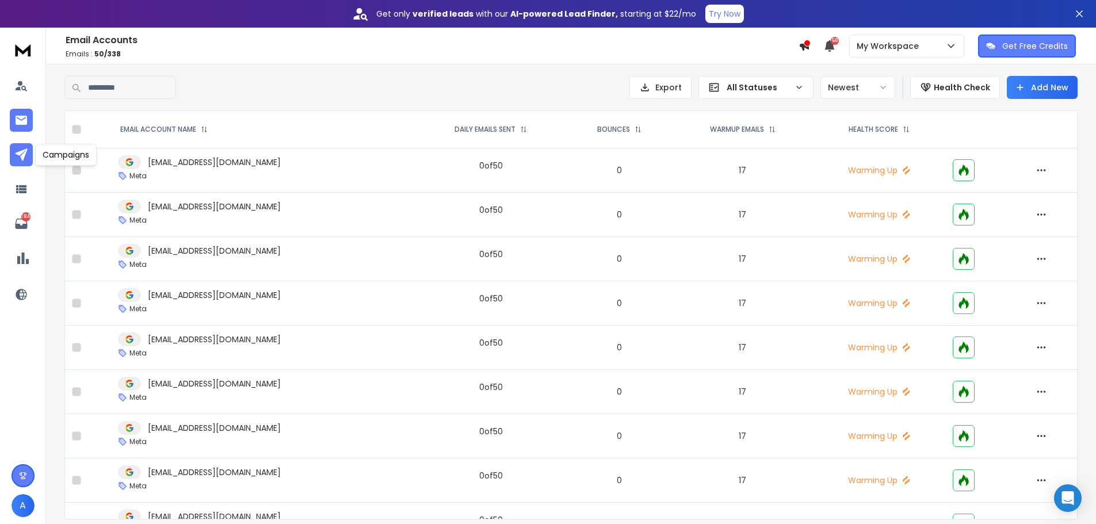
click at [27, 154] on icon at bounding box center [21, 155] width 14 height 14
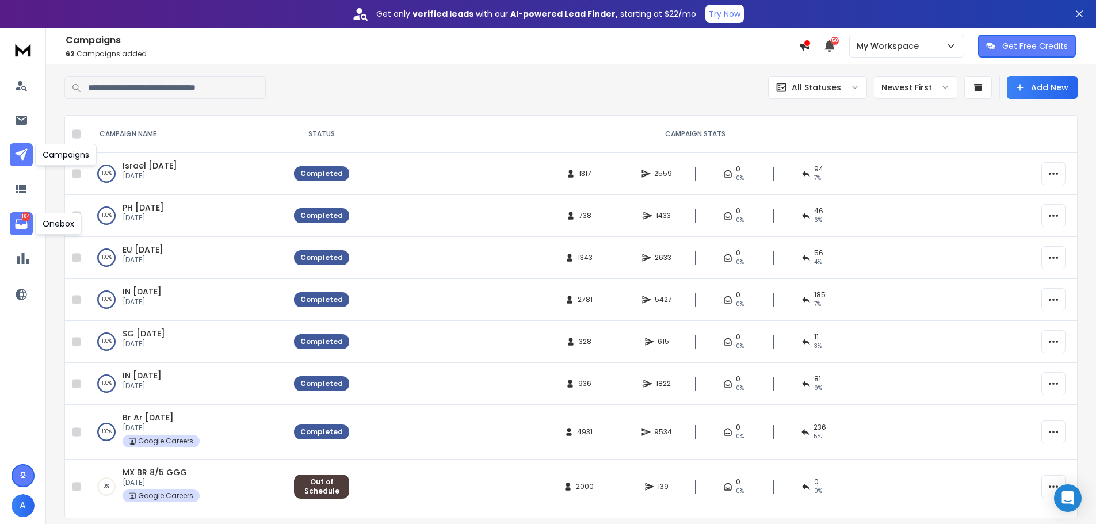
click at [28, 228] on link "184" at bounding box center [21, 223] width 23 height 23
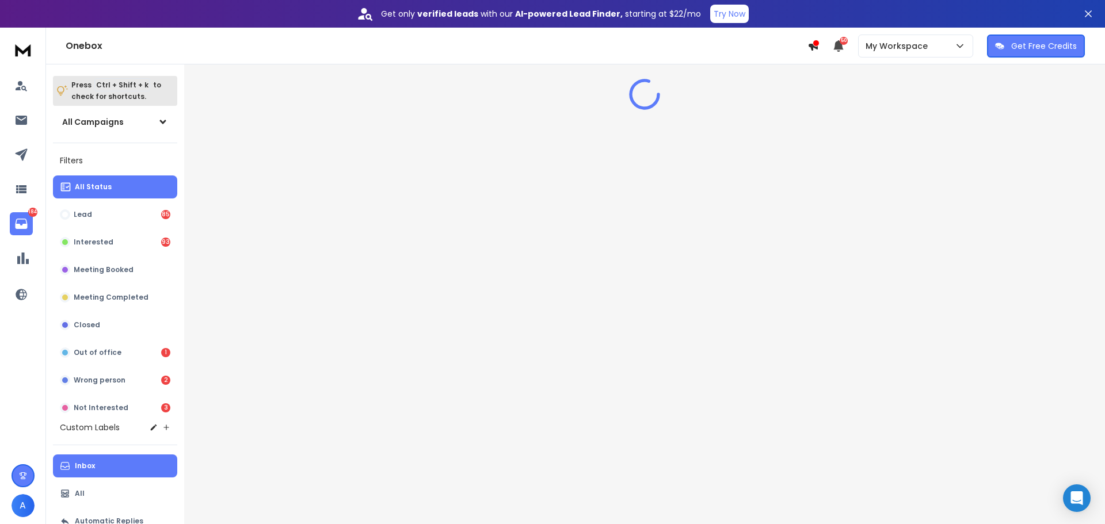
click at [888, 33] on div "Onebox 50 My Workspace Get Free Credits" at bounding box center [552, 46] width 1105 height 37
click at [886, 38] on button "My Workspace" at bounding box center [915, 46] width 115 height 23
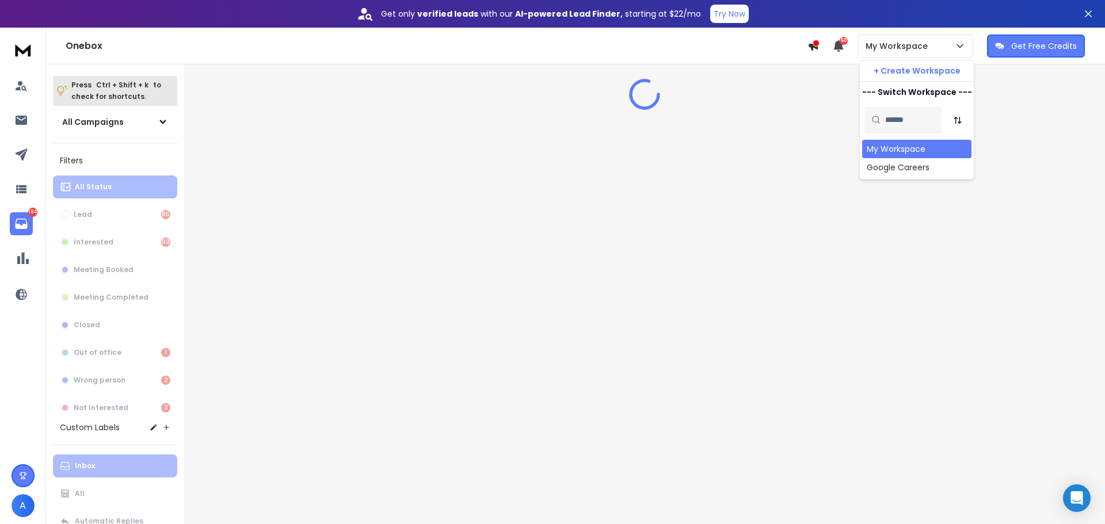
click at [882, 158] on div "My Workspace" at bounding box center [916, 149] width 109 height 18
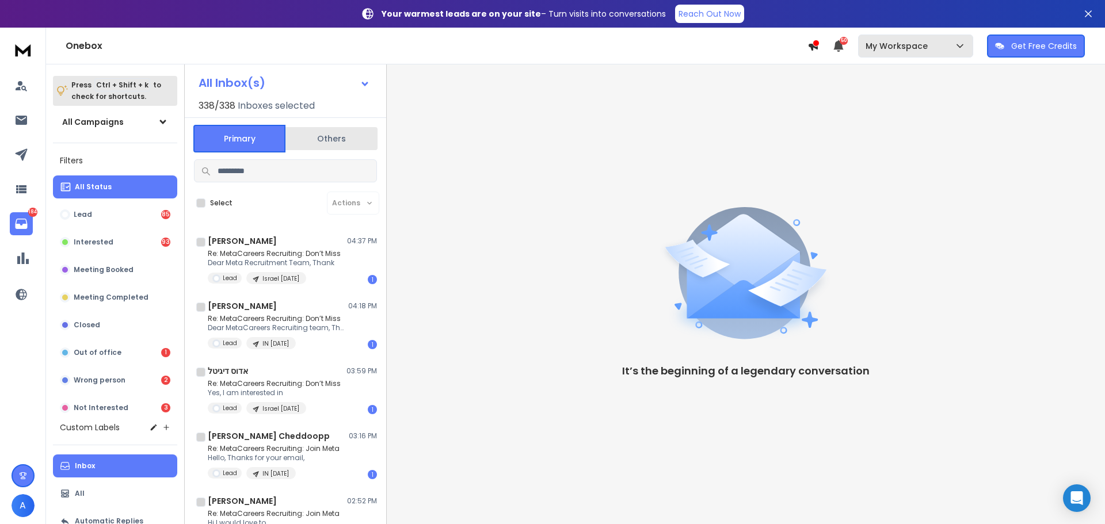
click at [892, 44] on p "My Workspace" at bounding box center [898, 46] width 67 height 12
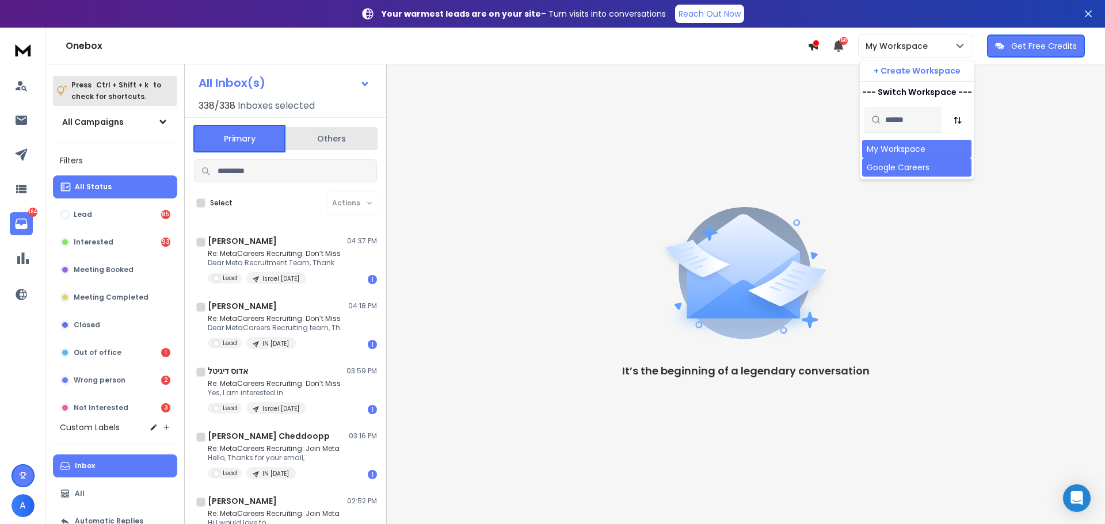
click at [879, 163] on div "Google Careers" at bounding box center [898, 168] width 63 height 12
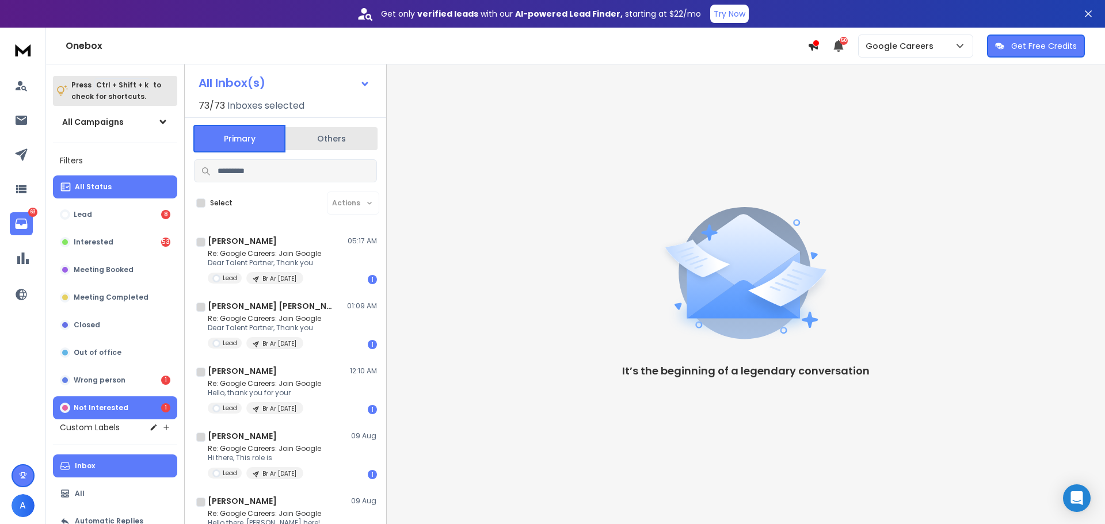
click at [123, 409] on p "Not Interested" at bounding box center [101, 407] width 55 height 9
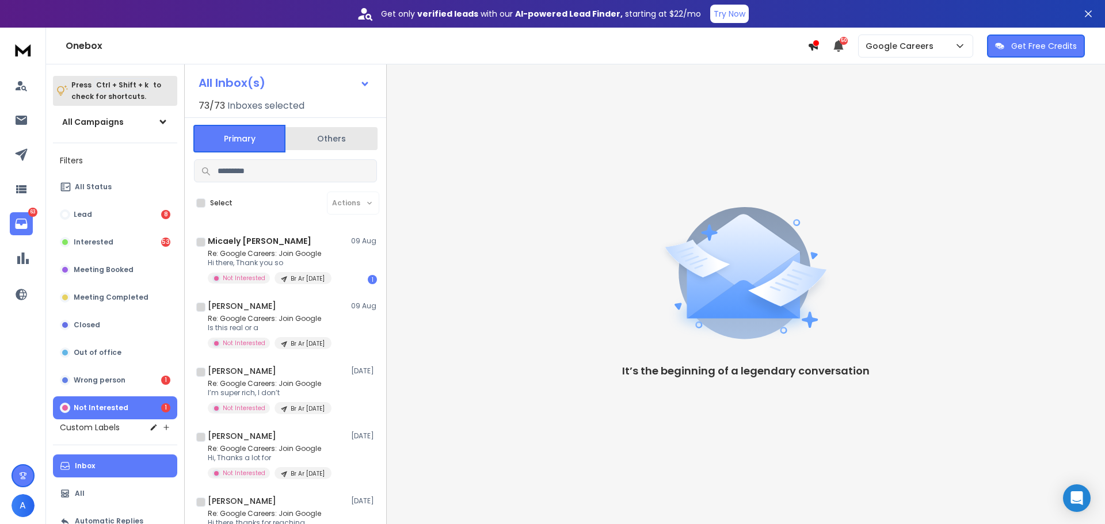
click at [254, 263] on p "Hi there, Thank you so" at bounding box center [270, 262] width 124 height 9
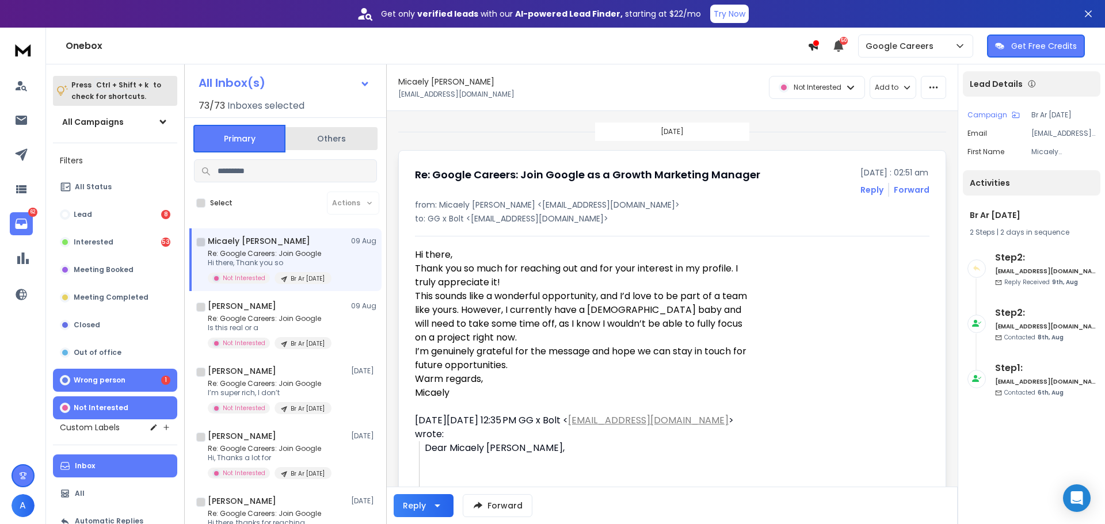
click at [142, 379] on button "Wrong person 1" at bounding box center [115, 380] width 124 height 23
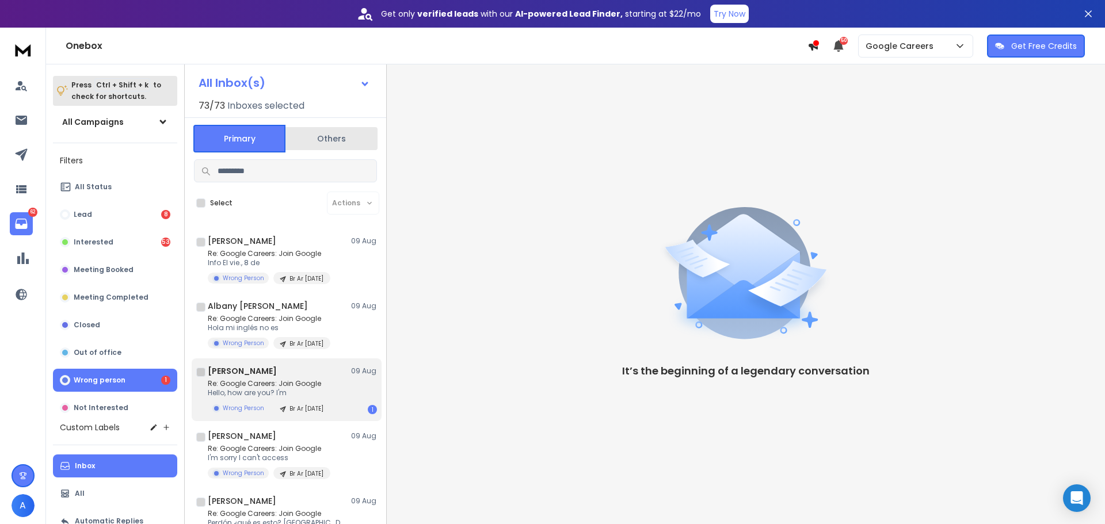
click at [276, 373] on h1 "[PERSON_NAME]" at bounding box center [242, 371] width 69 height 12
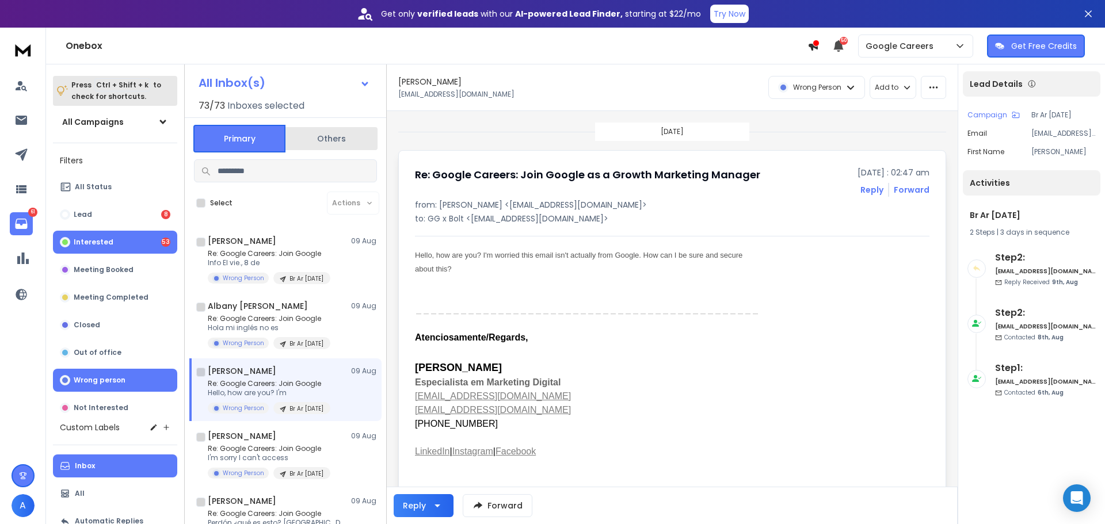
click at [146, 238] on button "Interested 53" at bounding box center [115, 242] width 124 height 23
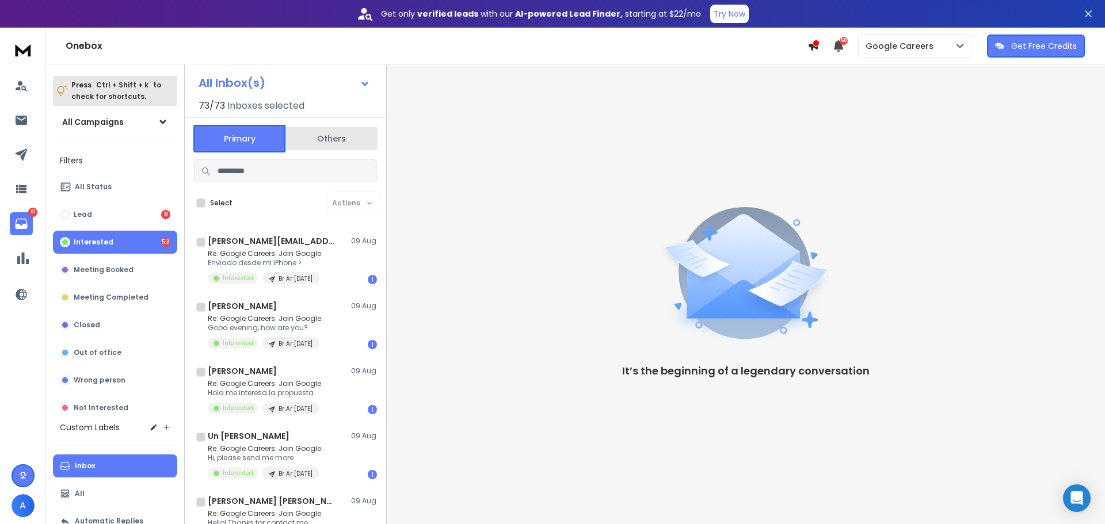
click at [139, 215] on button "Lead 8" at bounding box center [115, 214] width 124 height 23
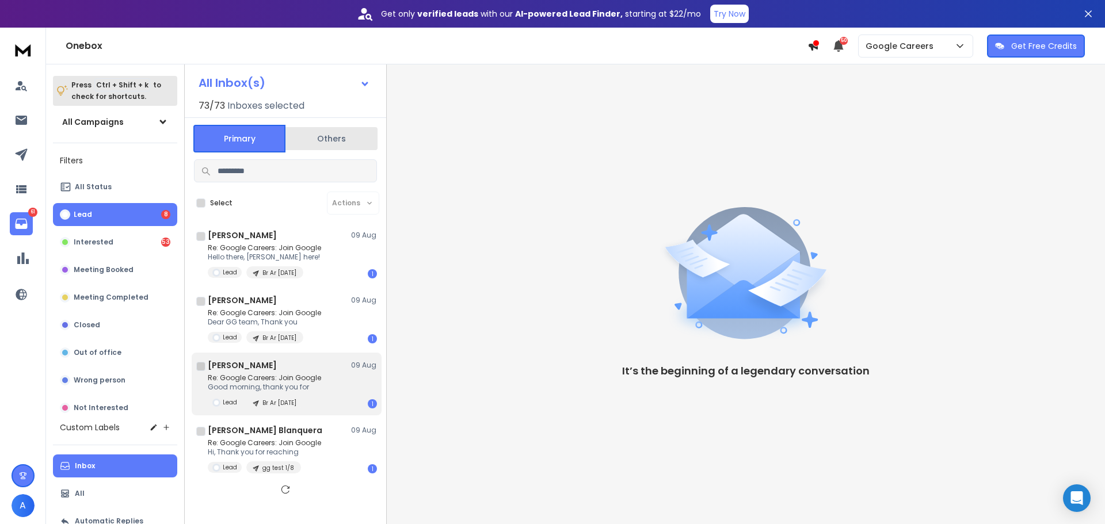
scroll to position [254, 0]
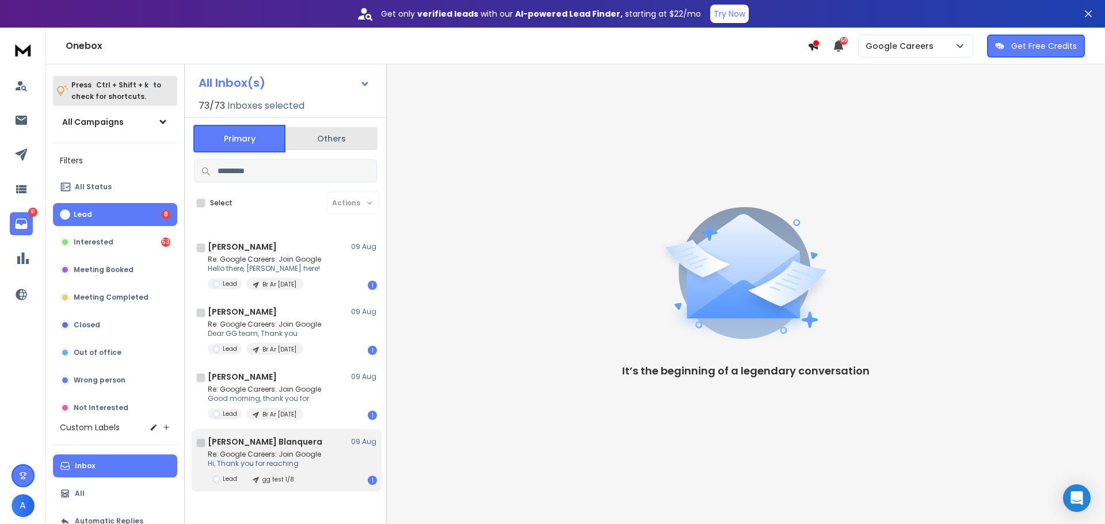
click at [311, 453] on p "Re: Google Careers: Join Google" at bounding box center [264, 454] width 113 height 9
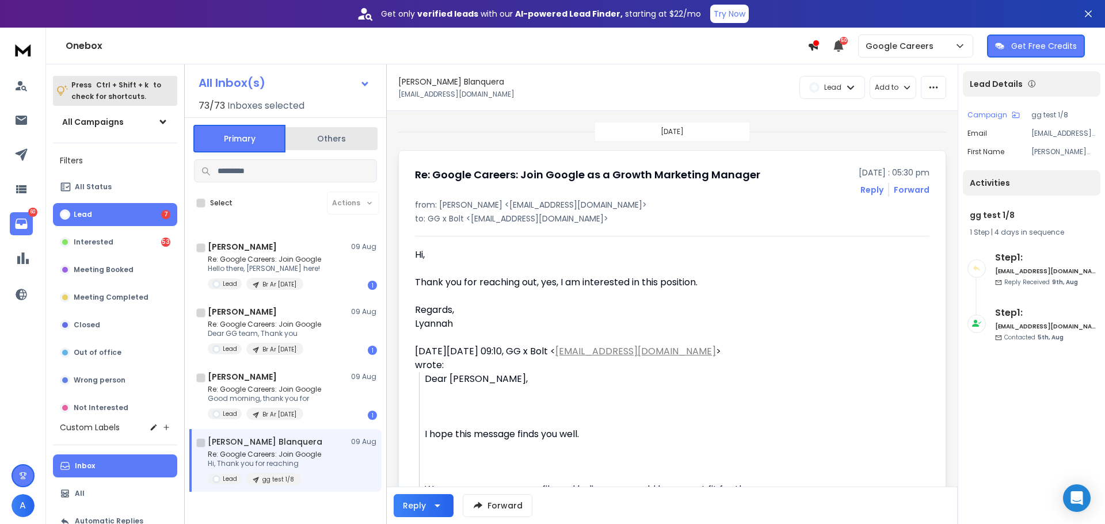
click at [465, 99] on div "[PERSON_NAME] Blanquera Lyannah Rizch Blanquera [EMAIL_ADDRESS][DOMAIN_NAME] Le…" at bounding box center [672, 87] width 571 height 47
click at [465, 98] on p "[EMAIL_ADDRESS][DOMAIN_NAME]" at bounding box center [456, 94] width 116 height 9
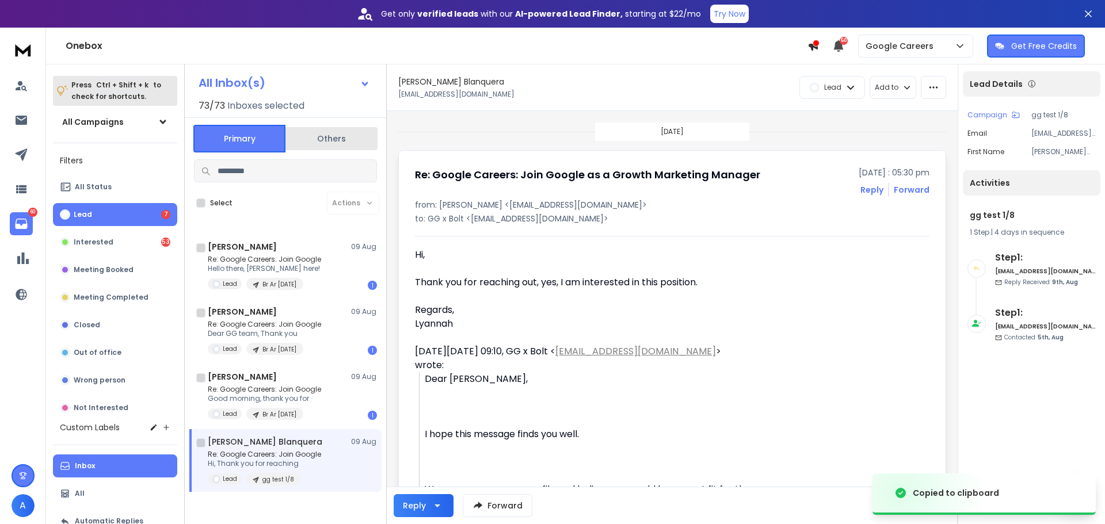
click at [481, 218] on p "to: GG x Bolt <[EMAIL_ADDRESS][DOMAIN_NAME]>" at bounding box center [672, 219] width 514 height 12
drag, startPoint x: 481, startPoint y: 218, endPoint x: 585, endPoint y: 219, distance: 104.2
click at [585, 219] on p "to: GG x Bolt <[EMAIL_ADDRESS][DOMAIN_NAME]>" at bounding box center [672, 219] width 514 height 12
copy p "[EMAIL_ADDRESS][DOMAIN_NAME]"
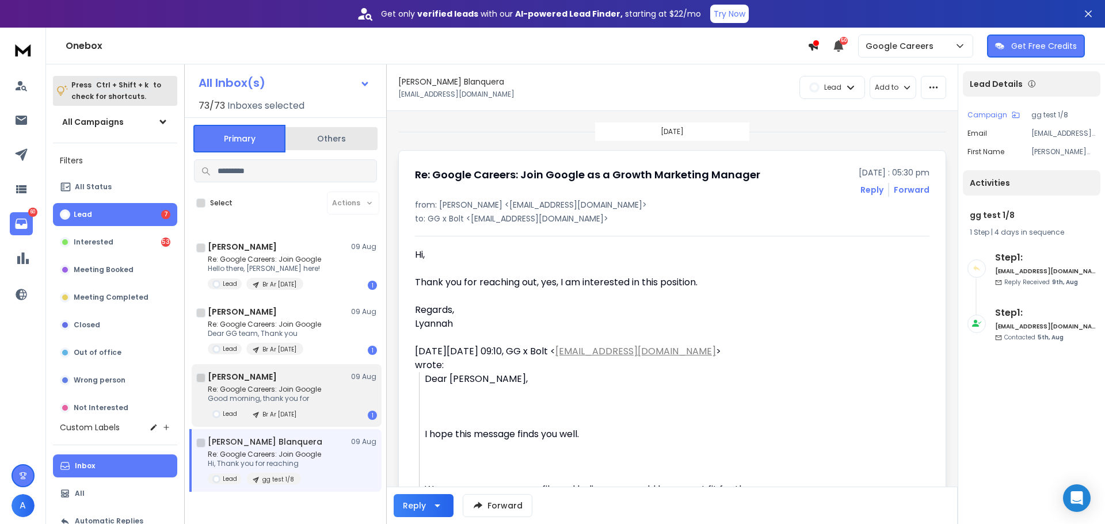
click at [300, 391] on p "Re: Google Careers: Join Google" at bounding box center [264, 389] width 113 height 9
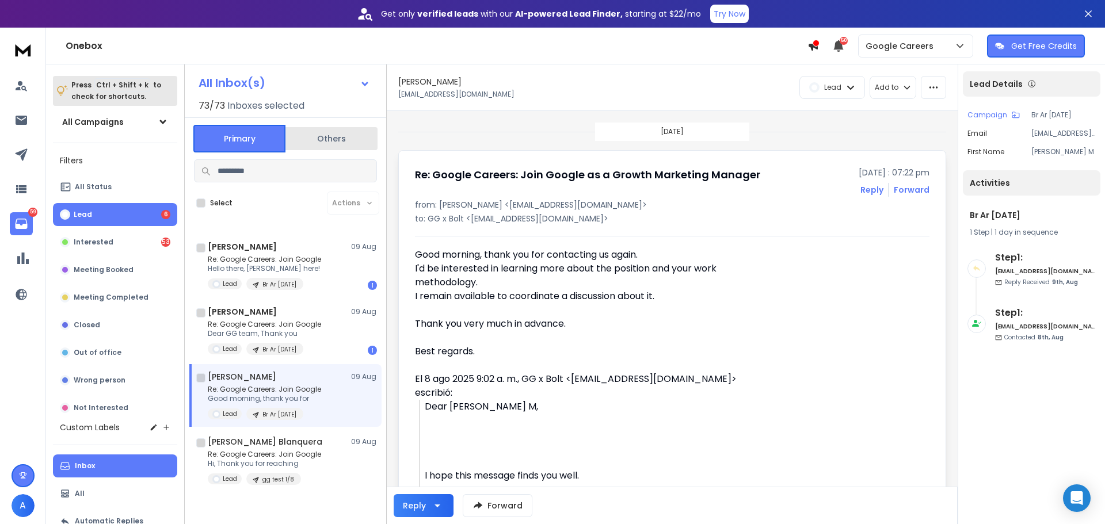
click at [462, 87] on div "[PERSON_NAME] [PERSON_NAME] [PERSON_NAME][EMAIL_ADDRESS][DOMAIN_NAME]" at bounding box center [533, 87] width 270 height 23
click at [462, 92] on p "[EMAIL_ADDRESS][DOMAIN_NAME]" at bounding box center [456, 94] width 116 height 9
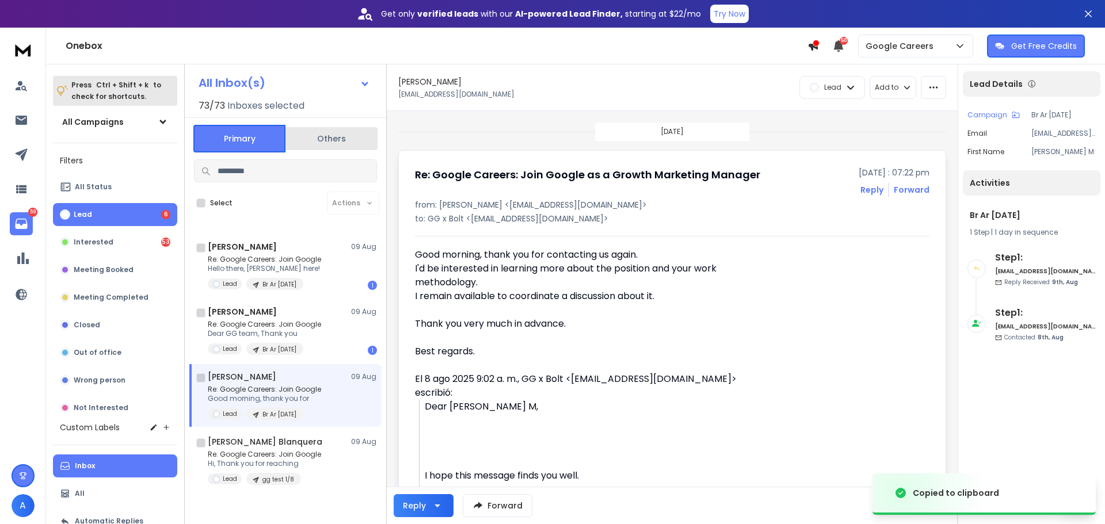
click at [472, 218] on p "to: GG x Bolt <[EMAIL_ADDRESS][DOMAIN_NAME]>" at bounding box center [672, 219] width 514 height 12
drag, startPoint x: 472, startPoint y: 218, endPoint x: 564, endPoint y: 217, distance: 92.1
click at [564, 217] on p "to: GG x Bolt <[EMAIL_ADDRESS][DOMAIN_NAME]>" at bounding box center [672, 219] width 514 height 12
copy p "[EMAIL_ADDRESS][DOMAIN_NAME]"
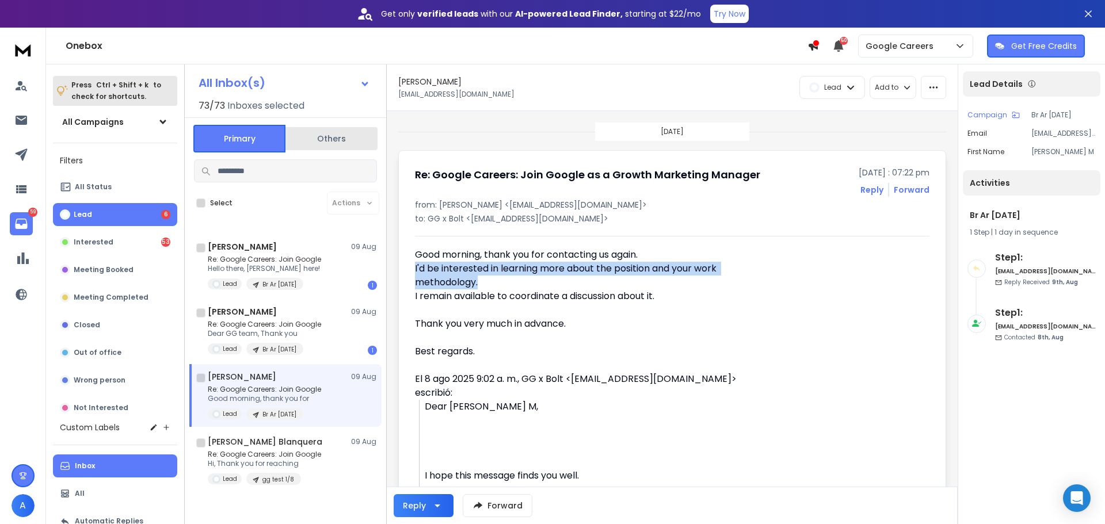
drag, startPoint x: 486, startPoint y: 284, endPoint x: 414, endPoint y: 270, distance: 73.2
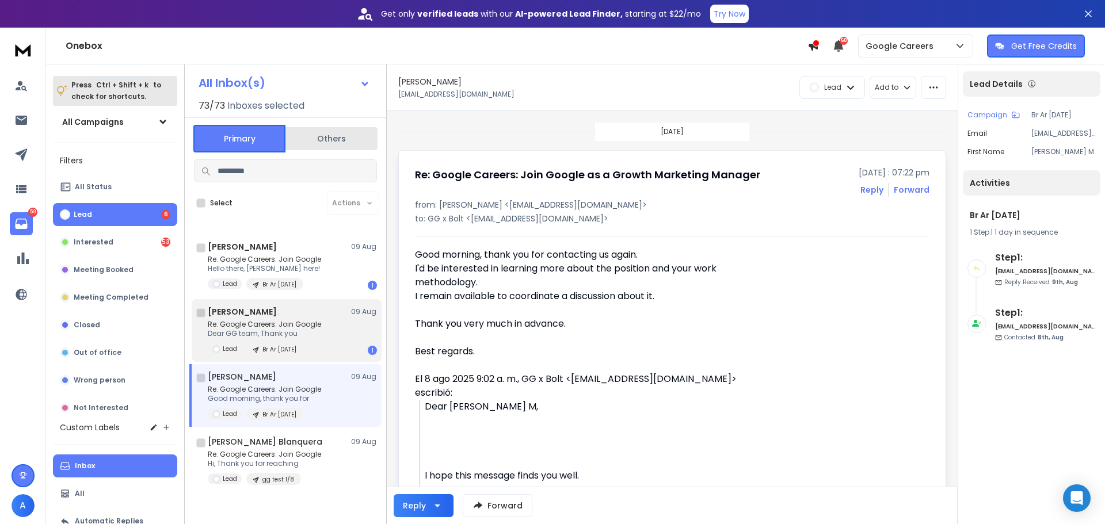
click at [315, 314] on div "[PERSON_NAME] [DATE]" at bounding box center [292, 312] width 169 height 12
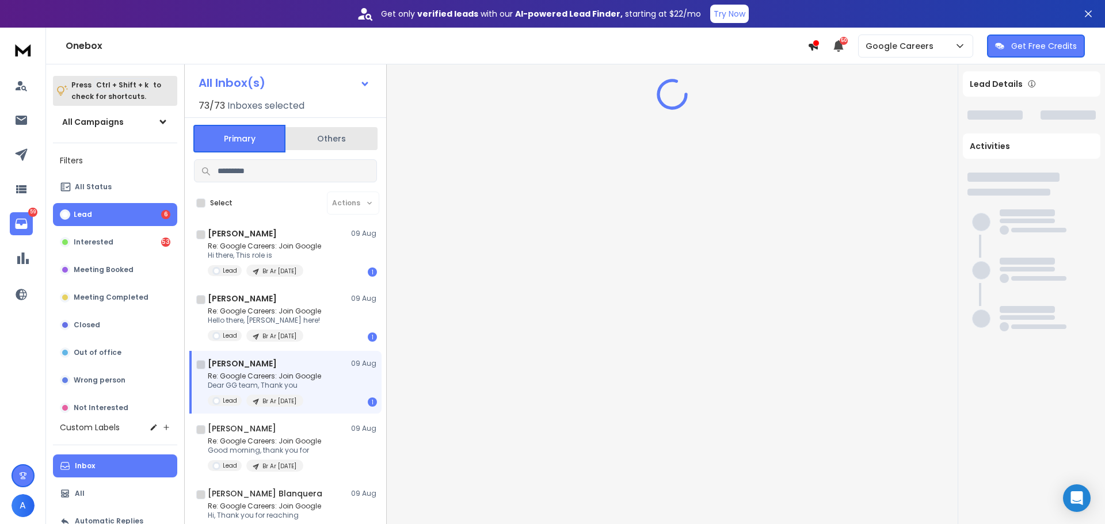
scroll to position [197, 0]
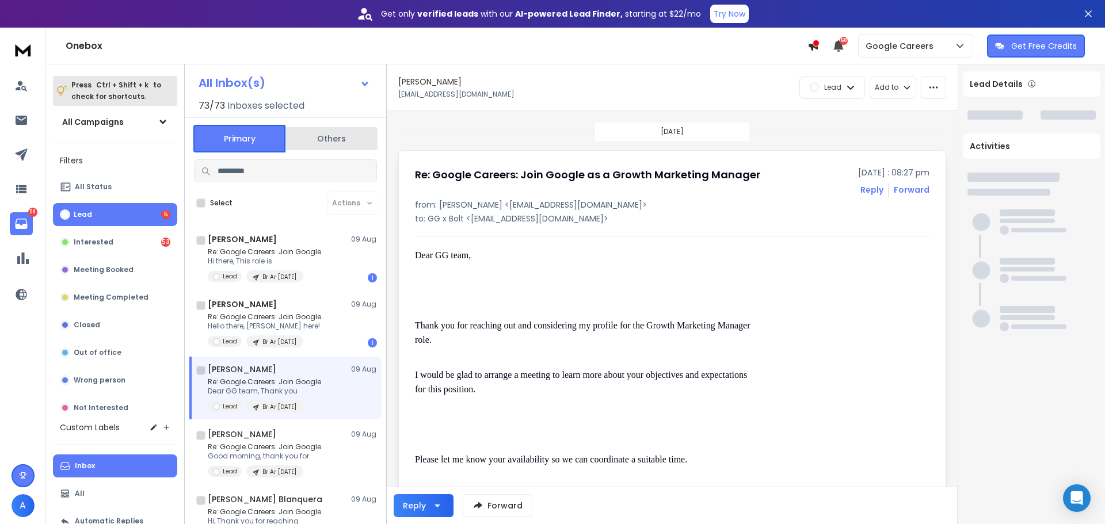
click at [471, 98] on p "[EMAIL_ADDRESS][DOMAIN_NAME]" at bounding box center [456, 94] width 116 height 9
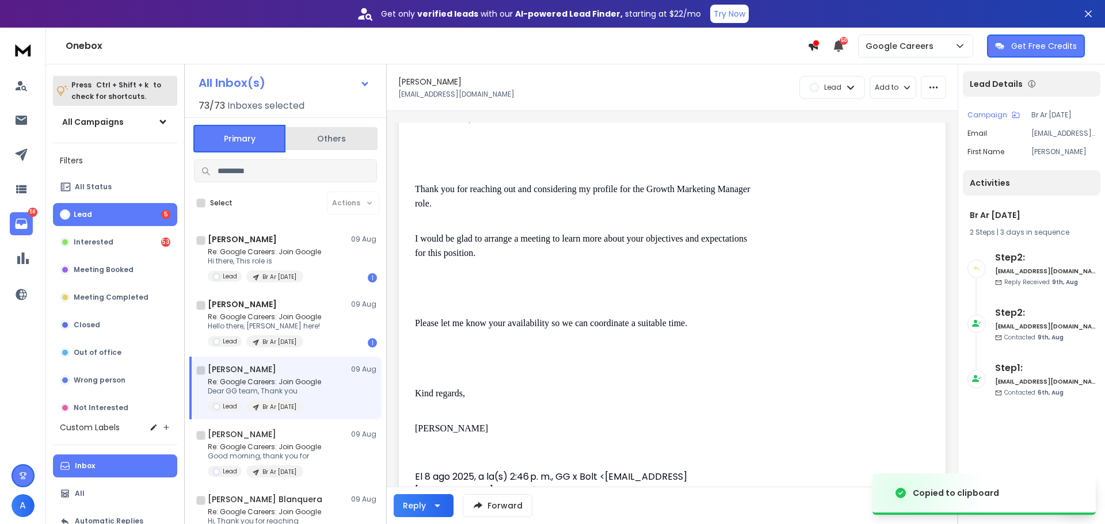
scroll to position [0, 0]
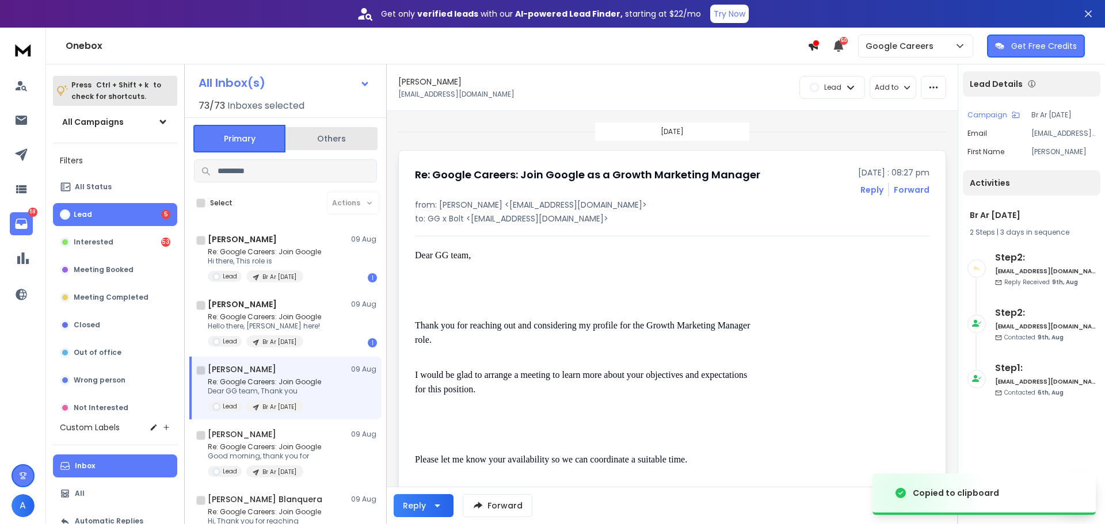
click at [468, 217] on p "to: GG x Bolt <[EMAIL_ADDRESS][DOMAIN_NAME]>" at bounding box center [672, 219] width 514 height 12
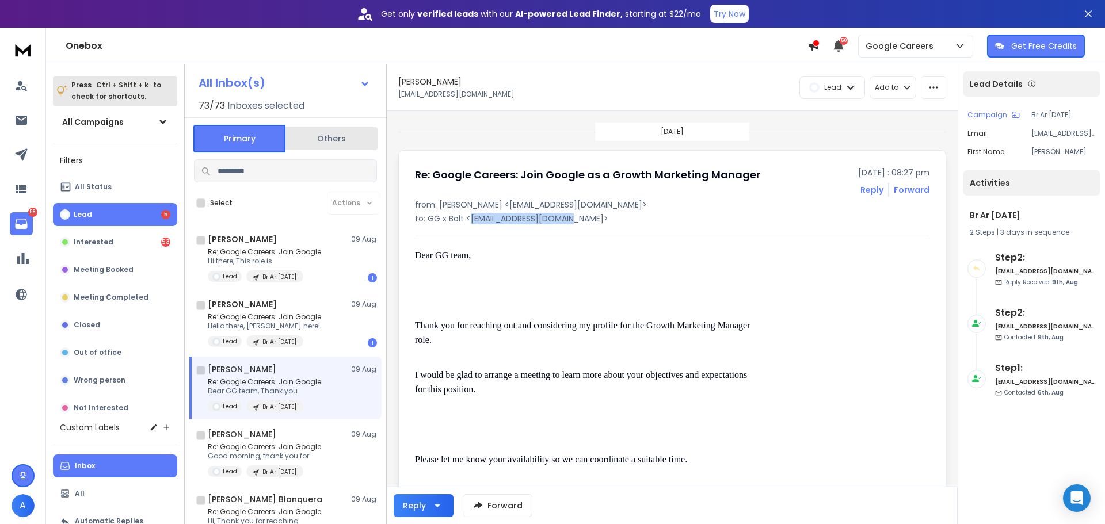
drag, startPoint x: 468, startPoint y: 217, endPoint x: 563, endPoint y: 218, distance: 94.4
click at [563, 218] on p "to: GG x Bolt <[EMAIL_ADDRESS][DOMAIN_NAME]>" at bounding box center [672, 219] width 514 height 12
copy p "[EMAIL_ADDRESS][DOMAIN_NAME]"
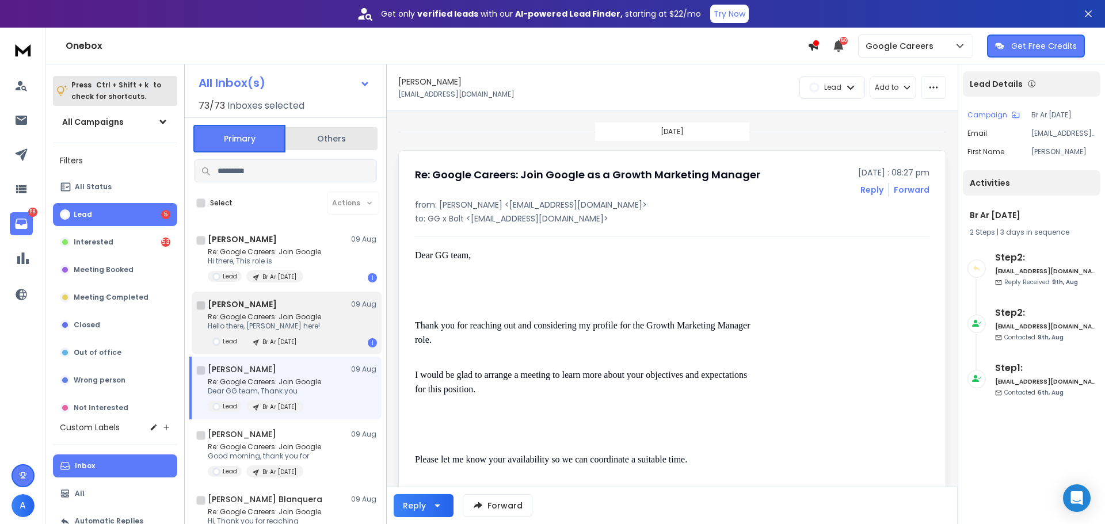
click at [321, 321] on p "Re: Google Careers: Join Google" at bounding box center [264, 316] width 113 height 9
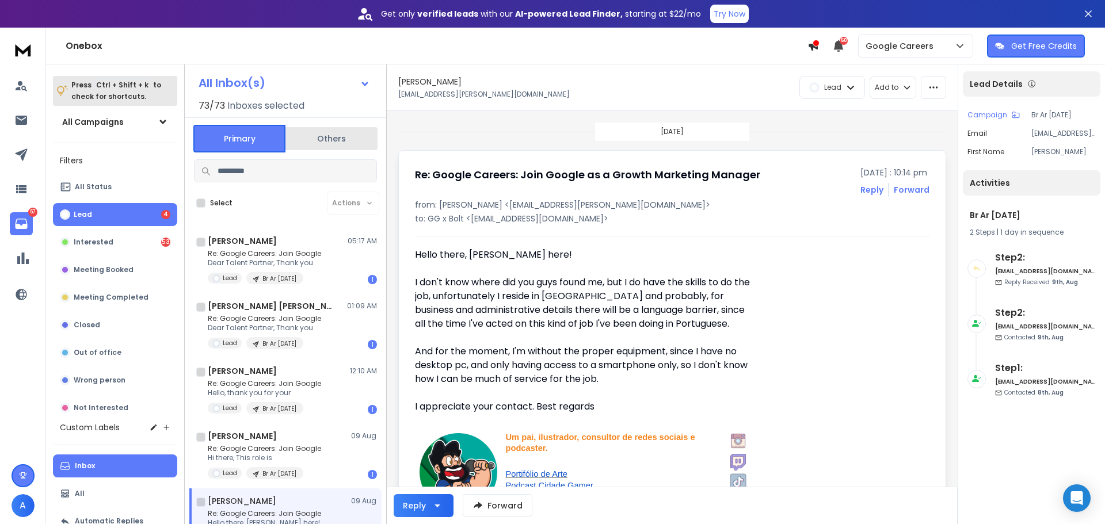
click at [474, 94] on p "[EMAIL_ADDRESS][PERSON_NAME][DOMAIN_NAME]" at bounding box center [483, 94] width 171 height 9
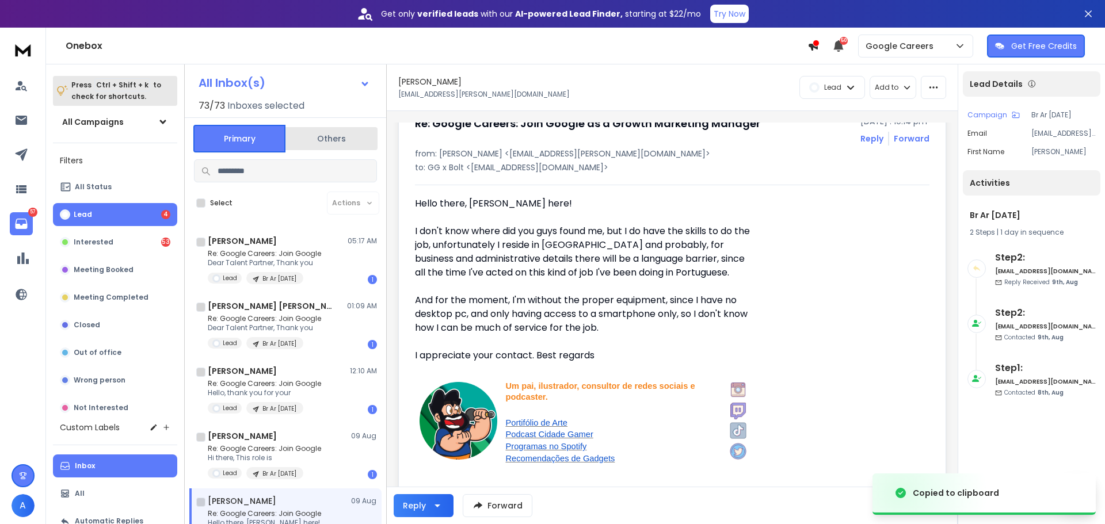
scroll to position [58, 0]
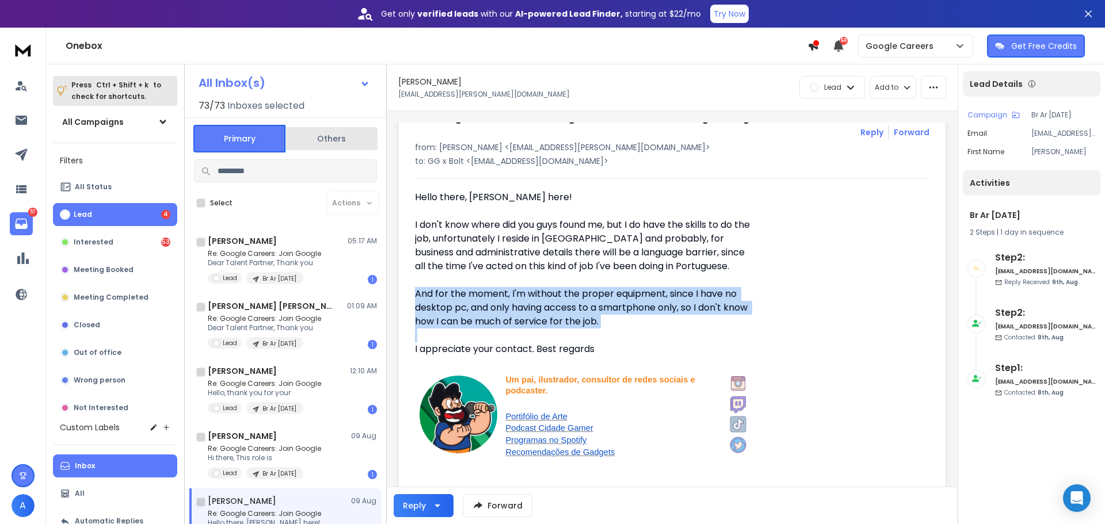
drag, startPoint x: 640, startPoint y: 333, endPoint x: 411, endPoint y: 288, distance: 232.9
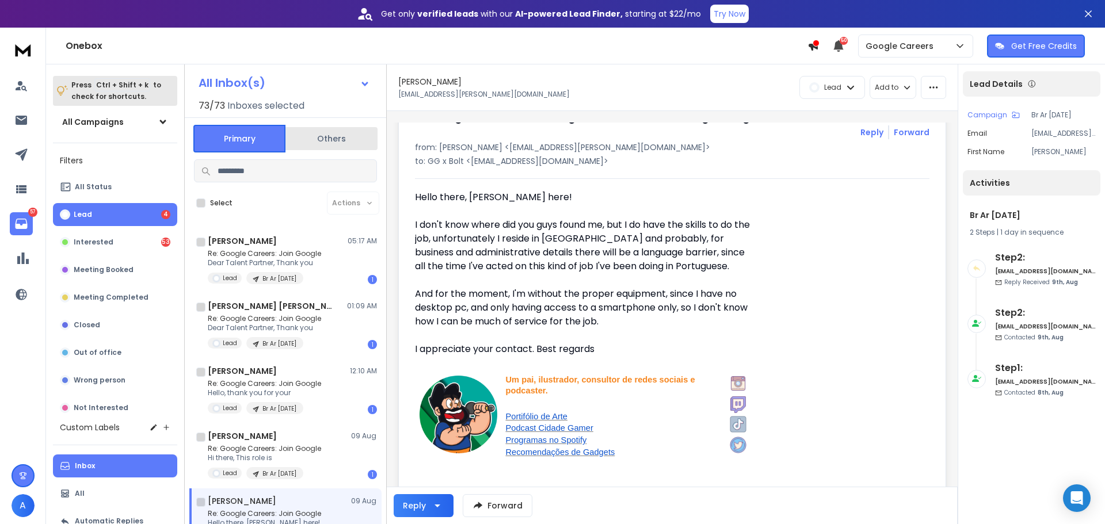
click at [467, 342] on div "I appreciate your contact. Best regards" at bounding box center [583, 349] width 336 height 14
click at [463, 345] on div "I appreciate your contact. Best regards" at bounding box center [583, 349] width 336 height 14
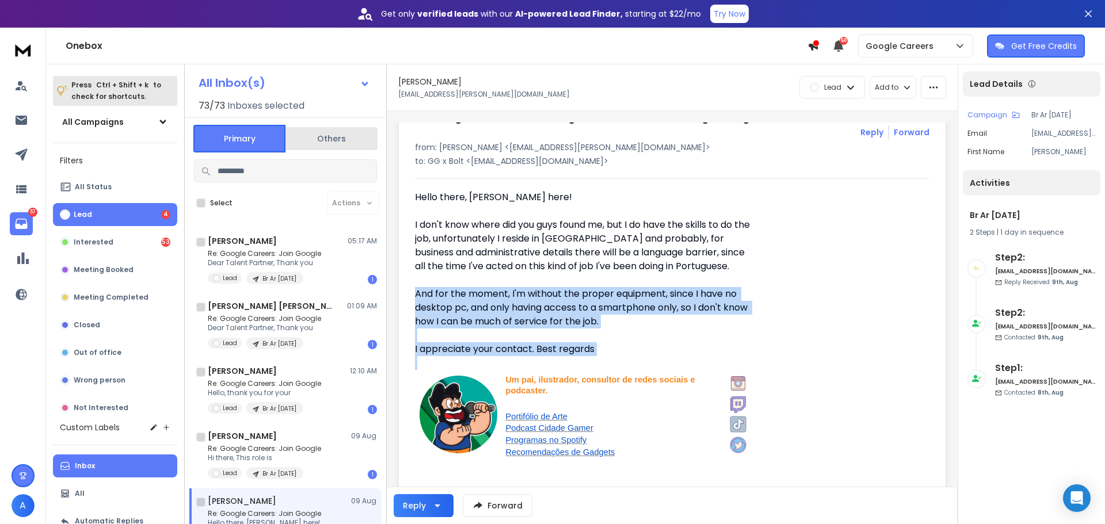
drag, startPoint x: 463, startPoint y: 345, endPoint x: 444, endPoint y: 296, distance: 53.2
click at [444, 296] on div "Hello there, [PERSON_NAME] here! I don't know where did you guys found me, but …" at bounding box center [583, 351] width 336 height 322
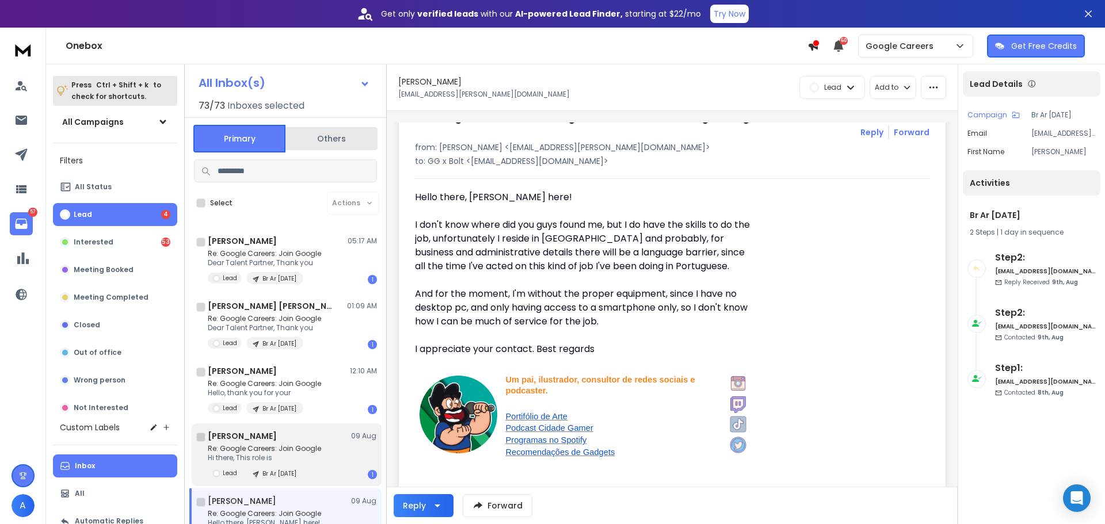
click at [349, 452] on div "Re: Google Careers: Join Google Hi there, This role is Lead Br Ar [DATE] 1" at bounding box center [292, 461] width 169 height 35
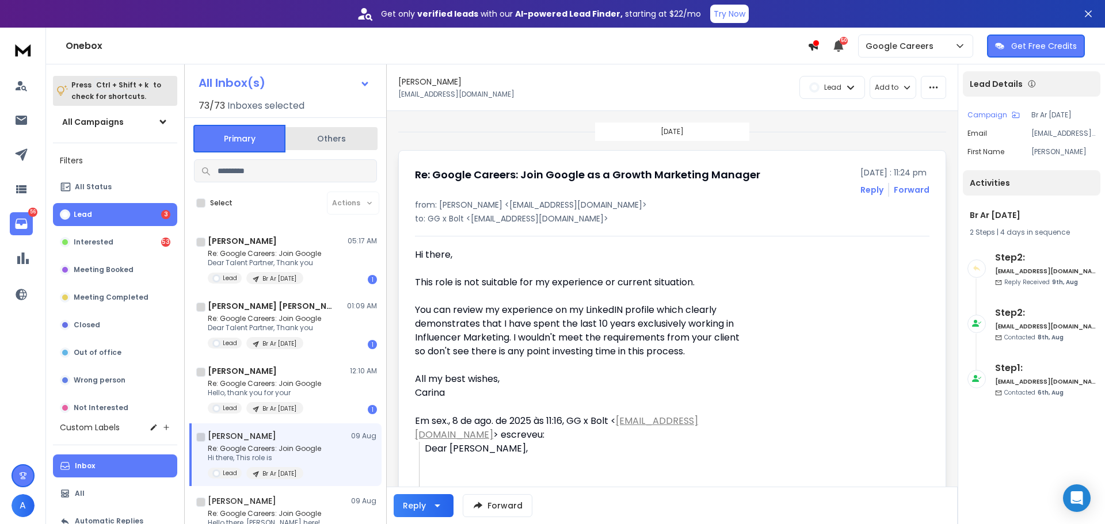
click at [573, 341] on div "You can review my experience on my LinkedIN profile which clearly demonstrates …" at bounding box center [583, 330] width 336 height 55
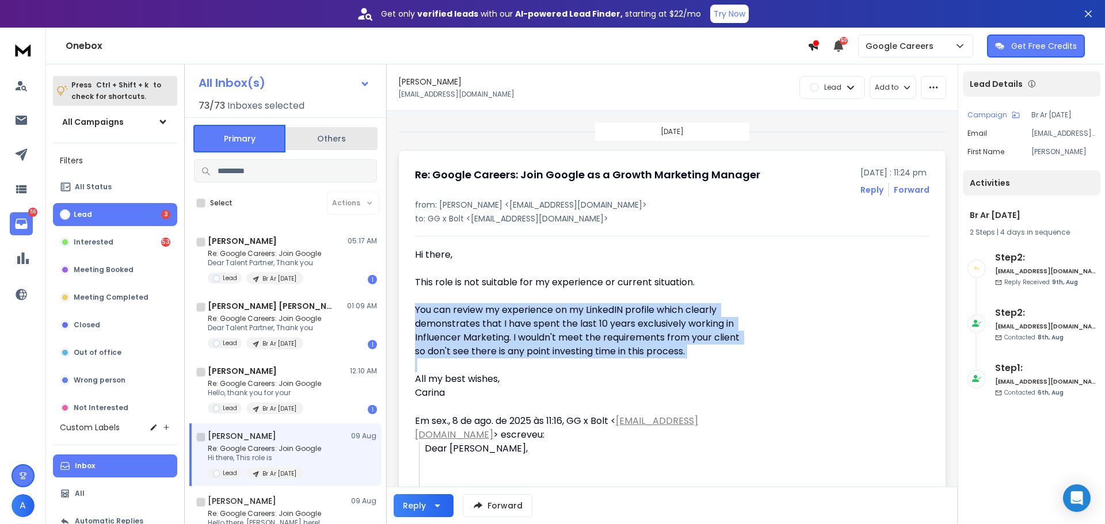
click at [573, 341] on div "You can review my experience on my LinkedIN profile which clearly demonstrates …" at bounding box center [583, 330] width 336 height 55
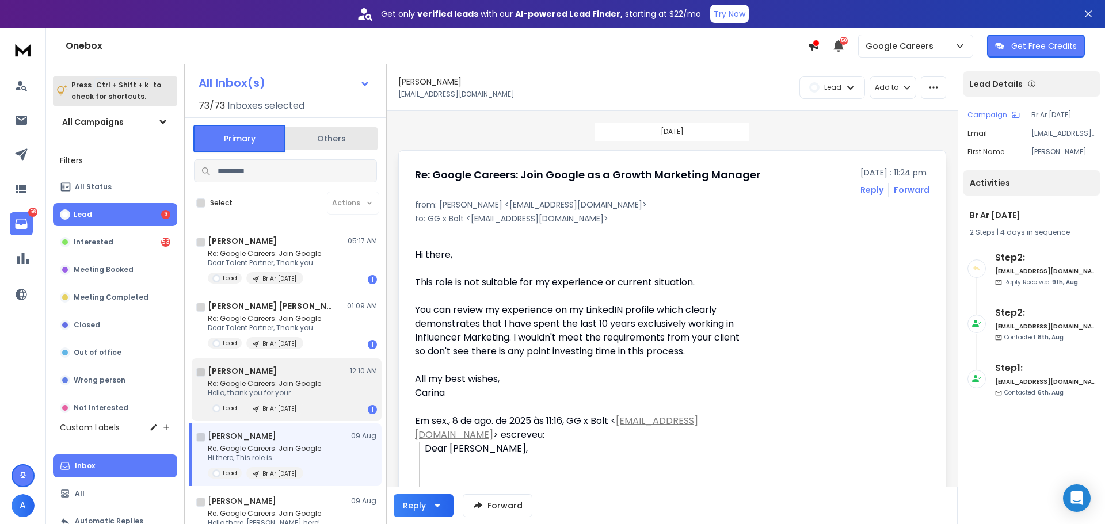
click at [326, 385] on div "Re: Google Careers: Join Google Hello, thank you for your Lead Br Ar [DATE] 1" at bounding box center [292, 396] width 169 height 35
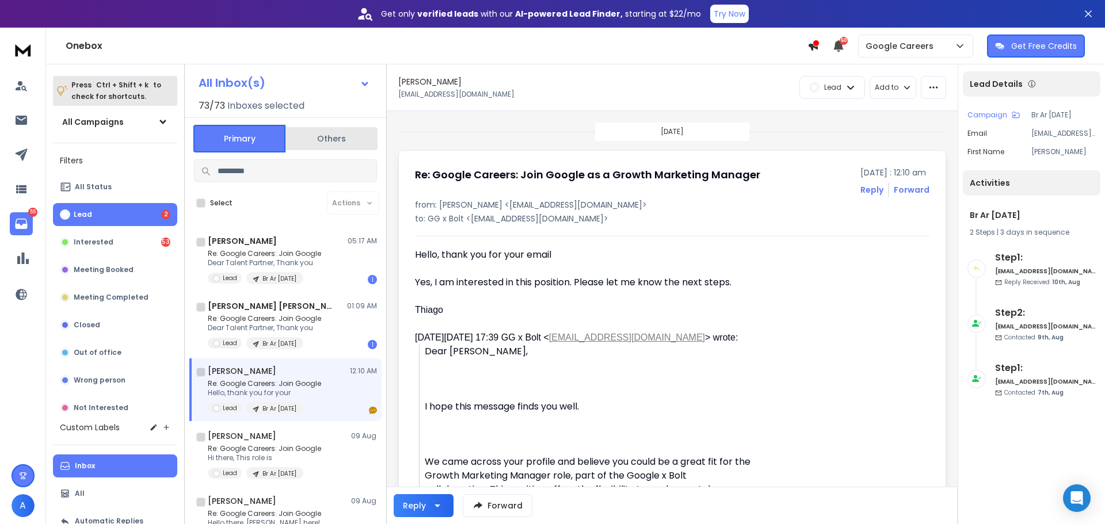
click at [463, 98] on p "[EMAIL_ADDRESS][DOMAIN_NAME]" at bounding box center [456, 94] width 116 height 9
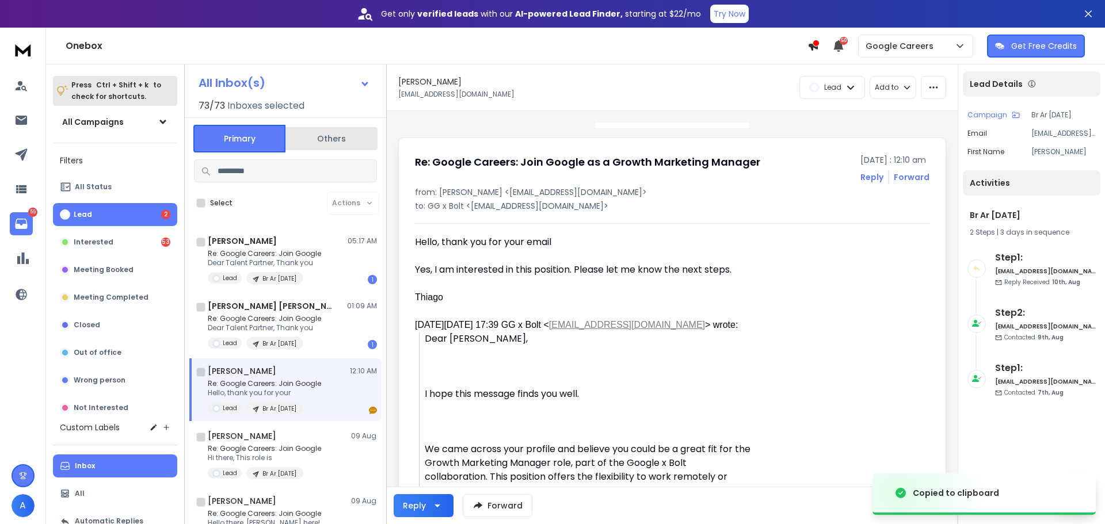
scroll to position [0, 0]
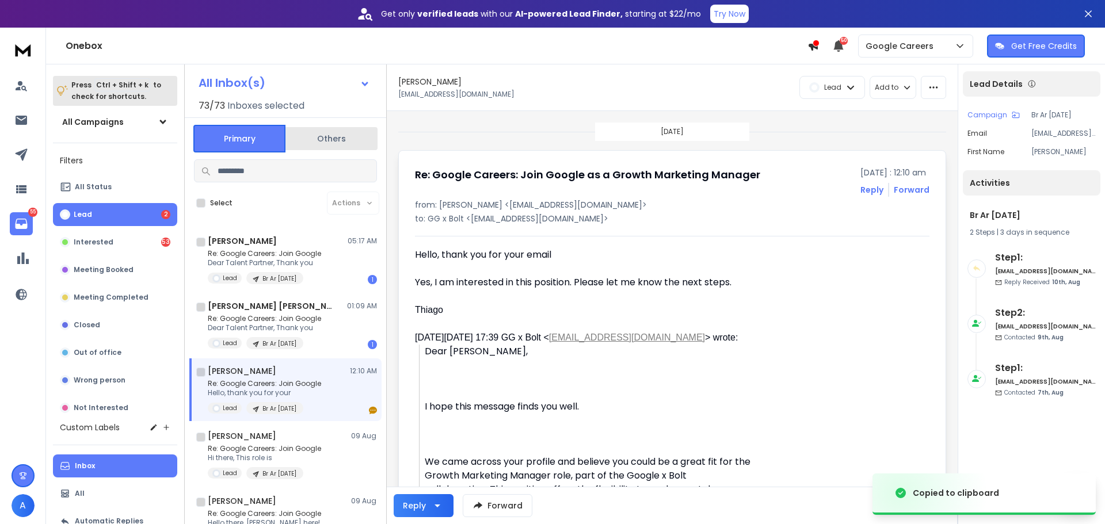
click at [472, 219] on p "to: GG x Bolt <[EMAIL_ADDRESS][DOMAIN_NAME]>" at bounding box center [672, 219] width 514 height 12
drag, startPoint x: 472, startPoint y: 219, endPoint x: 567, endPoint y: 220, distance: 95.5
click at [567, 220] on p "to: GG x Bolt <[EMAIL_ADDRESS][DOMAIN_NAME]>" at bounding box center [672, 219] width 514 height 12
copy p "[EMAIL_ADDRESS][DOMAIN_NAME]"
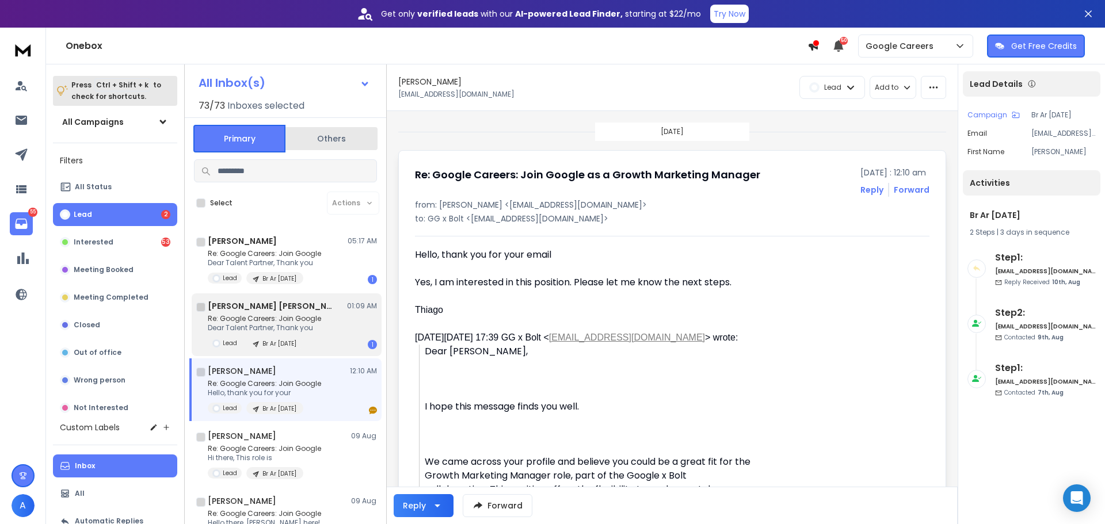
click at [348, 311] on div "[PERSON_NAME] [PERSON_NAME] 01:09 AM" at bounding box center [292, 306] width 169 height 12
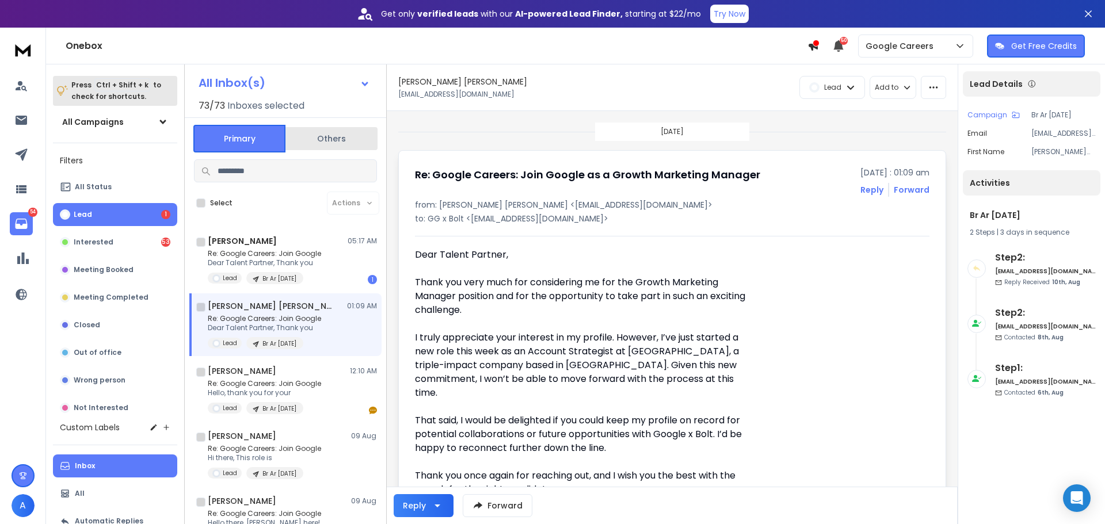
click at [454, 96] on p "[EMAIL_ADDRESS][DOMAIN_NAME]" at bounding box center [456, 94] width 116 height 9
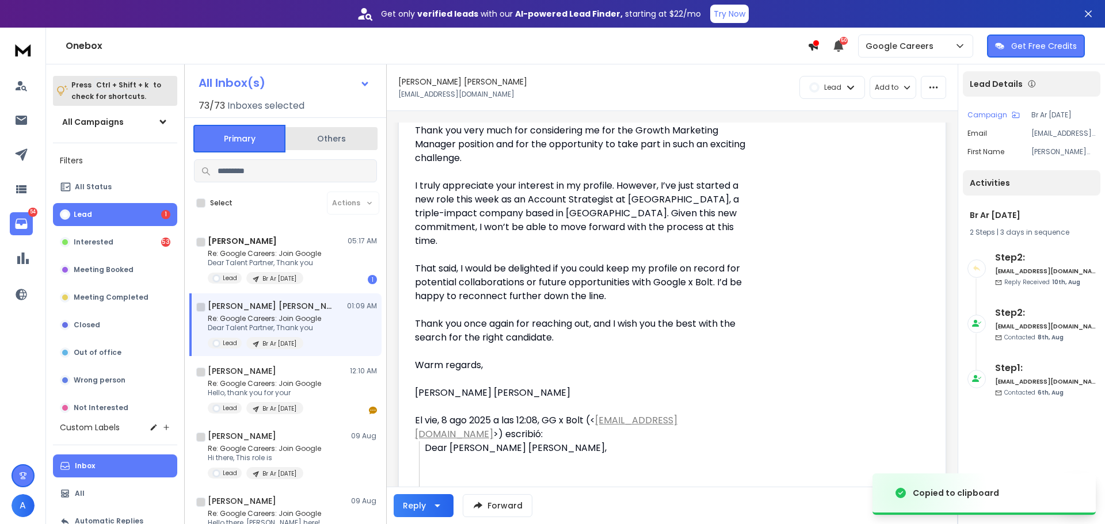
scroll to position [173, 0]
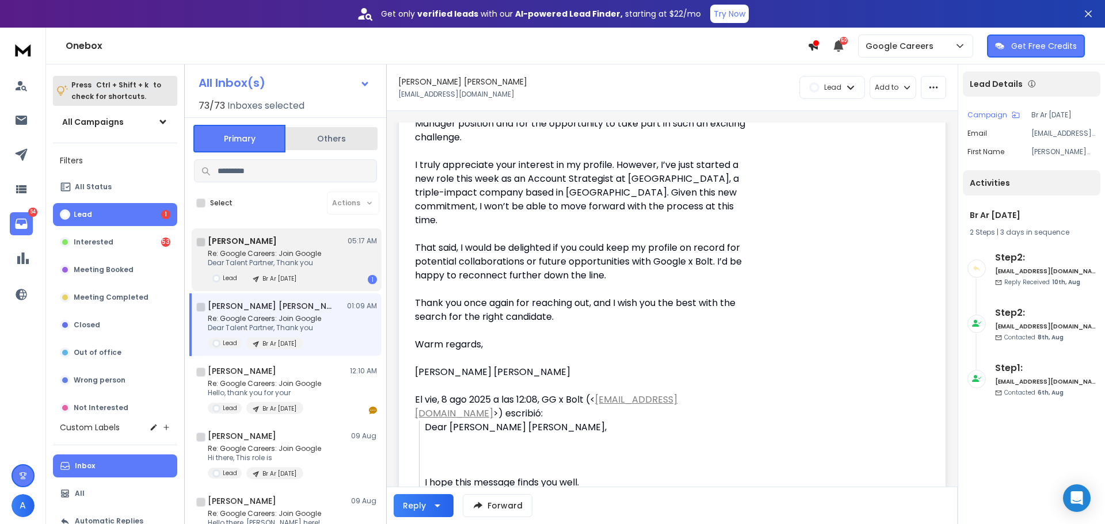
click at [327, 265] on div "Re: Google Careers: Join Google Dear Talent Partner, Thank you Lead Br Ar [DATE…" at bounding box center [292, 266] width 169 height 35
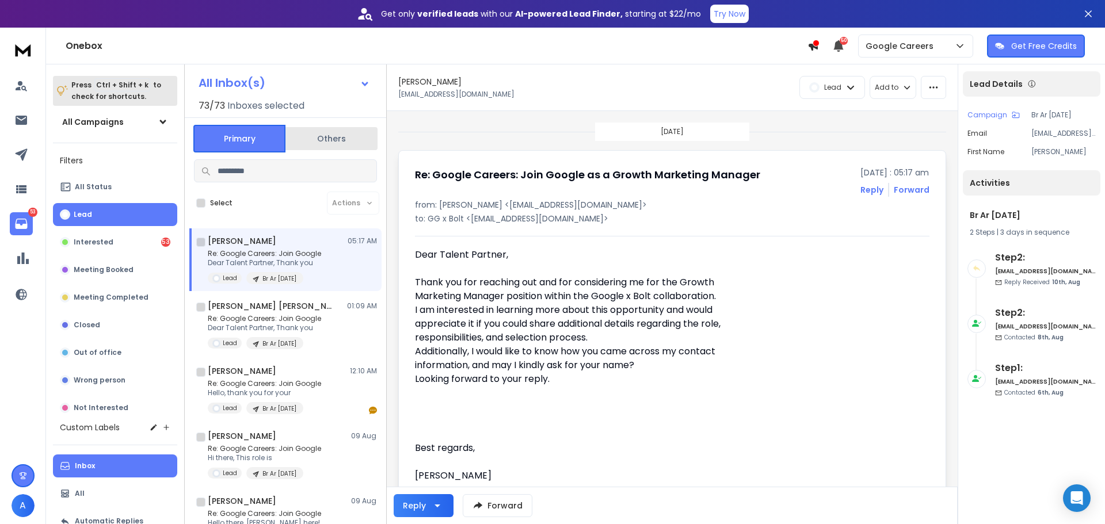
click at [574, 361] on p "Additionally, I would like to know how you came across my contact information, …" at bounding box center [583, 359] width 336 height 28
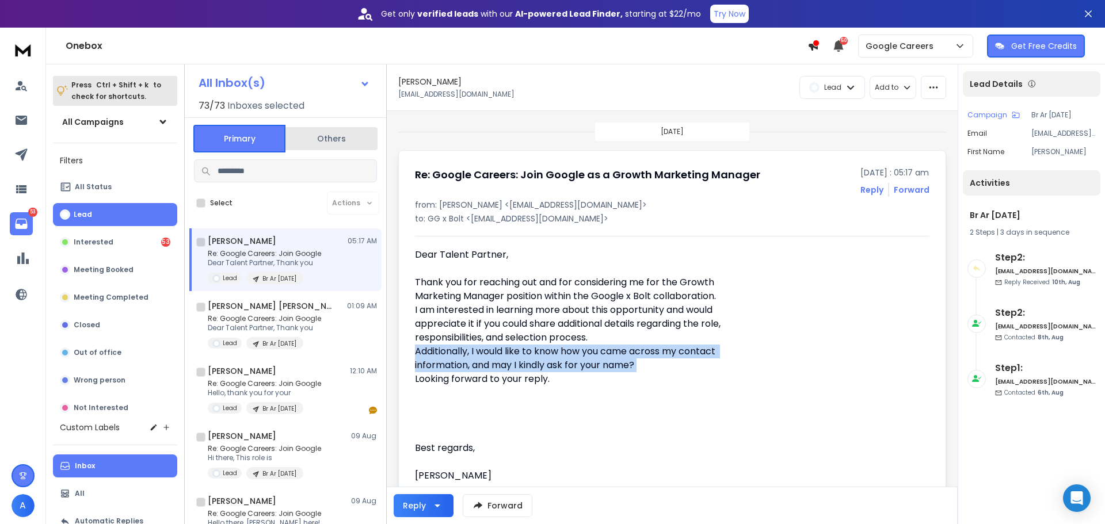
click at [574, 361] on p "Additionally, I would like to know how you came across my contact information, …" at bounding box center [583, 359] width 336 height 28
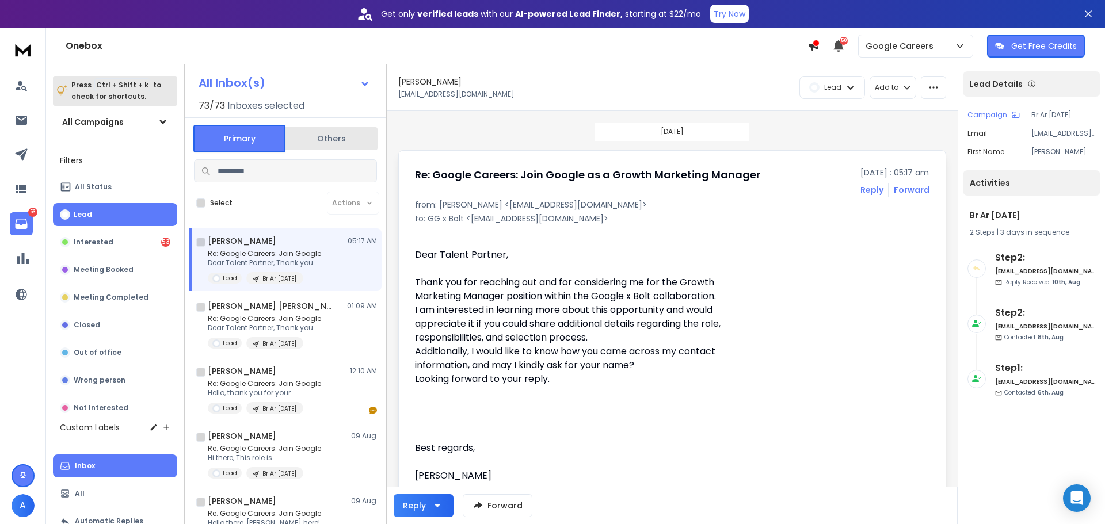
click at [429, 96] on p "[EMAIL_ADDRESS][DOMAIN_NAME]" at bounding box center [456, 94] width 116 height 9
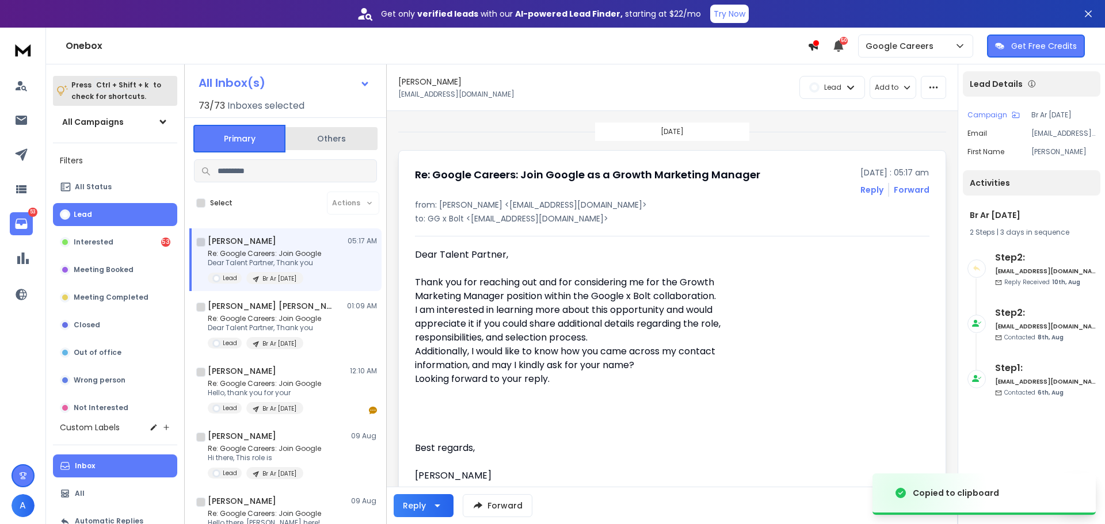
click at [468, 215] on p "to: GG x Bolt <[EMAIL_ADDRESS][DOMAIN_NAME]>" at bounding box center [672, 219] width 514 height 12
click at [479, 218] on p "to: GG x Bolt <[EMAIL_ADDRESS][DOMAIN_NAME]>" at bounding box center [672, 219] width 514 height 12
drag, startPoint x: 479, startPoint y: 218, endPoint x: 566, endPoint y: 216, distance: 86.9
click at [566, 216] on p "to: GG x Bolt <[EMAIL_ADDRESS][DOMAIN_NAME]>" at bounding box center [672, 219] width 514 height 12
copy p "[EMAIL_ADDRESS][DOMAIN_NAME]"
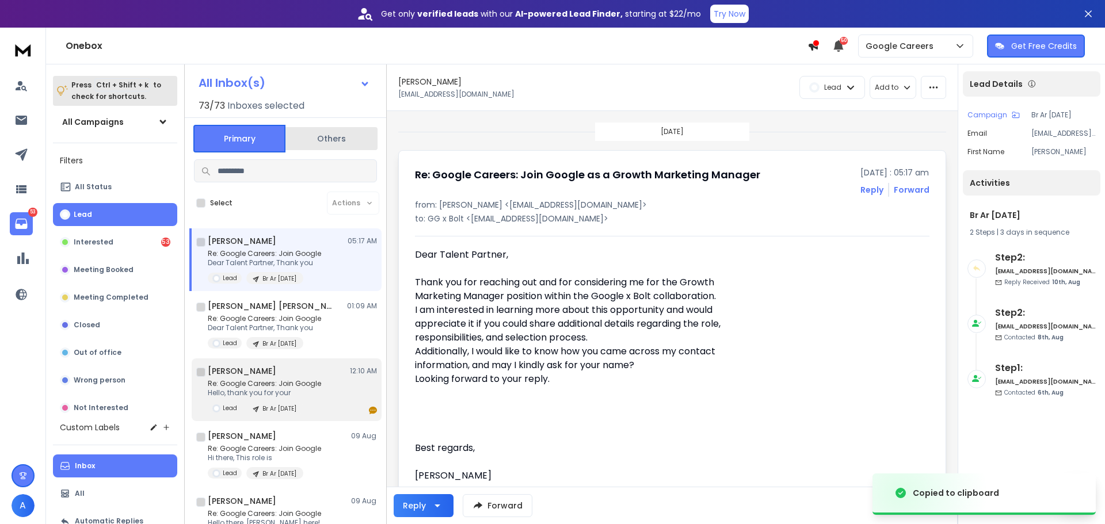
click at [322, 370] on div "[PERSON_NAME] 12:10 AM" at bounding box center [292, 371] width 169 height 12
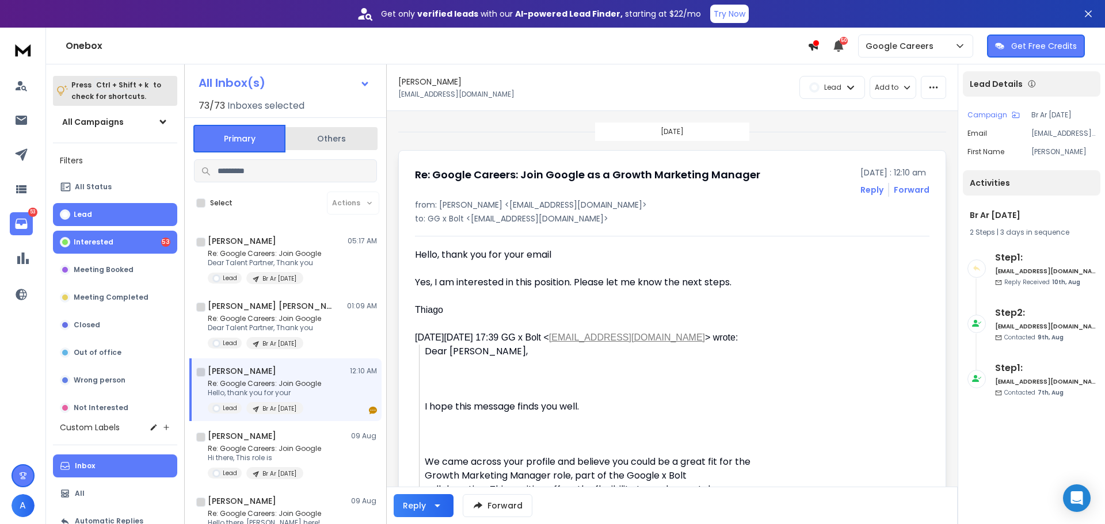
click at [109, 239] on p "Interested" at bounding box center [94, 242] width 40 height 9
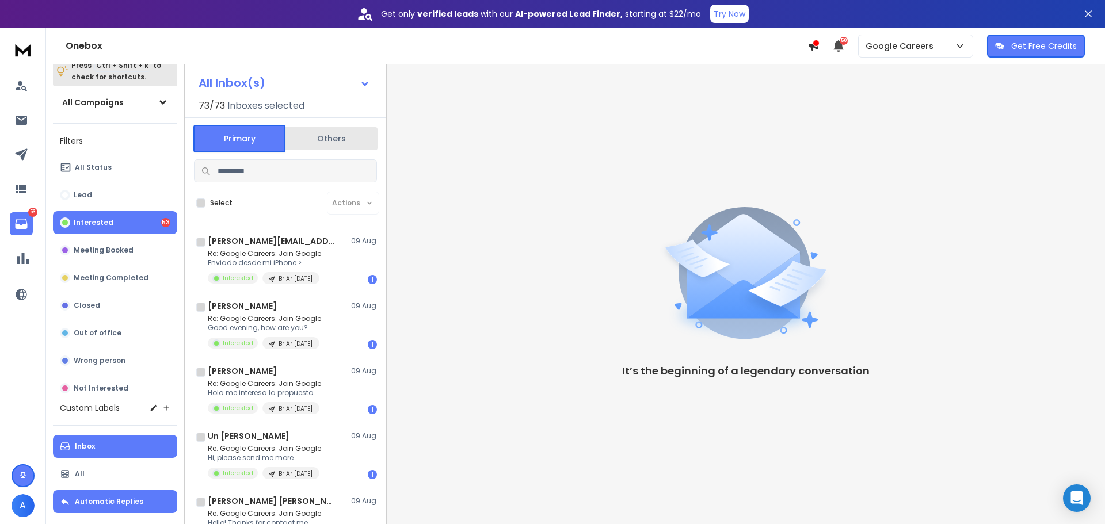
scroll to position [137, 0]
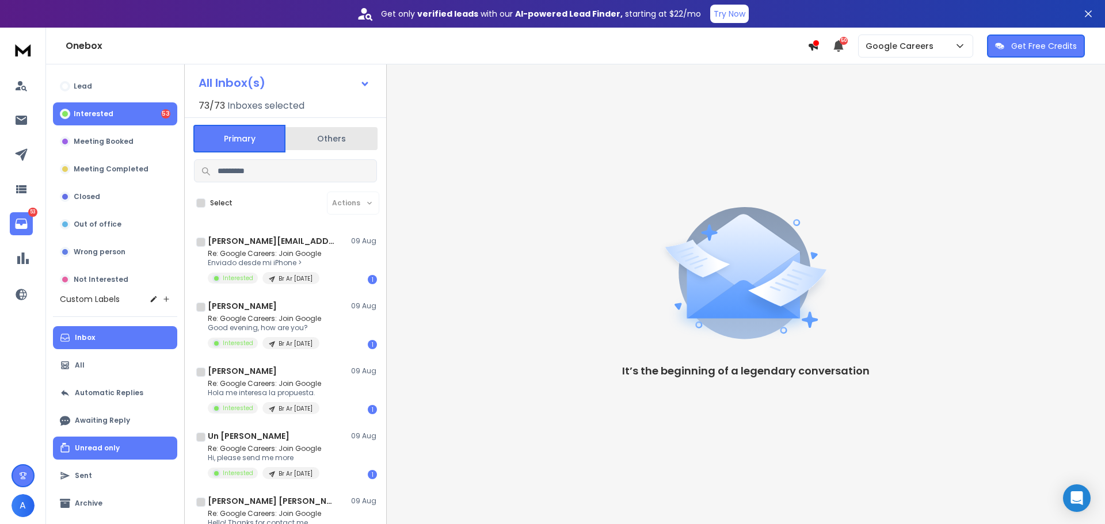
click at [118, 442] on button "Unread only" at bounding box center [115, 448] width 124 height 23
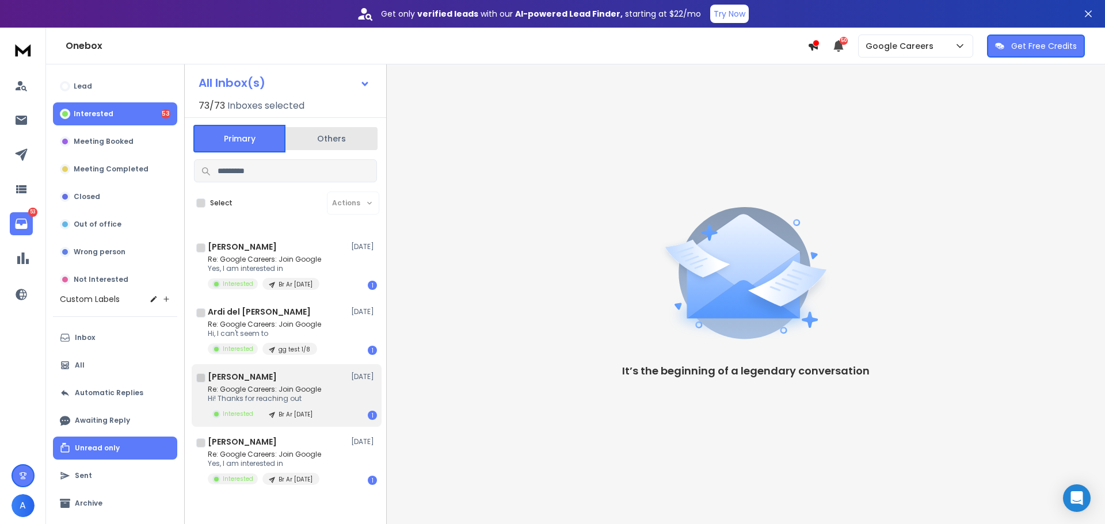
scroll to position [3180, 0]
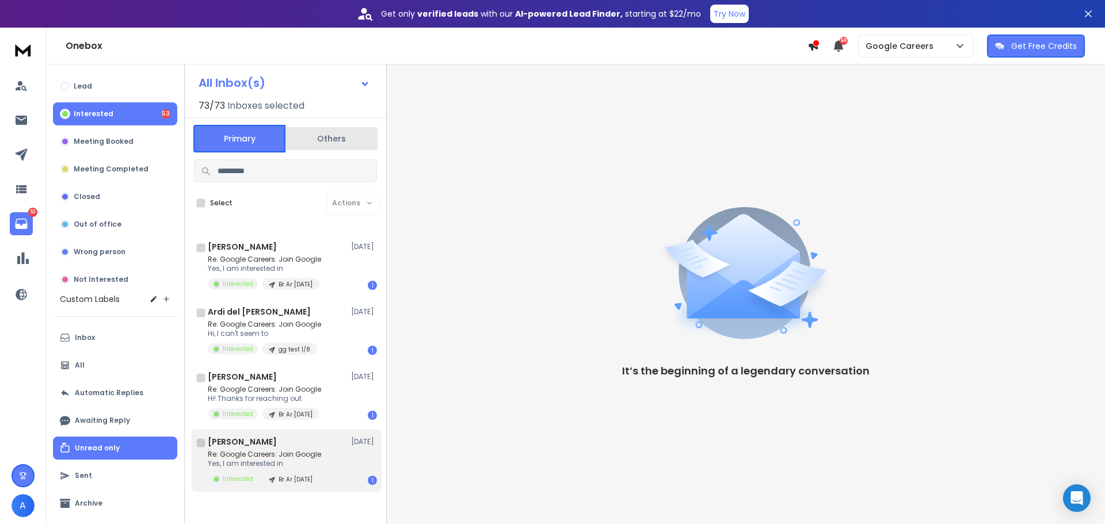
click at [314, 446] on div "[PERSON_NAME] [DATE]" at bounding box center [292, 442] width 169 height 12
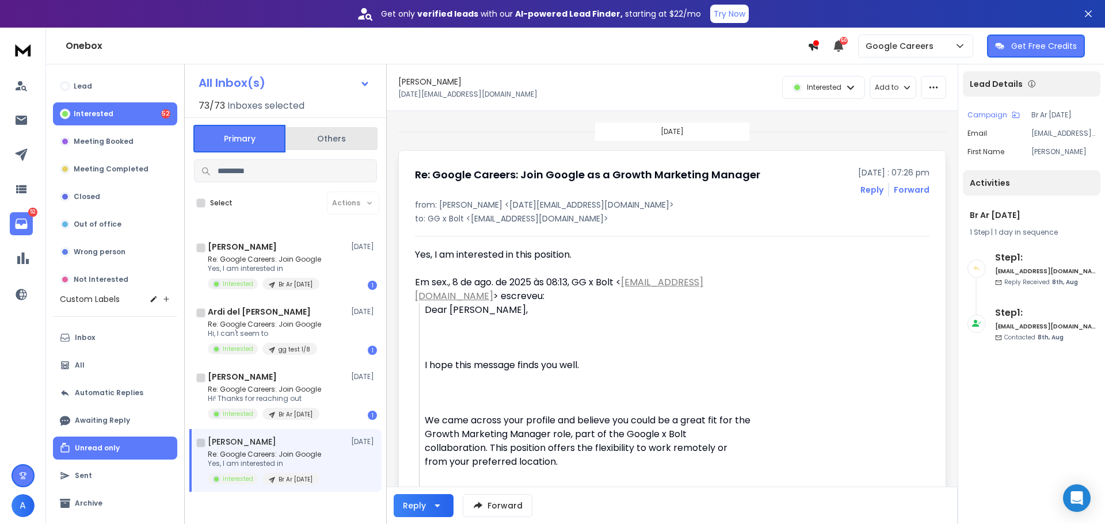
click at [461, 97] on p "[DATE][EMAIL_ADDRESS][DOMAIN_NAME]" at bounding box center [467, 94] width 139 height 9
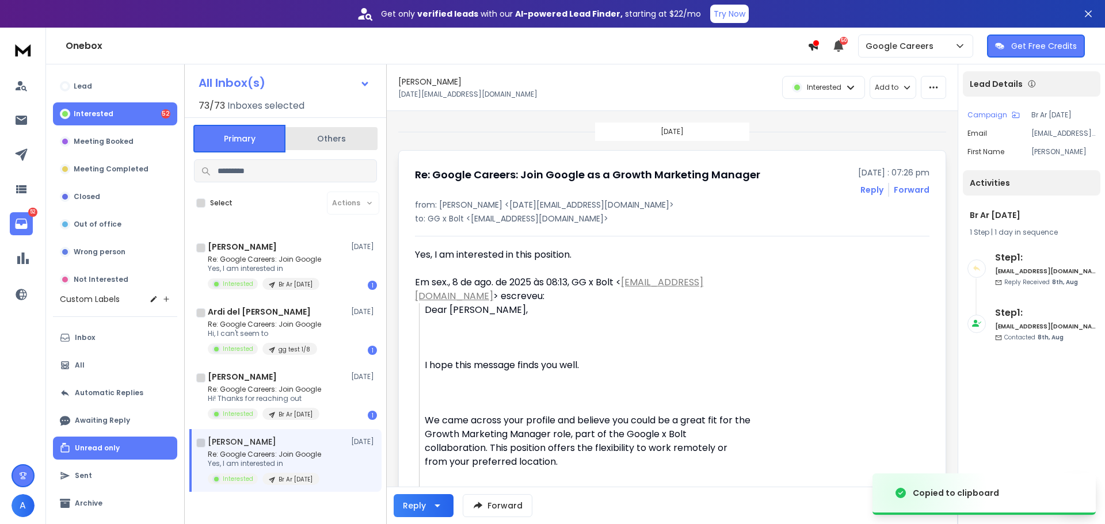
click at [476, 220] on p "to: GG x Bolt <[EMAIL_ADDRESS][DOMAIN_NAME]>" at bounding box center [672, 219] width 514 height 12
drag, startPoint x: 476, startPoint y: 220, endPoint x: 577, endPoint y: 218, distance: 100.7
click at [577, 218] on p "to: GG x Bolt <[EMAIL_ADDRESS][DOMAIN_NAME]>" at bounding box center [672, 219] width 514 height 12
copy p "[EMAIL_ADDRESS][DOMAIN_NAME]>"
click at [575, 219] on p "to: GG x Bolt <[EMAIL_ADDRESS][DOMAIN_NAME]>" at bounding box center [672, 219] width 514 height 12
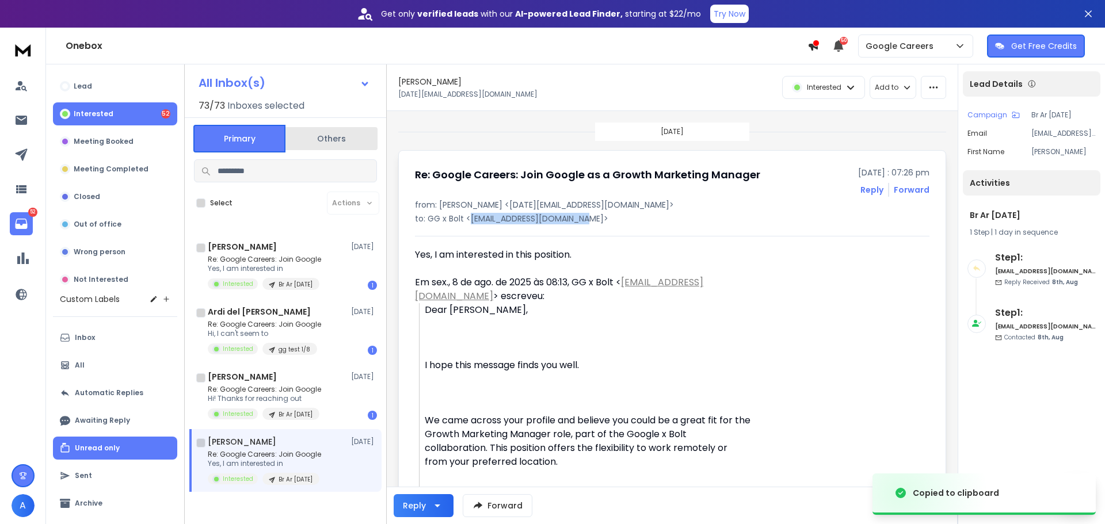
drag, startPoint x: 575, startPoint y: 219, endPoint x: 489, endPoint y: 221, distance: 86.3
click at [489, 221] on p "to: GG x Bolt <[EMAIL_ADDRESS][DOMAIN_NAME]>" at bounding box center [672, 219] width 514 height 12
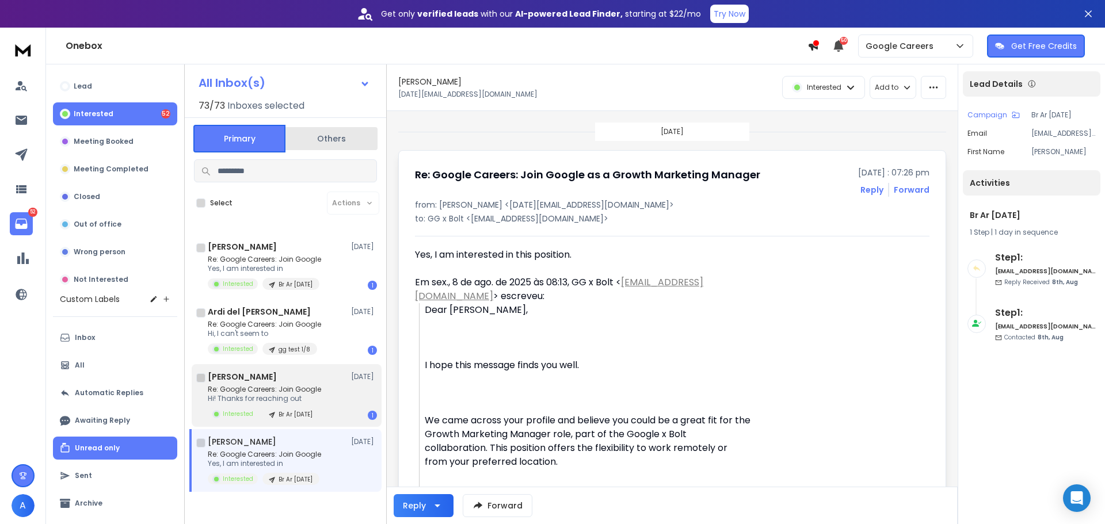
click at [321, 391] on p "Re: Google Careers: Join Google" at bounding box center [264, 389] width 113 height 9
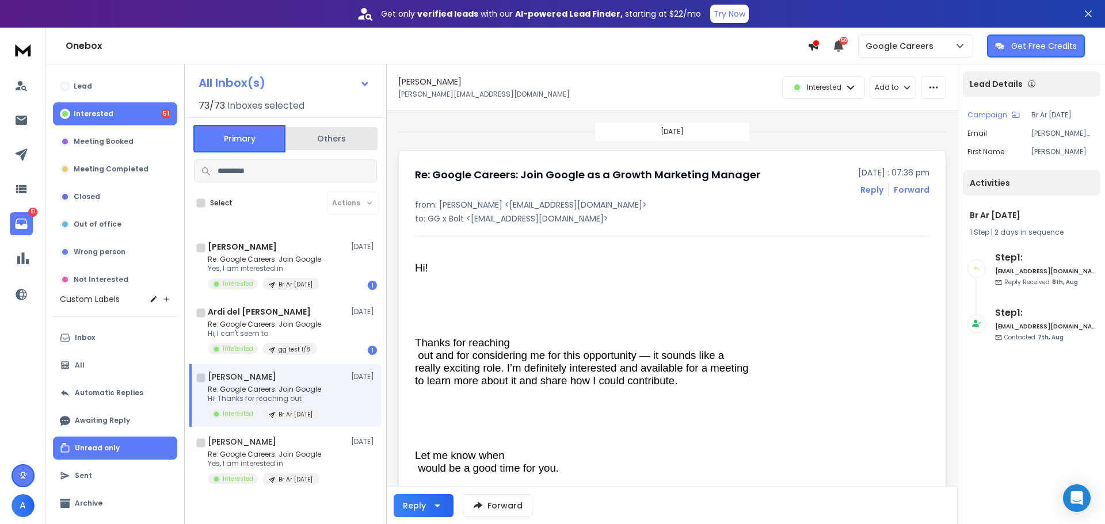
click at [453, 97] on p "[PERSON_NAME][EMAIL_ADDRESS][DOMAIN_NAME]" at bounding box center [483, 94] width 171 height 9
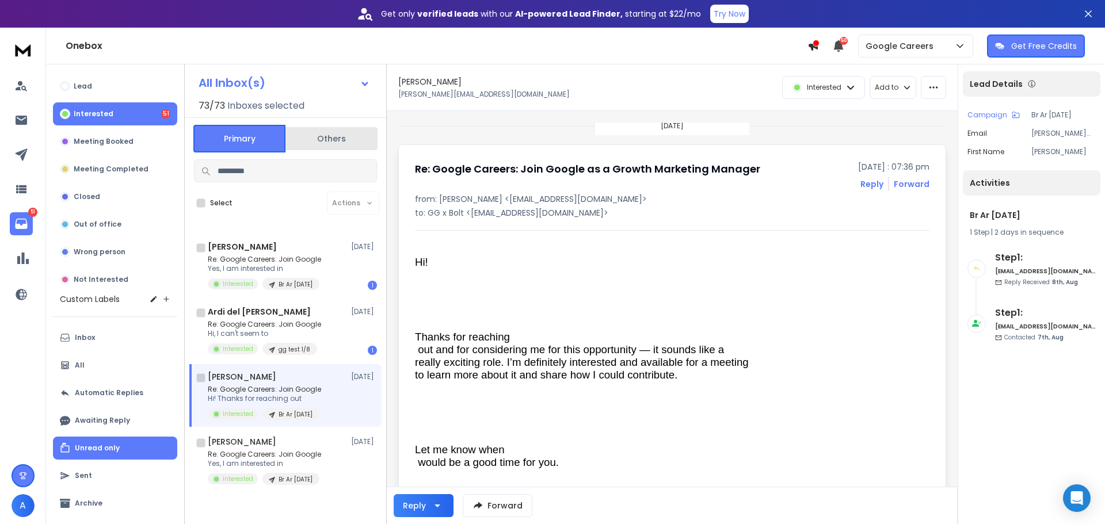
scroll to position [0, 0]
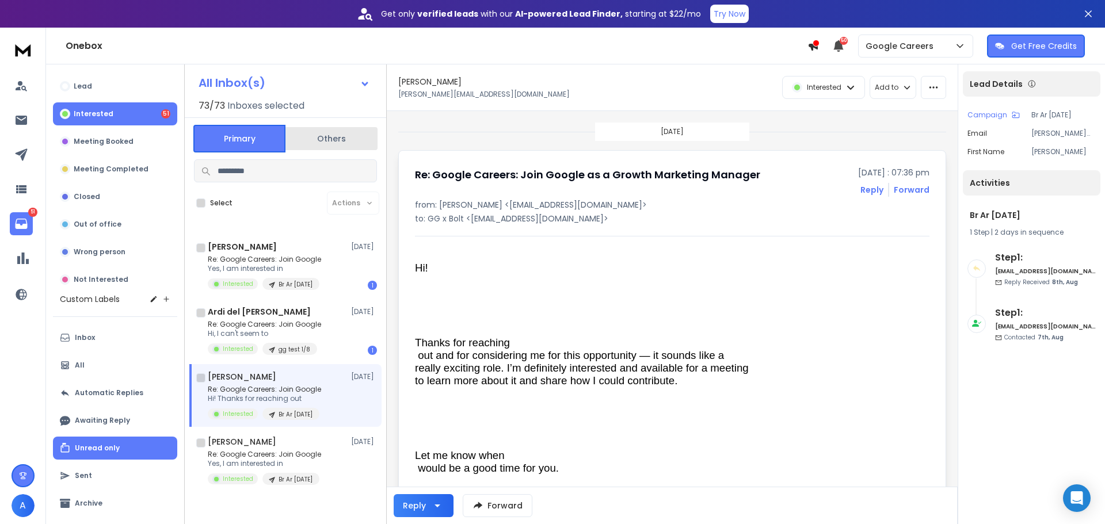
click at [471, 220] on p "to: GG x Bolt <[EMAIL_ADDRESS][DOMAIN_NAME]>" at bounding box center [672, 219] width 514 height 12
drag, startPoint x: 471, startPoint y: 220, endPoint x: 592, endPoint y: 220, distance: 120.8
click at [592, 220] on p "to: GG x Bolt <[EMAIL_ADDRESS][DOMAIN_NAME]>" at bounding box center [672, 219] width 514 height 12
copy p "[EMAIL_ADDRESS][DOMAIN_NAME]"
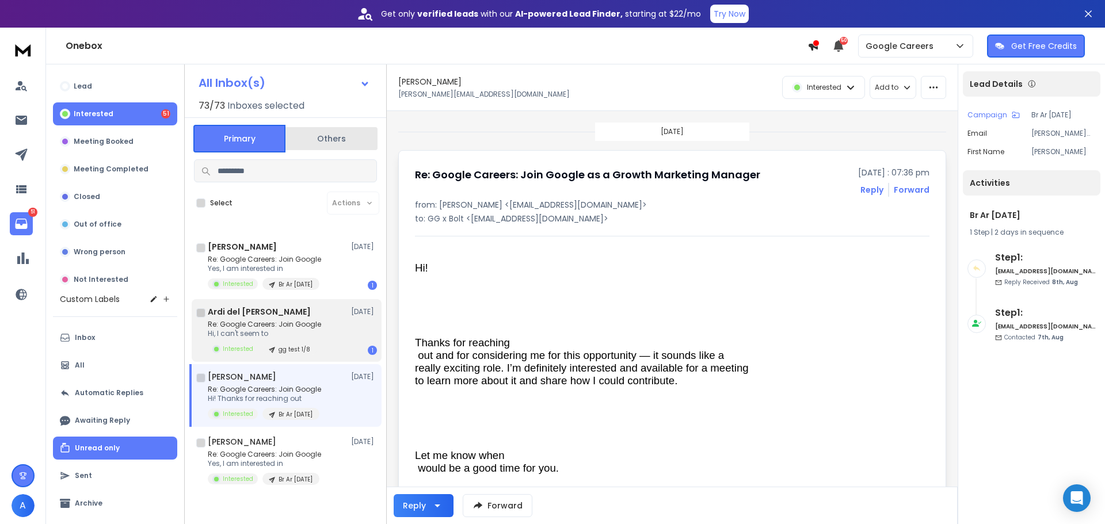
click at [326, 349] on div "Re: Google Careers: Join Google Hi, I can't seem to Interested gg test 1/8 1" at bounding box center [292, 337] width 169 height 35
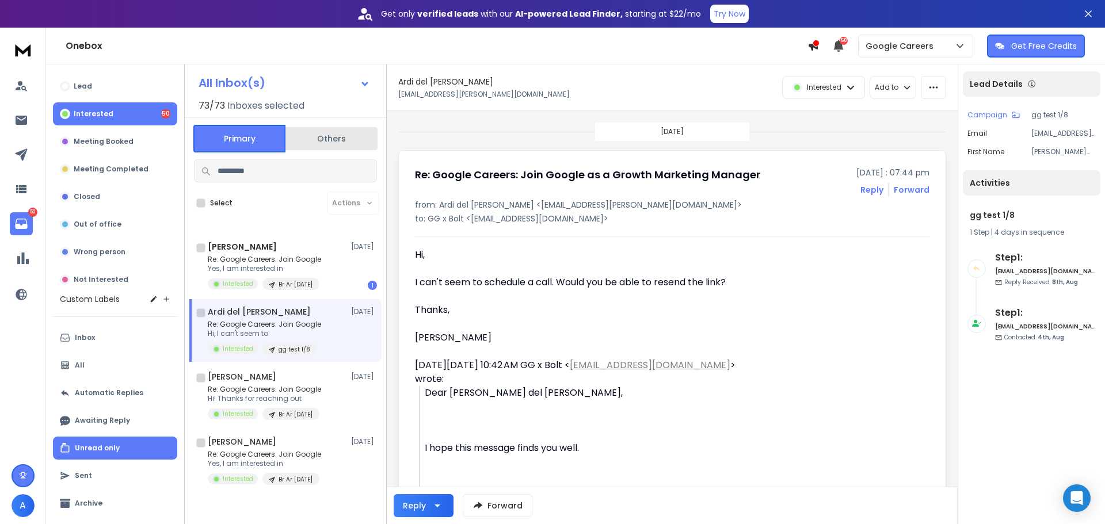
click at [285, 297] on div "[PERSON_NAME][EMAIL_ADDRESS][PERSON_NAME][DOMAIN_NAME] [DATE] Re: Google Career…" at bounding box center [285, 420] width 201 height 388
click at [302, 271] on p "Yes, I am interested in" at bounding box center [264, 268] width 113 height 9
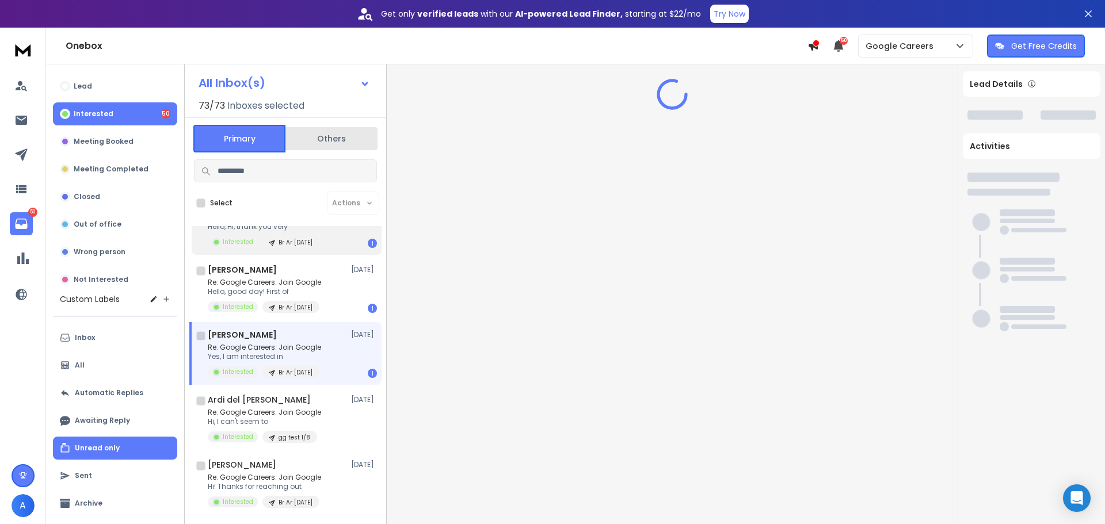
scroll to position [3065, 0]
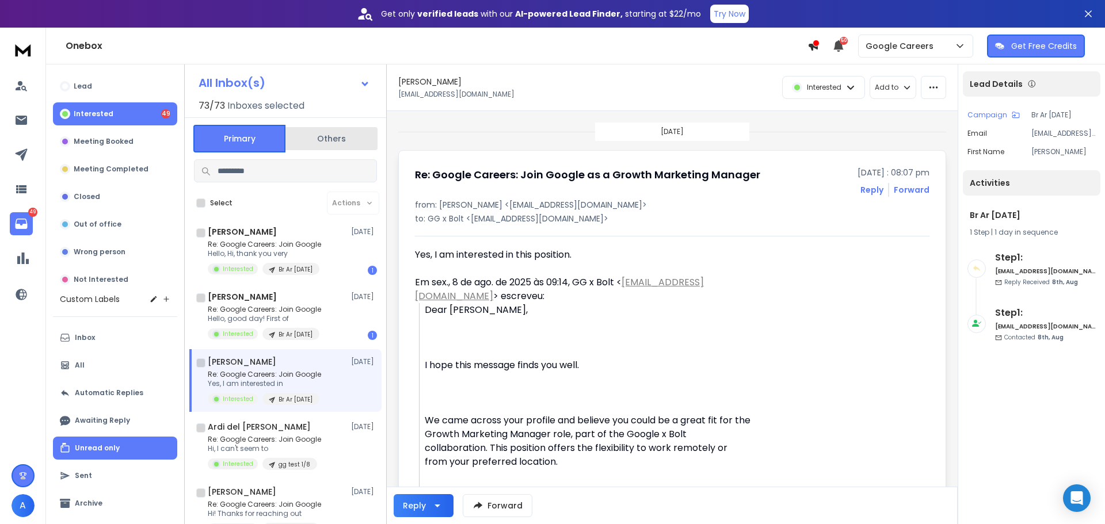
click at [461, 96] on p "[EMAIL_ADDRESS][DOMAIN_NAME]" at bounding box center [456, 94] width 116 height 9
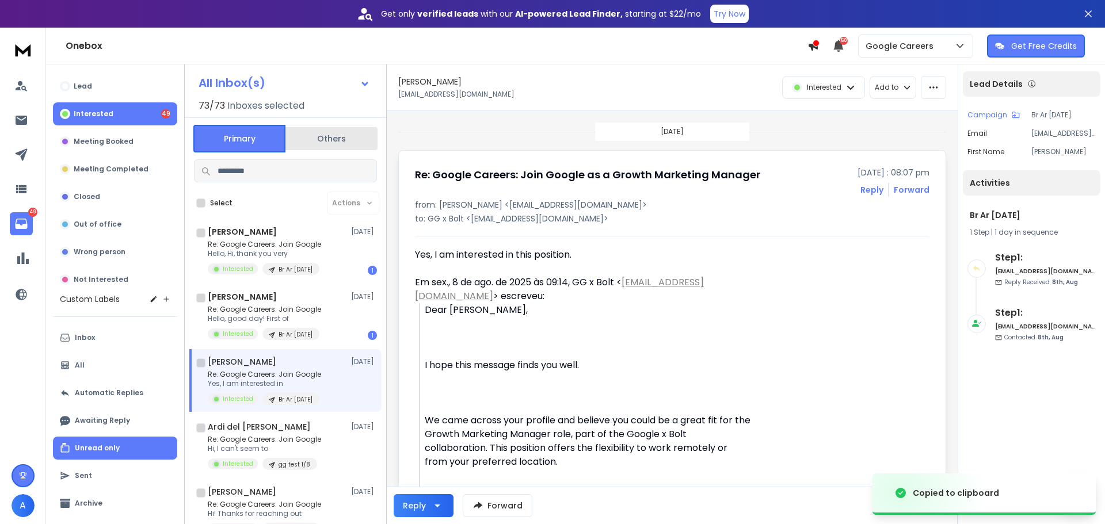
click at [472, 220] on p "to: GG x Bolt <[EMAIL_ADDRESS][DOMAIN_NAME]>" at bounding box center [672, 219] width 514 height 12
drag, startPoint x: 472, startPoint y: 220, endPoint x: 571, endPoint y: 219, distance: 99.0
click at [571, 219] on p "to: GG x Bolt <[EMAIL_ADDRESS][DOMAIN_NAME]>" at bounding box center [672, 219] width 514 height 12
copy p "[EMAIL_ADDRESS][DOMAIN_NAME]"
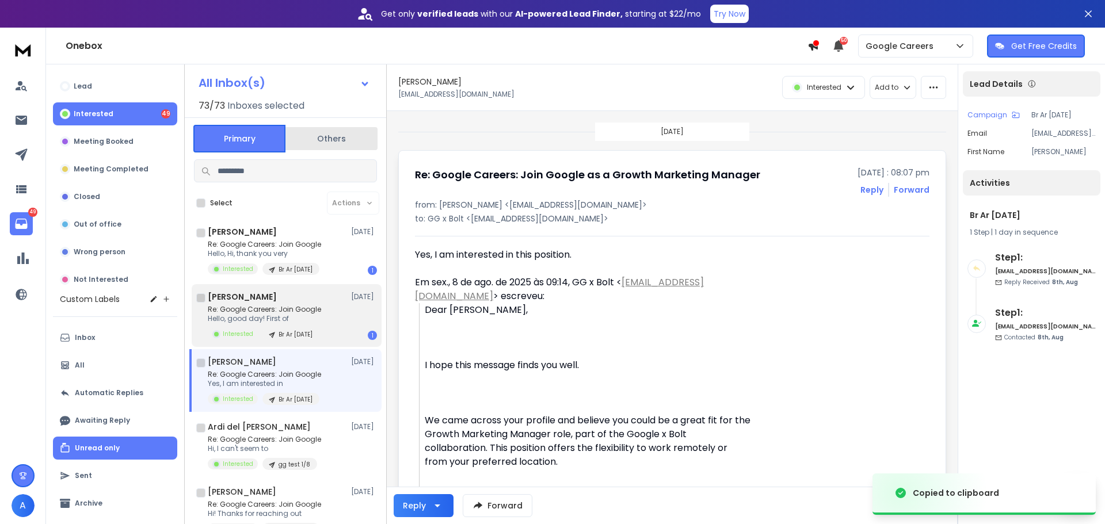
click at [330, 308] on div "Re: Google Careers: Join Google Hello, good day! First of Interested Br Ar [DAT…" at bounding box center [292, 322] width 169 height 35
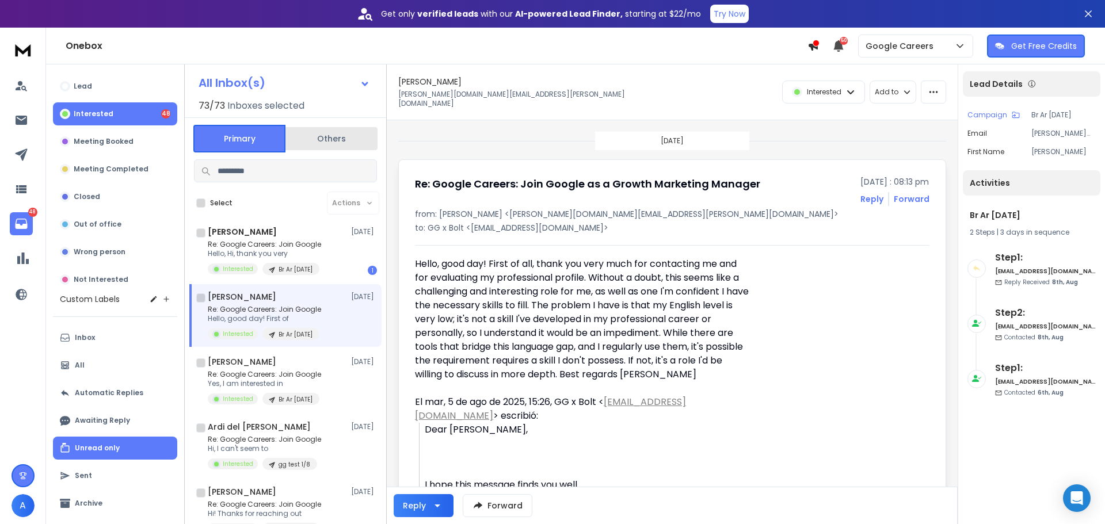
click at [476, 93] on p "[PERSON_NAME][DOMAIN_NAME][EMAIL_ADDRESS][PERSON_NAME][DOMAIN_NAME]" at bounding box center [533, 99] width 270 height 18
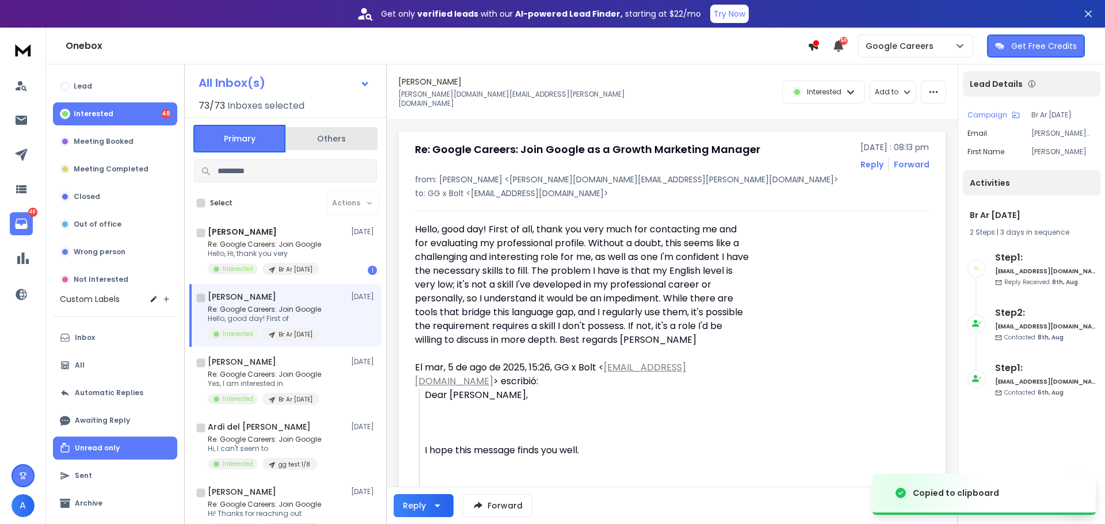
scroll to position [0, 0]
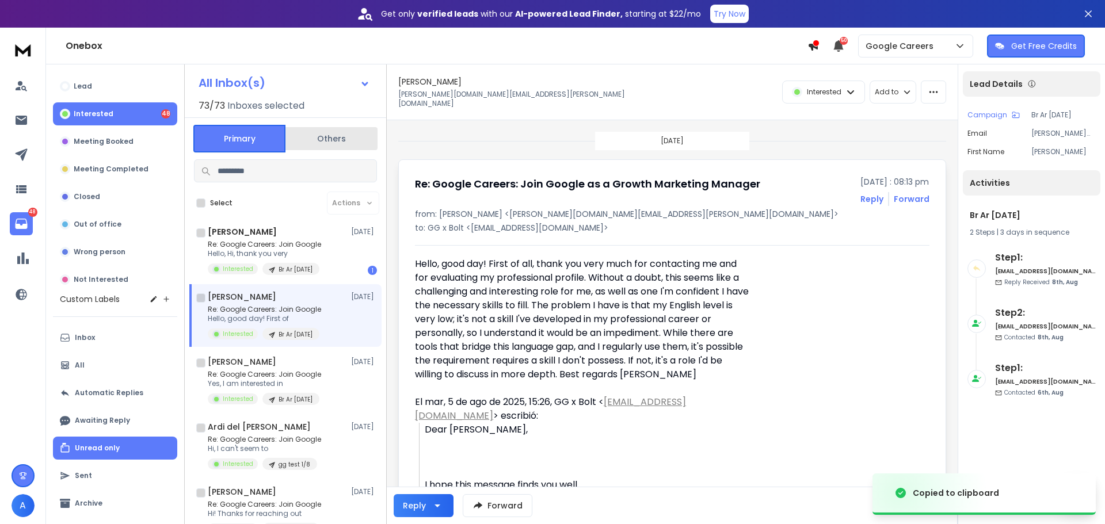
click at [475, 222] on p "to: GG x Bolt <[EMAIL_ADDRESS][DOMAIN_NAME]>" at bounding box center [672, 228] width 514 height 12
drag, startPoint x: 475, startPoint y: 217, endPoint x: 570, endPoint y: 217, distance: 94.9
click at [570, 222] on p "to: GG x Bolt <[EMAIL_ADDRESS][DOMAIN_NAME]>" at bounding box center [672, 228] width 514 height 12
copy p "[EMAIL_ADDRESS][DOMAIN_NAME]"
click at [337, 262] on div "Re: Google Careers: Join Google Hello, Hi, thank you very Interested Br Ar [DAT…" at bounding box center [292, 257] width 169 height 35
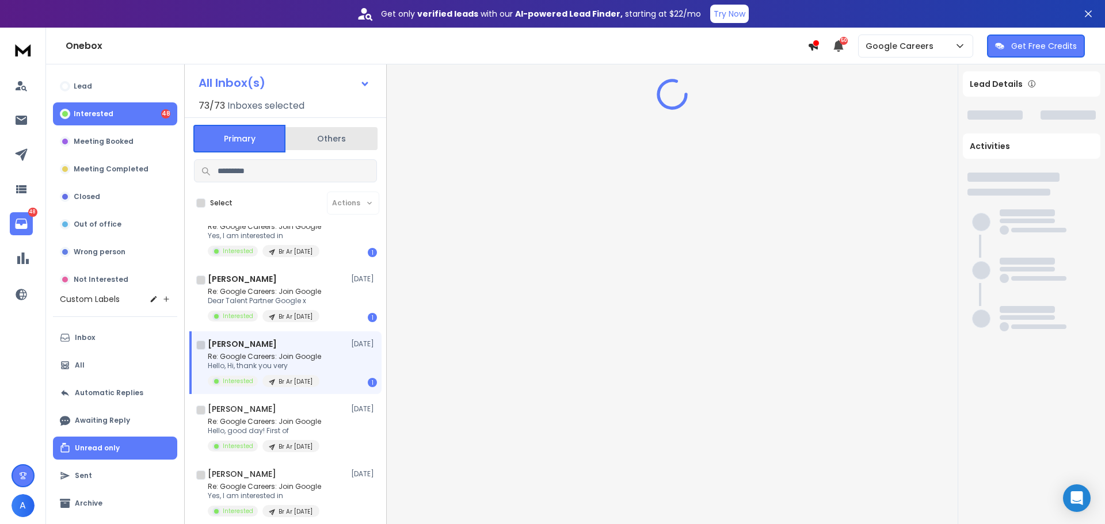
scroll to position [2950, 0]
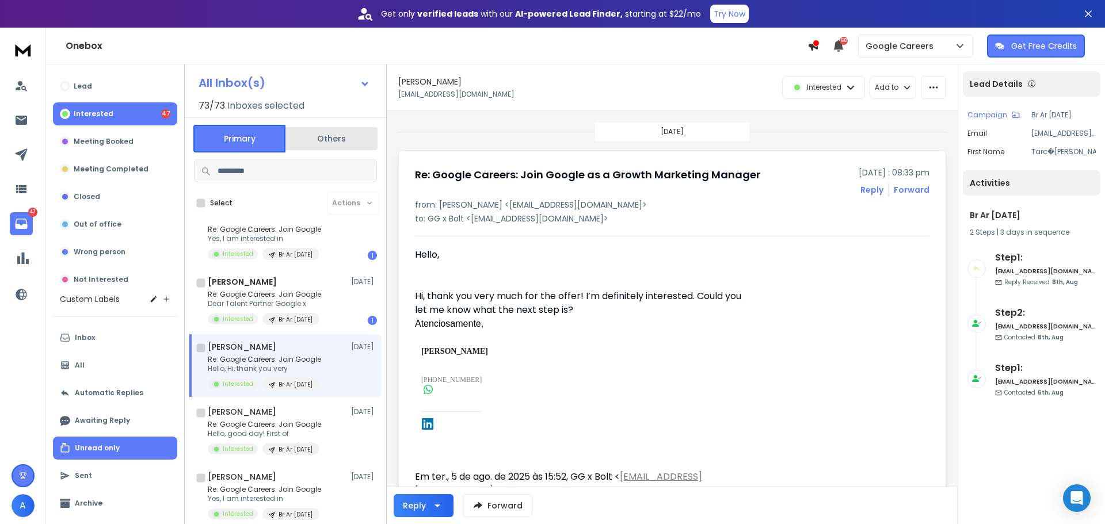
click at [463, 94] on p "[EMAIL_ADDRESS][DOMAIN_NAME]" at bounding box center [456, 94] width 116 height 9
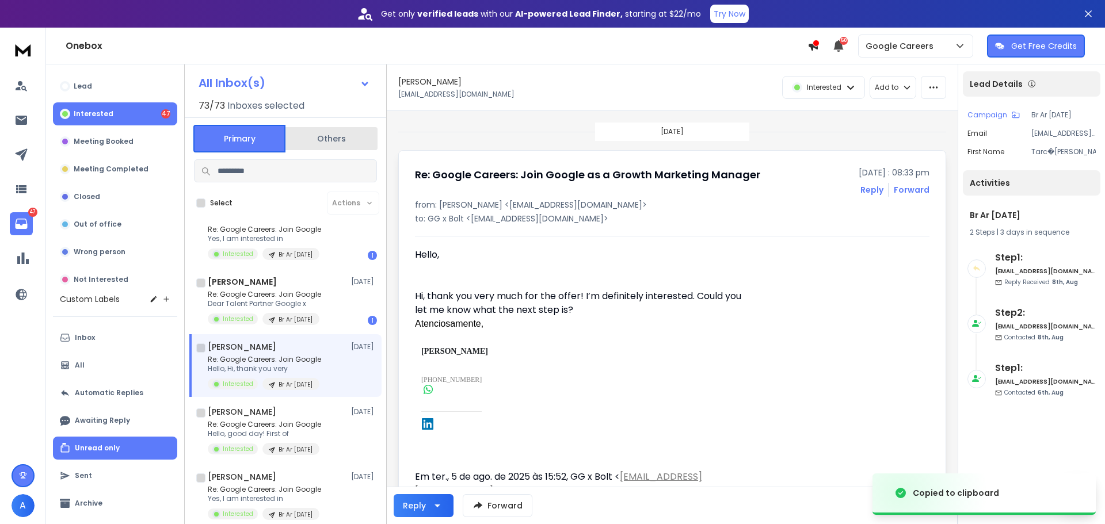
click at [475, 215] on p "to: GG x Bolt <[EMAIL_ADDRESS][DOMAIN_NAME]>" at bounding box center [672, 219] width 514 height 12
drag, startPoint x: 475, startPoint y: 215, endPoint x: 576, endPoint y: 221, distance: 100.9
click at [576, 221] on p "to: GG x Bolt <[EMAIL_ADDRESS][DOMAIN_NAME]>" at bounding box center [672, 219] width 514 height 12
copy p "[EMAIL_ADDRESS][DOMAIN_NAME]"
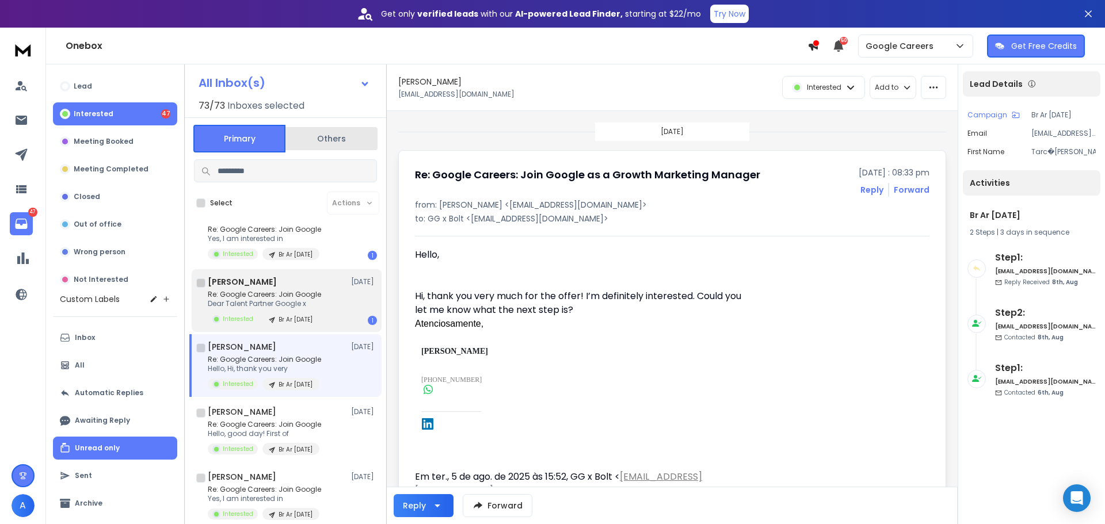
click at [335, 306] on div "Re: Google Careers: Join Google Dear Talent Partner Google x Interested Br Ar […" at bounding box center [292, 307] width 169 height 35
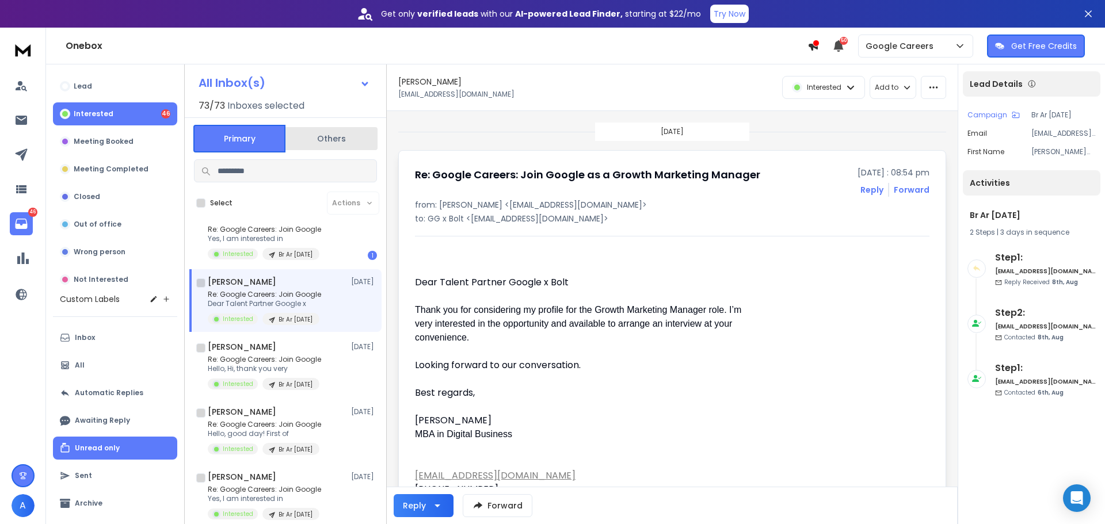
click at [454, 95] on p "[EMAIL_ADDRESS][DOMAIN_NAME]" at bounding box center [456, 94] width 116 height 9
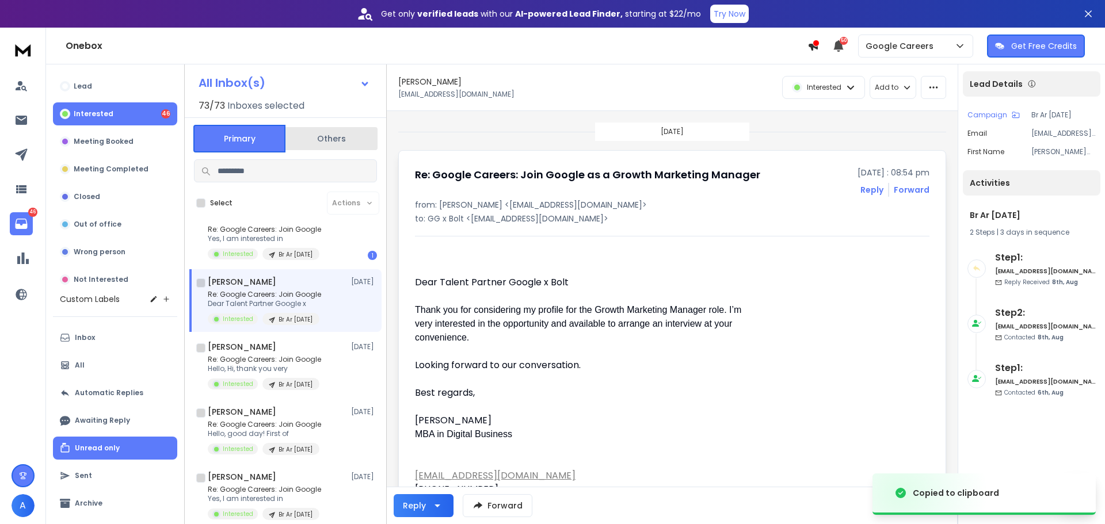
click at [474, 219] on p "to: GG x Bolt <[EMAIL_ADDRESS][DOMAIN_NAME]>" at bounding box center [672, 219] width 514 height 12
drag, startPoint x: 474, startPoint y: 219, endPoint x: 569, endPoint y: 218, distance: 94.4
click at [569, 218] on p "to: GG x Bolt <[EMAIL_ADDRESS][DOMAIN_NAME]>" at bounding box center [672, 219] width 514 height 12
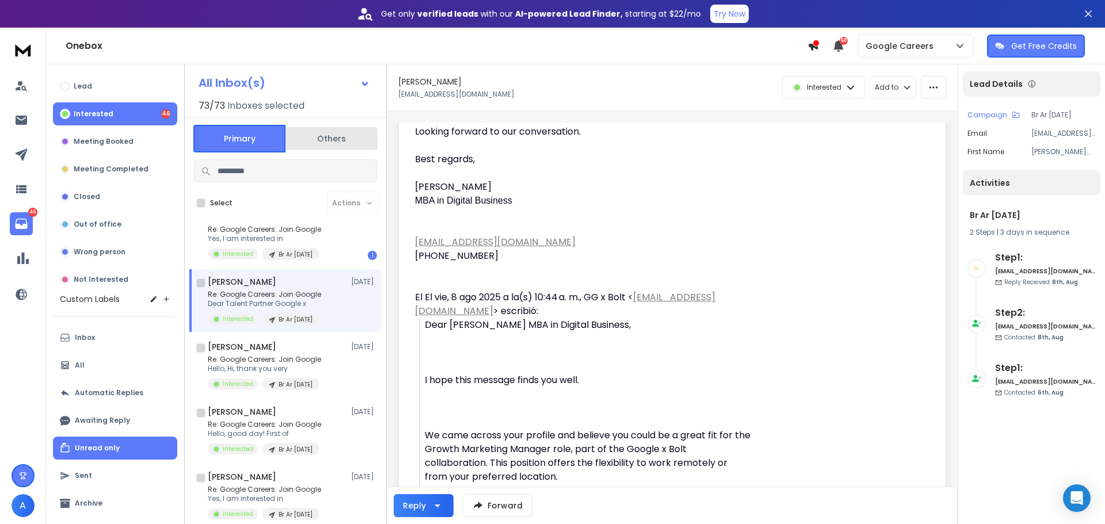
scroll to position [0, 0]
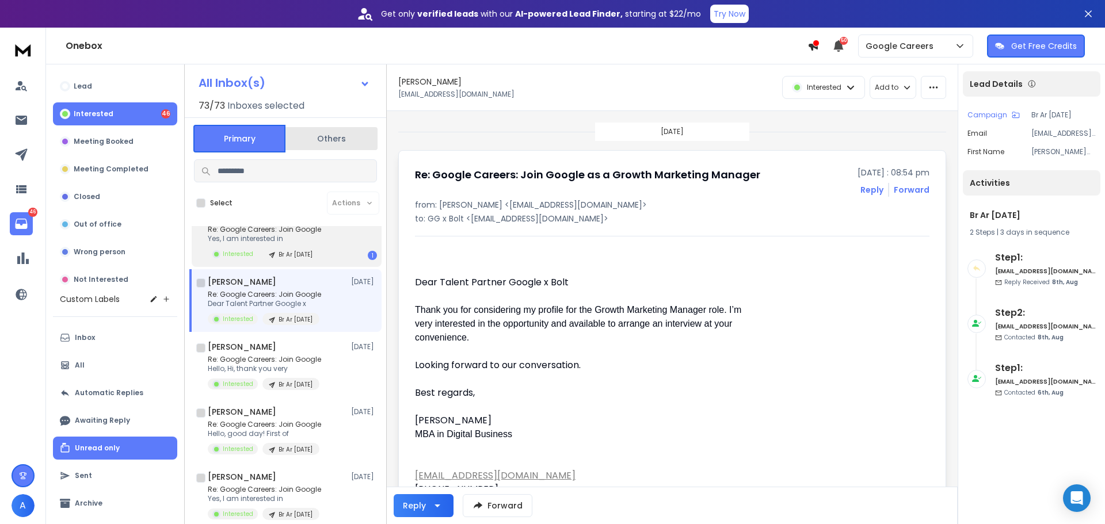
click at [348, 253] on div "Re: Google Careers: Join Google Yes, I am interested in Interested Br Ar [DATE]…" at bounding box center [292, 242] width 169 height 35
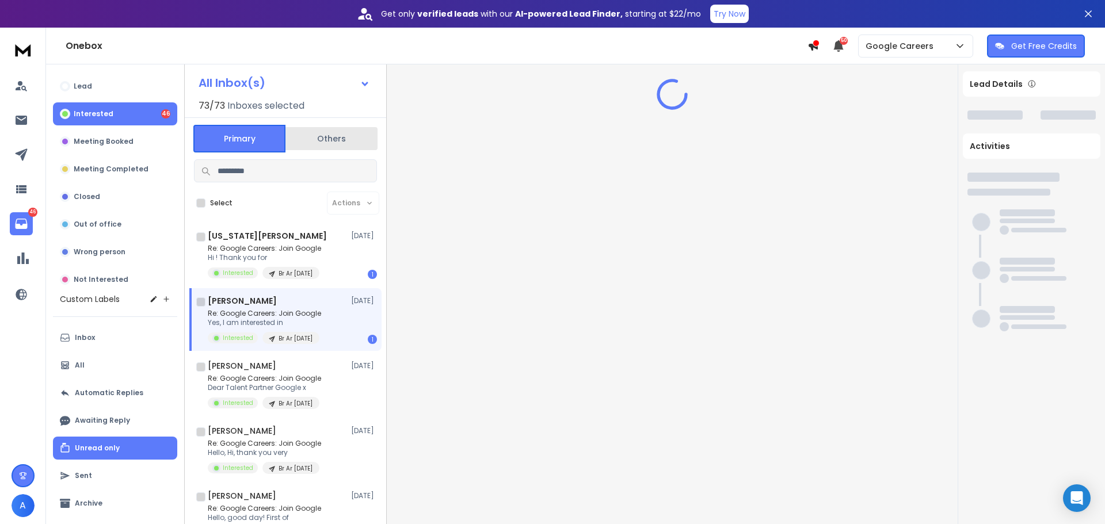
scroll to position [2835, 0]
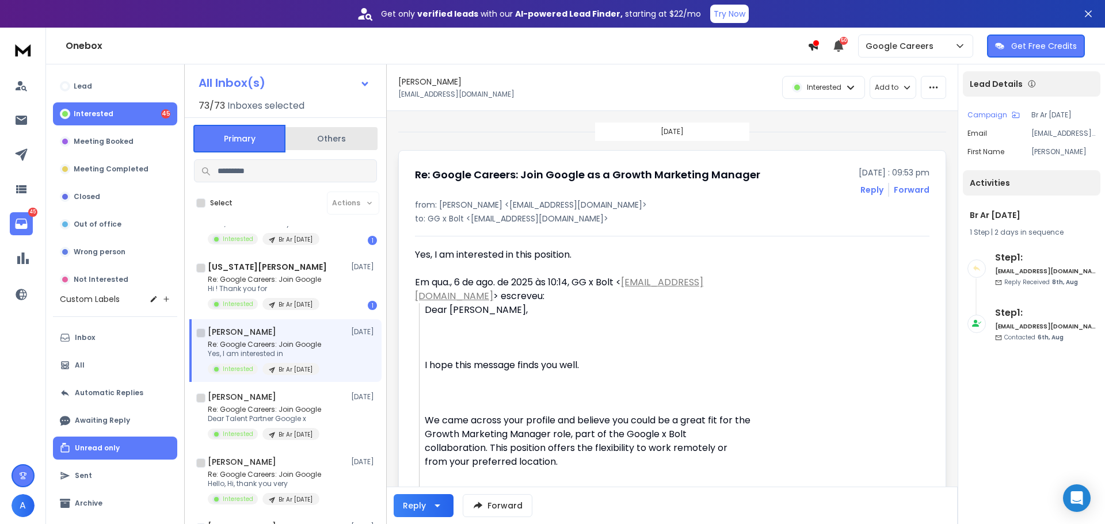
click at [472, 97] on p "[EMAIL_ADDRESS][DOMAIN_NAME]" at bounding box center [456, 94] width 116 height 9
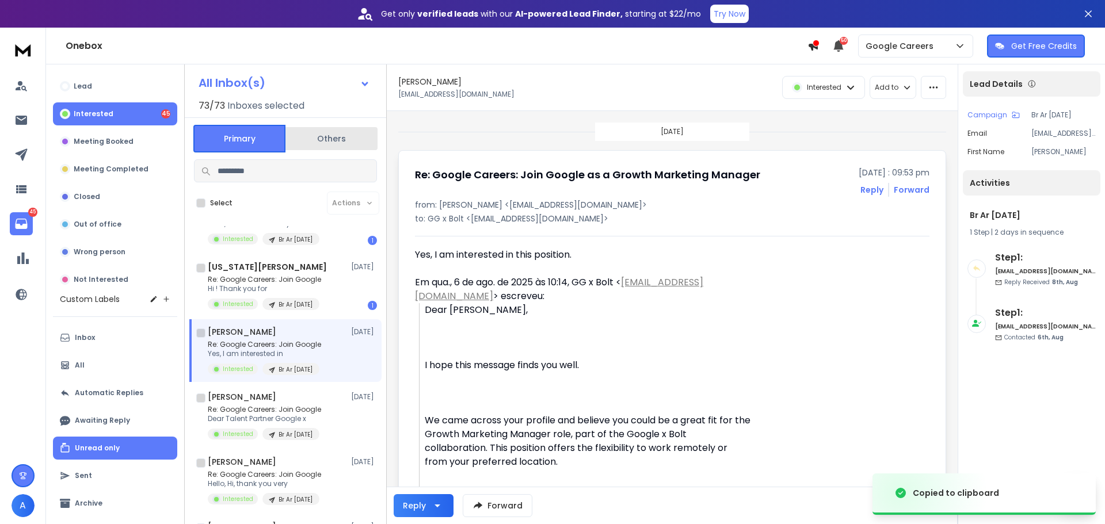
click at [465, 217] on p "to: GG x Bolt <[EMAIL_ADDRESS][DOMAIN_NAME]>" at bounding box center [672, 219] width 514 height 12
click at [468, 217] on p "to: GG x Bolt <[EMAIL_ADDRESS][DOMAIN_NAME]>" at bounding box center [672, 219] width 514 height 12
drag, startPoint x: 468, startPoint y: 217, endPoint x: 559, endPoint y: 220, distance: 91.0
click at [559, 220] on p "to: GG x Bolt <[EMAIL_ADDRESS][DOMAIN_NAME]>" at bounding box center [672, 219] width 514 height 12
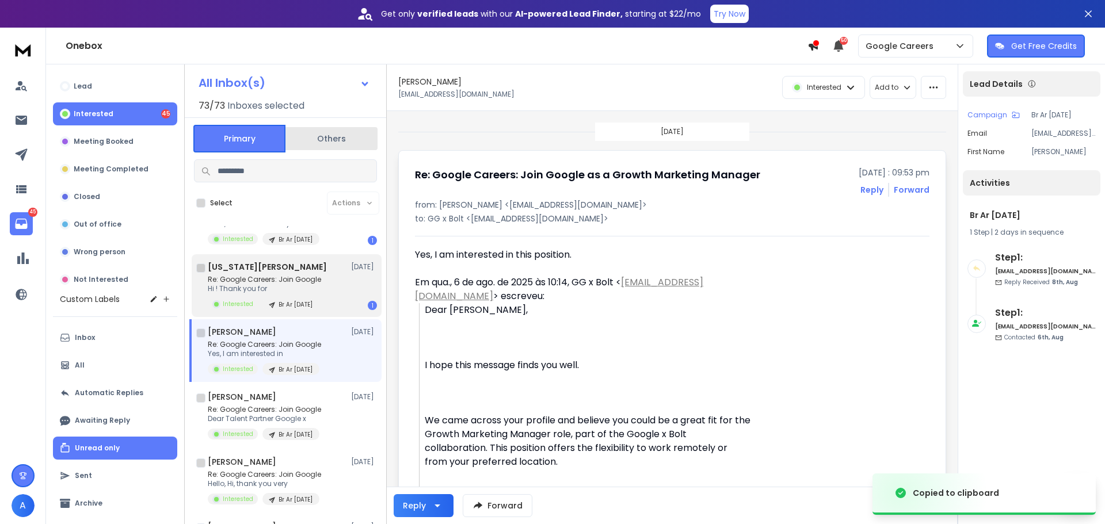
click at [313, 278] on p "Re: Google Careers: Join Google" at bounding box center [264, 279] width 113 height 9
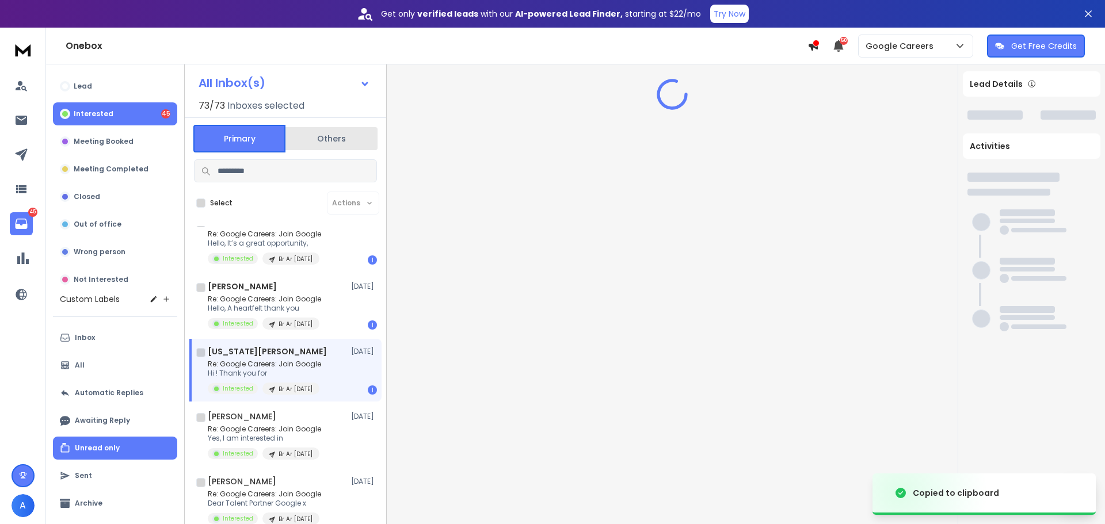
scroll to position [2720, 0]
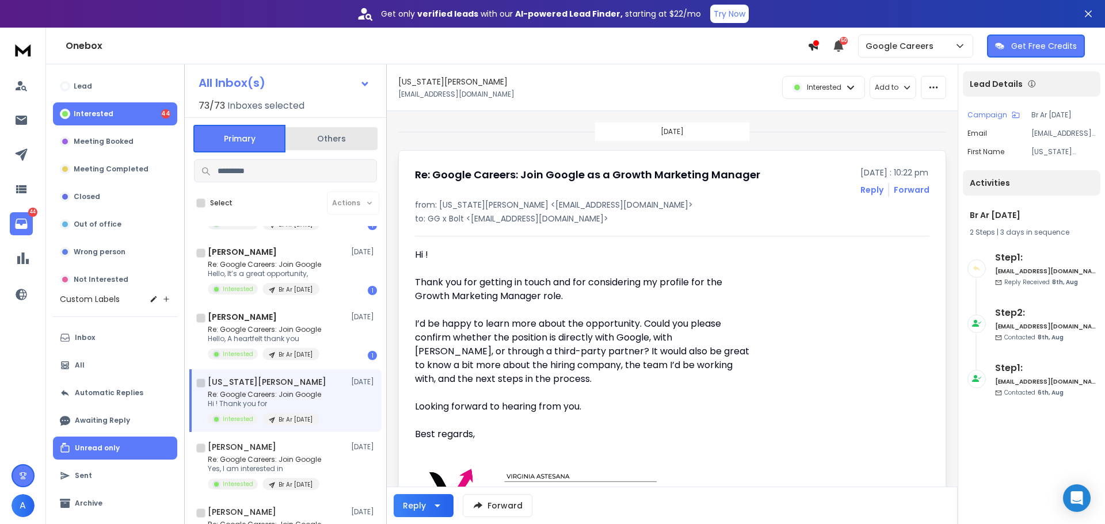
click at [474, 96] on p "[EMAIL_ADDRESS][DOMAIN_NAME]" at bounding box center [456, 94] width 116 height 9
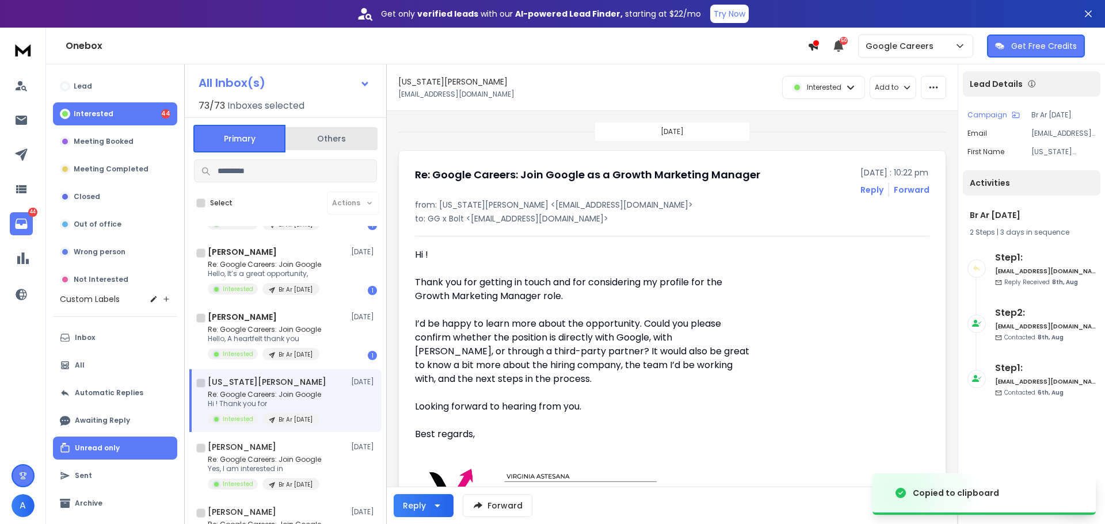
click at [472, 215] on p "to: [PERSON_NAME] <[EMAIL_ADDRESS][DOMAIN_NAME]>" at bounding box center [672, 219] width 514 height 12
drag, startPoint x: 472, startPoint y: 215, endPoint x: 572, endPoint y: 218, distance: 99.6
click at [572, 218] on p "to: [PERSON_NAME] <[EMAIL_ADDRESS][DOMAIN_NAME]>" at bounding box center [672, 219] width 514 height 12
click at [329, 335] on div "Re: Google Careers: Join Google Hello, A heartfelt thank you Interested Br Ar […" at bounding box center [292, 342] width 169 height 35
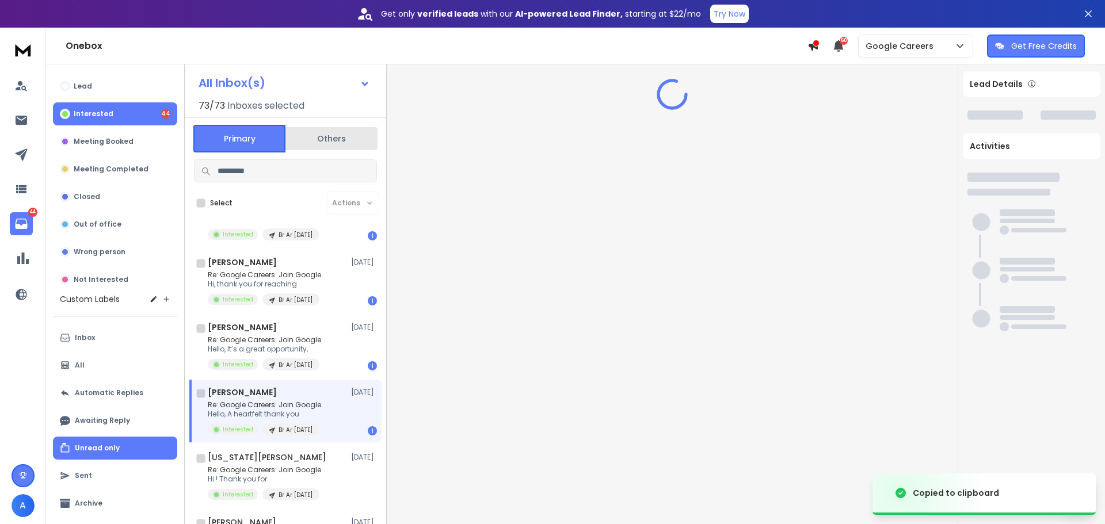
scroll to position [2605, 0]
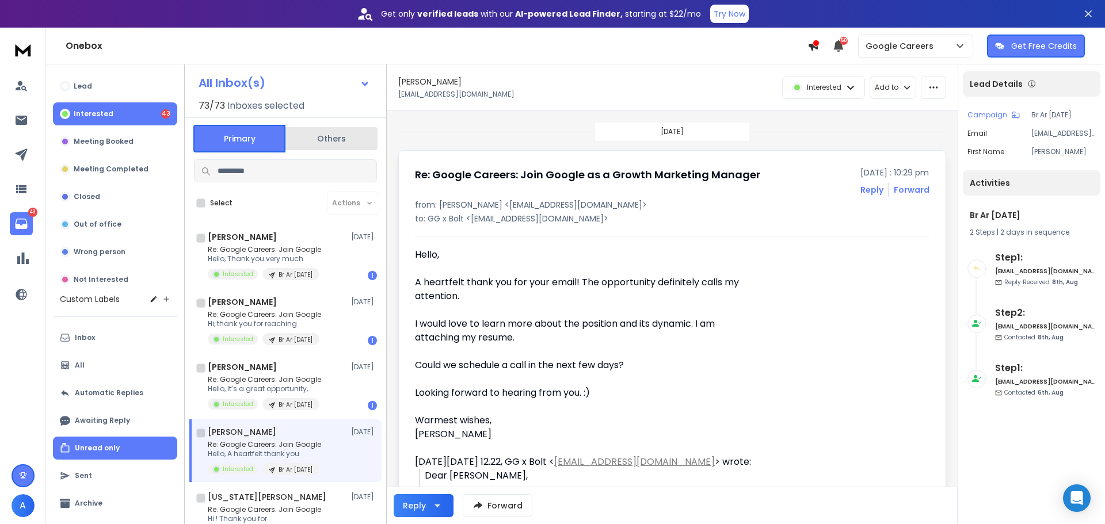
click at [478, 98] on p "[EMAIL_ADDRESS][DOMAIN_NAME]" at bounding box center [456, 94] width 116 height 9
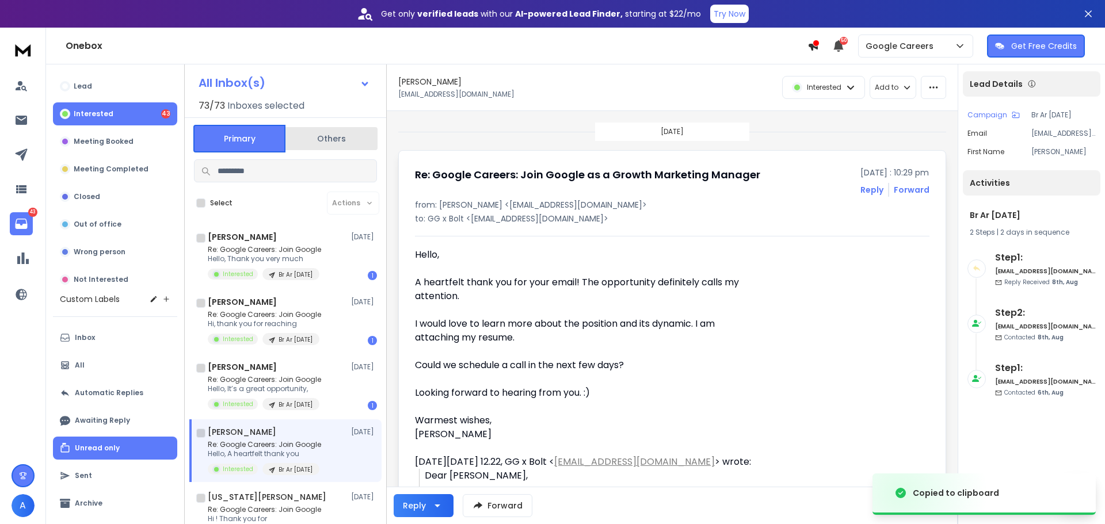
click at [474, 215] on p "to: GG x Bolt <[EMAIL_ADDRESS][DOMAIN_NAME]>" at bounding box center [672, 219] width 514 height 12
drag, startPoint x: 474, startPoint y: 215, endPoint x: 568, endPoint y: 216, distance: 94.4
click at [568, 216] on p "to: GG x Bolt <[EMAIL_ADDRESS][DOMAIN_NAME]>" at bounding box center [672, 219] width 514 height 12
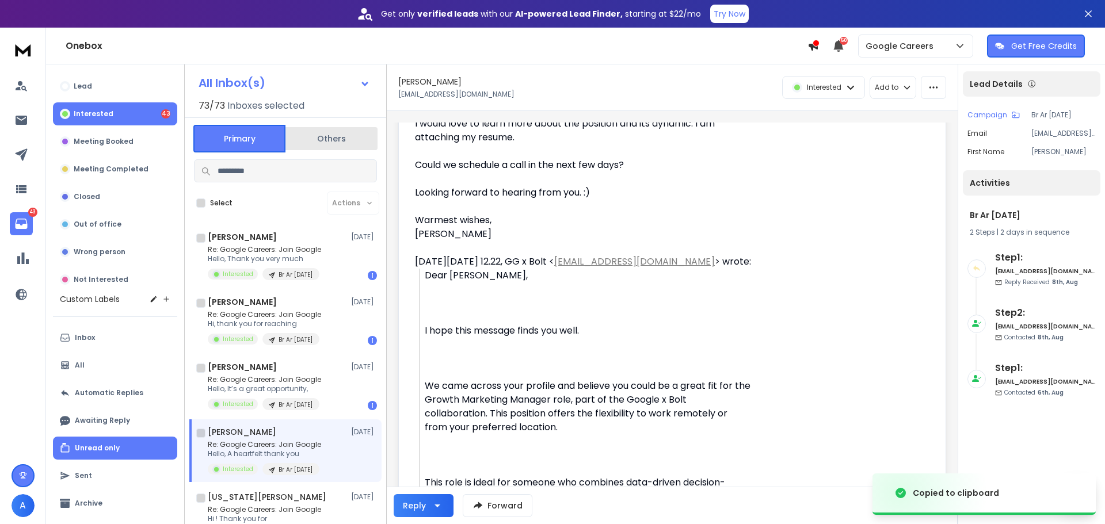
scroll to position [0, 0]
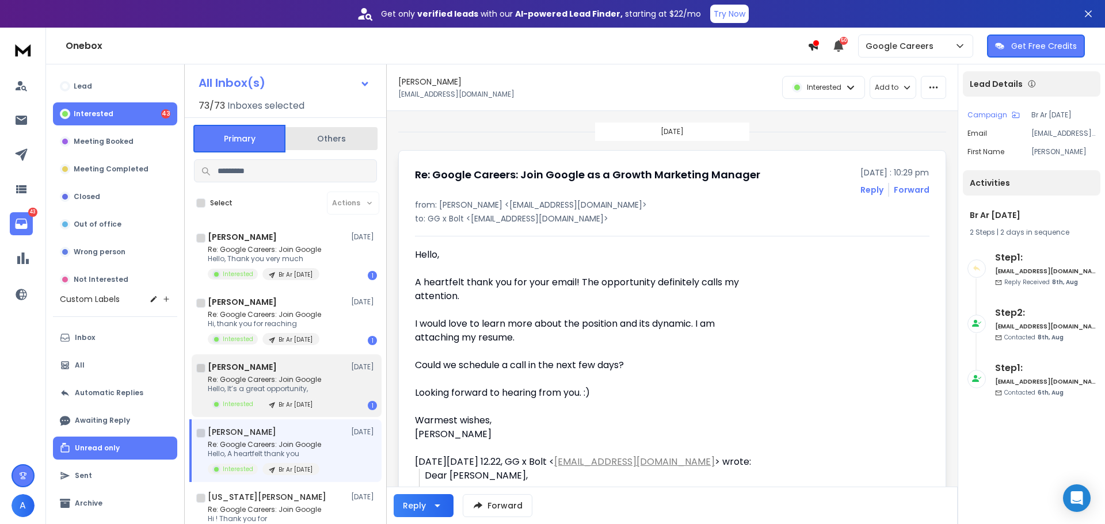
click at [331, 395] on div "Re: Google Careers: Join Google Hello, It’s a great opportunity, Interested Br …" at bounding box center [292, 392] width 169 height 35
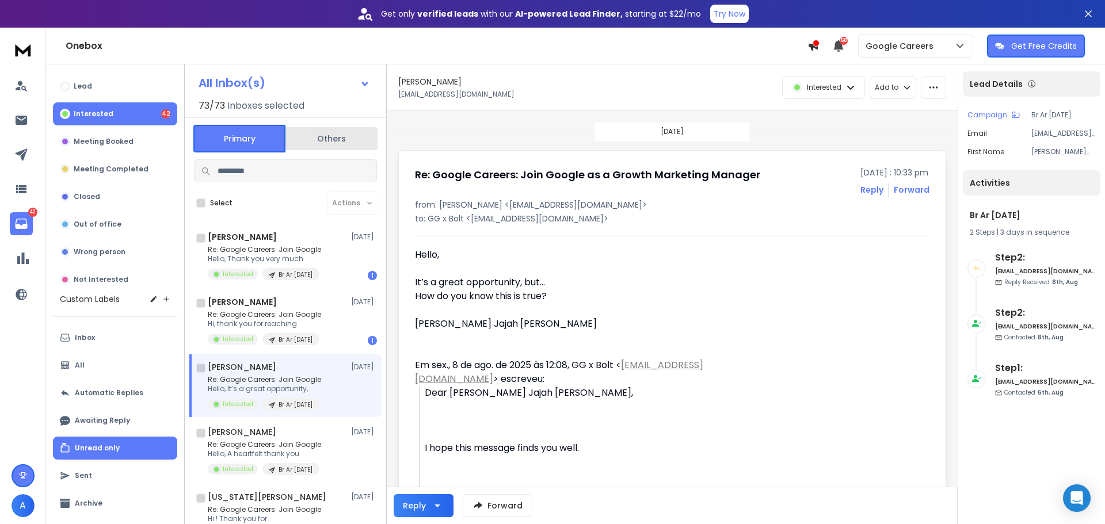
click at [455, 94] on p "[EMAIL_ADDRESS][DOMAIN_NAME]" at bounding box center [456, 94] width 116 height 9
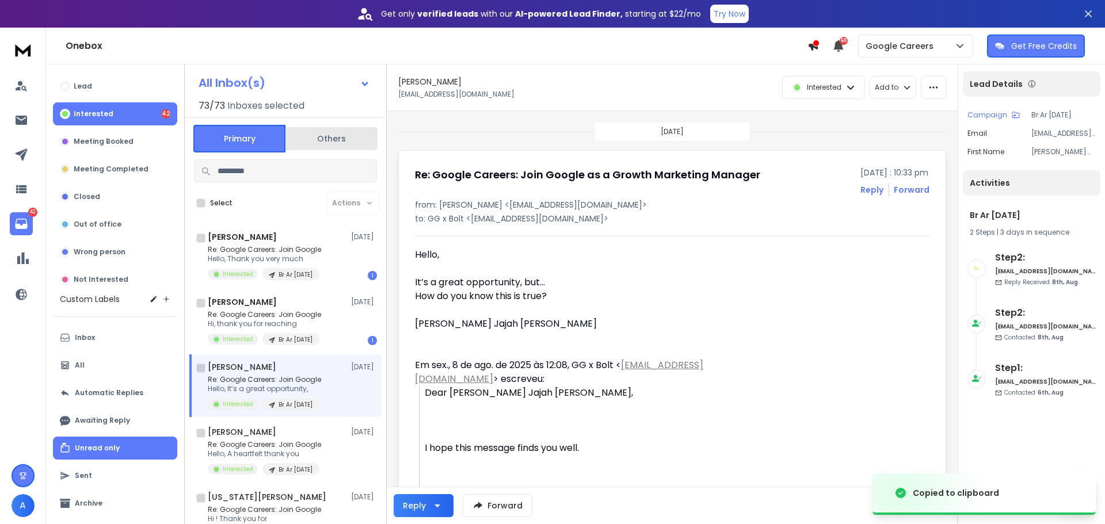
click at [475, 219] on p "to: GG x Bolt <[EMAIL_ADDRESS][DOMAIN_NAME]>" at bounding box center [672, 219] width 514 height 12
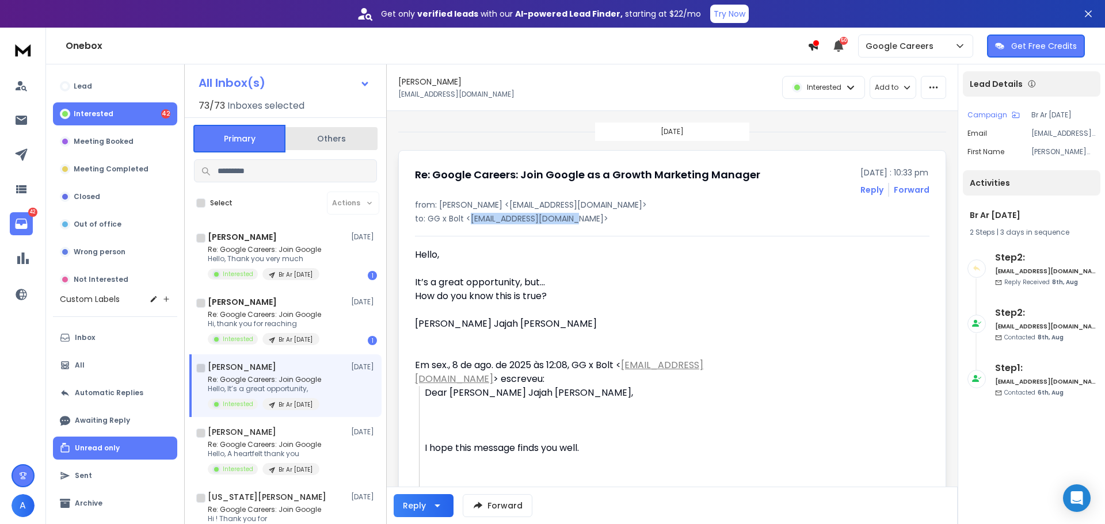
drag, startPoint x: 475, startPoint y: 219, endPoint x: 562, endPoint y: 219, distance: 86.3
click at [562, 219] on p "to: GG x Bolt <[EMAIL_ADDRESS][DOMAIN_NAME]>" at bounding box center [672, 219] width 514 height 12
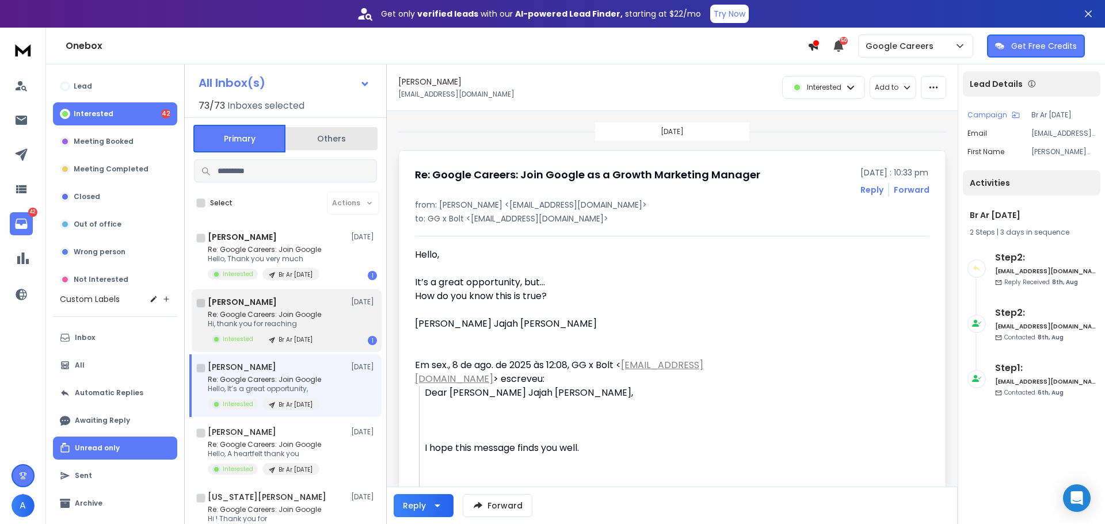
click at [330, 317] on div "Re: Google Careers: Join Google Hi, thank you for reaching Interested Br Ar [DA…" at bounding box center [292, 327] width 169 height 35
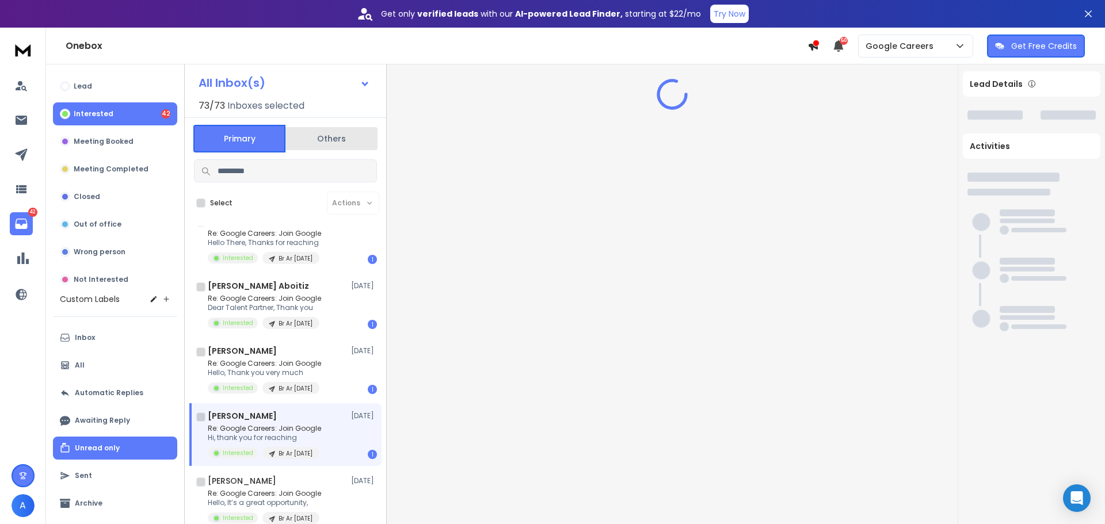
scroll to position [2490, 0]
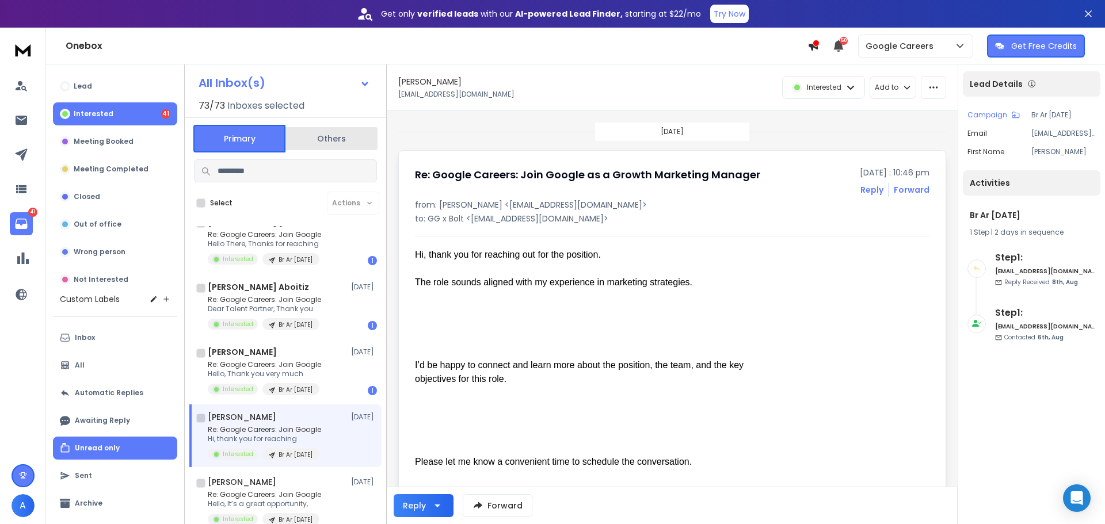
click at [513, 207] on p "from: [PERSON_NAME] <[EMAIL_ADDRESS][DOMAIN_NAME]>" at bounding box center [672, 205] width 514 height 12
drag, startPoint x: 513, startPoint y: 207, endPoint x: 590, endPoint y: 204, distance: 76.6
click at [590, 204] on p "from: [PERSON_NAME] <[EMAIL_ADDRESS][DOMAIN_NAME]>" at bounding box center [672, 205] width 514 height 12
click at [474, 219] on p "to: GG x Bolt <[EMAIL_ADDRESS][DOMAIN_NAME]>" at bounding box center [672, 219] width 514 height 12
drag, startPoint x: 474, startPoint y: 219, endPoint x: 569, endPoint y: 219, distance: 94.9
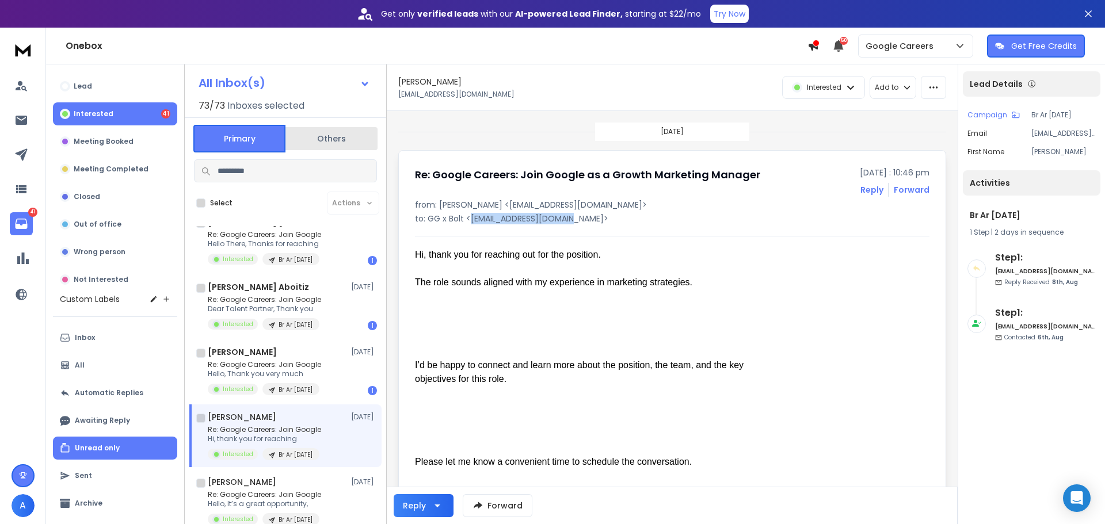
click at [569, 219] on p "to: GG x Bolt <[EMAIL_ADDRESS][DOMAIN_NAME]>" at bounding box center [672, 219] width 514 height 12
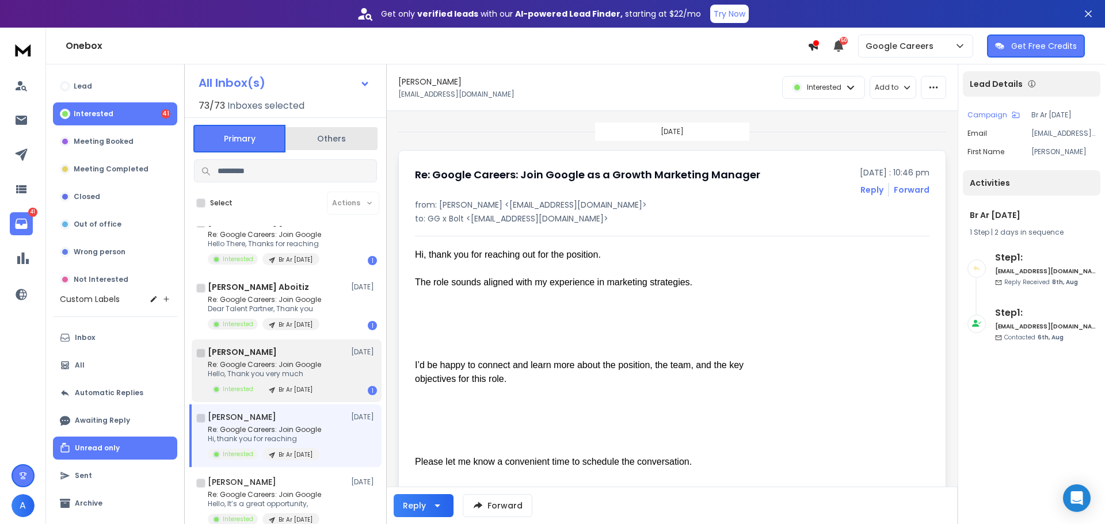
click at [314, 352] on div "[PERSON_NAME] [DATE]" at bounding box center [292, 352] width 169 height 12
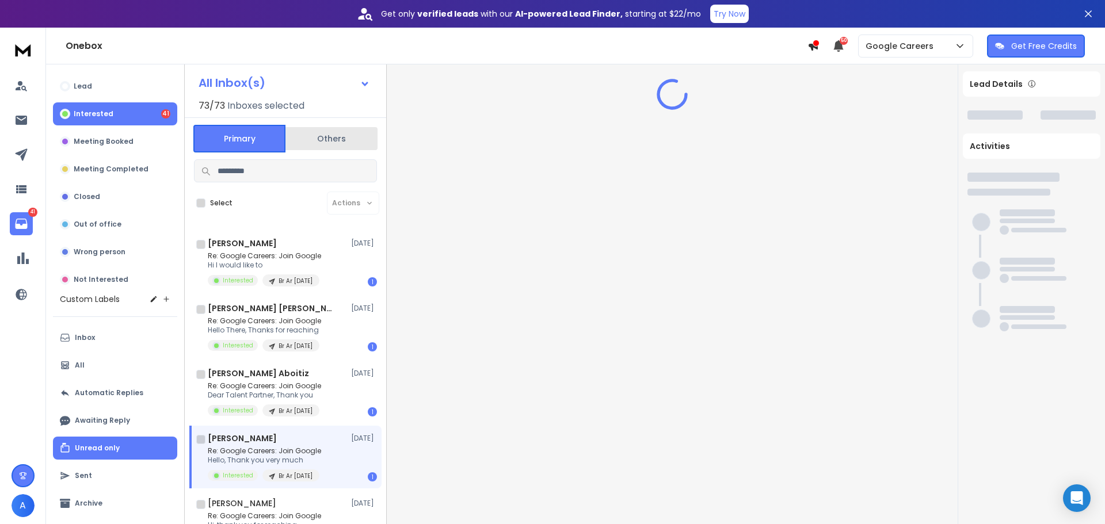
scroll to position [2375, 0]
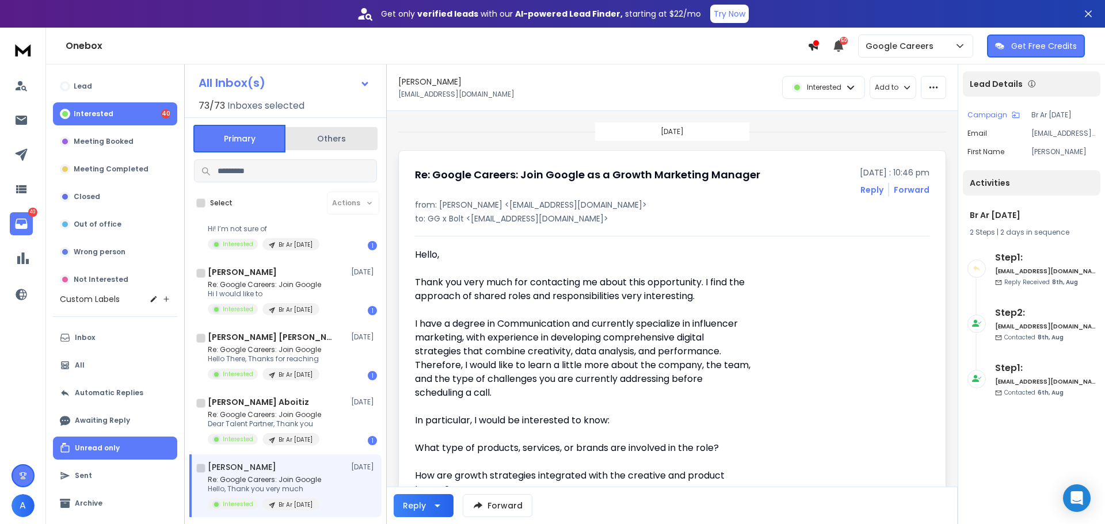
click at [461, 90] on p "[EMAIL_ADDRESS][DOMAIN_NAME]" at bounding box center [456, 94] width 116 height 9
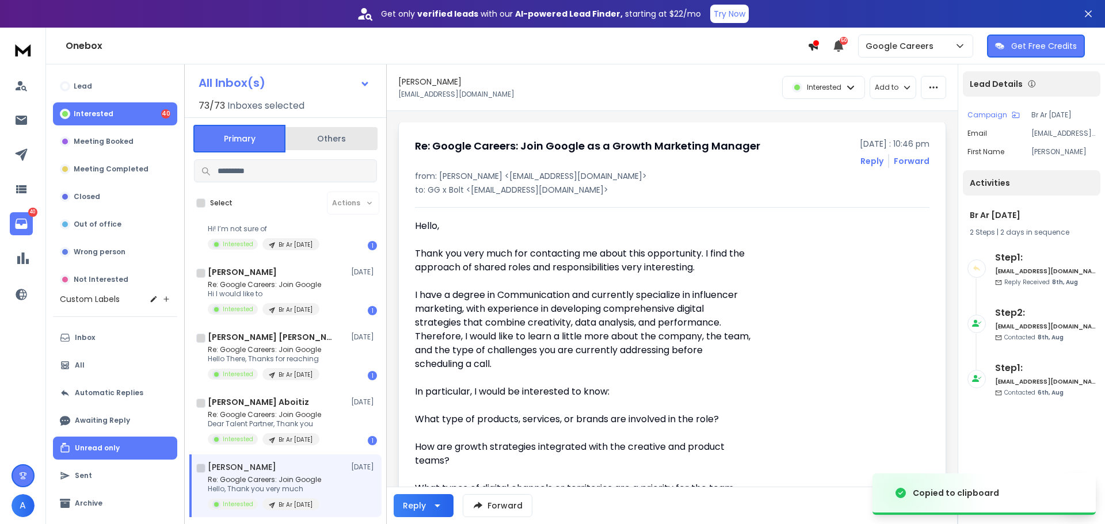
scroll to position [0, 0]
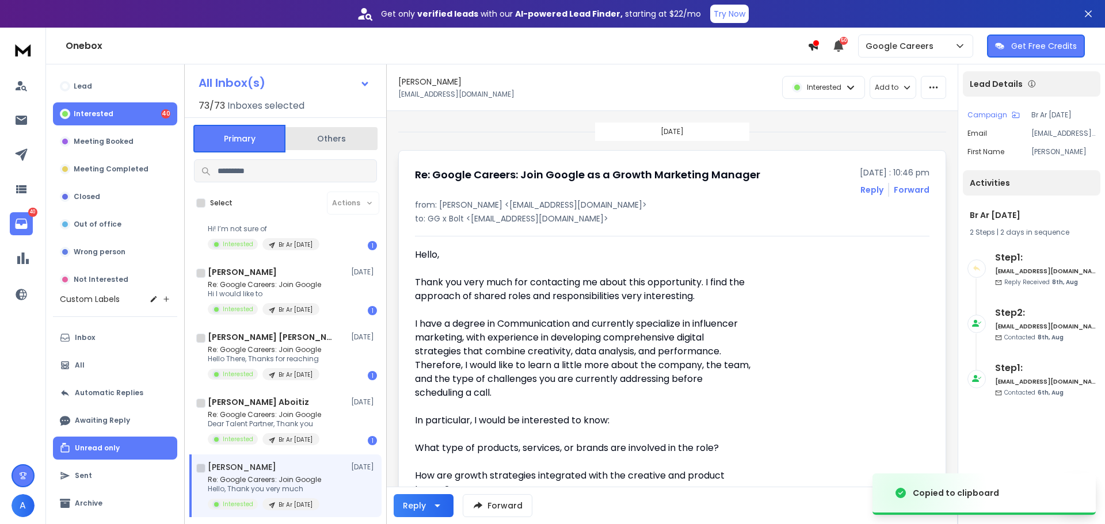
click at [486, 219] on p "to: GG x Bolt <[EMAIL_ADDRESS][DOMAIN_NAME]>" at bounding box center [672, 219] width 514 height 12
drag, startPoint x: 486, startPoint y: 219, endPoint x: 598, endPoint y: 218, distance: 111.6
click at [598, 218] on p "to: GG x Bolt <[EMAIL_ADDRESS][DOMAIN_NAME]>" at bounding box center [672, 219] width 514 height 12
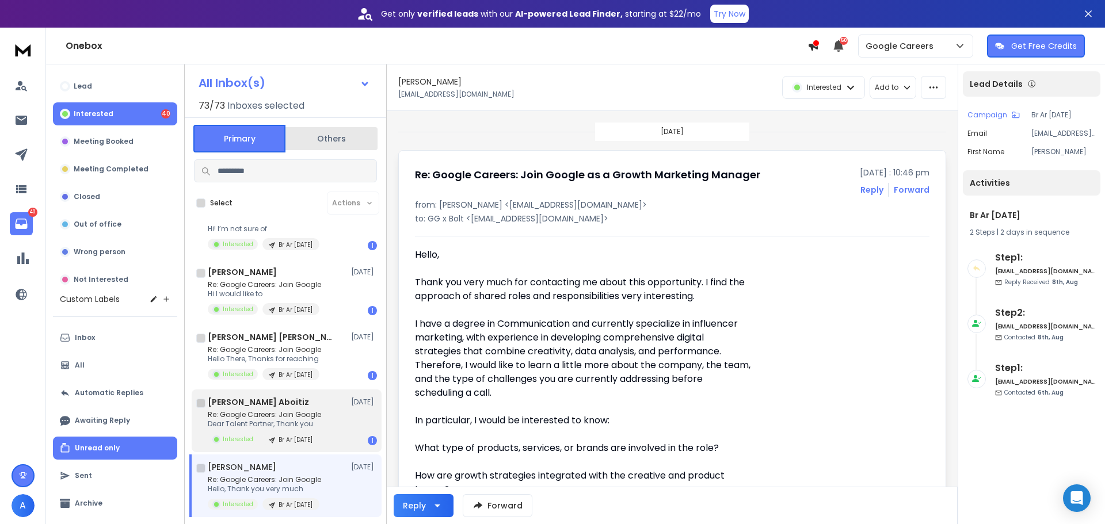
click at [304, 409] on div "[PERSON_NAME] Aboitiz [DATE] Re: Google Careers: Join Google Dear Talent Partne…" at bounding box center [292, 420] width 169 height 49
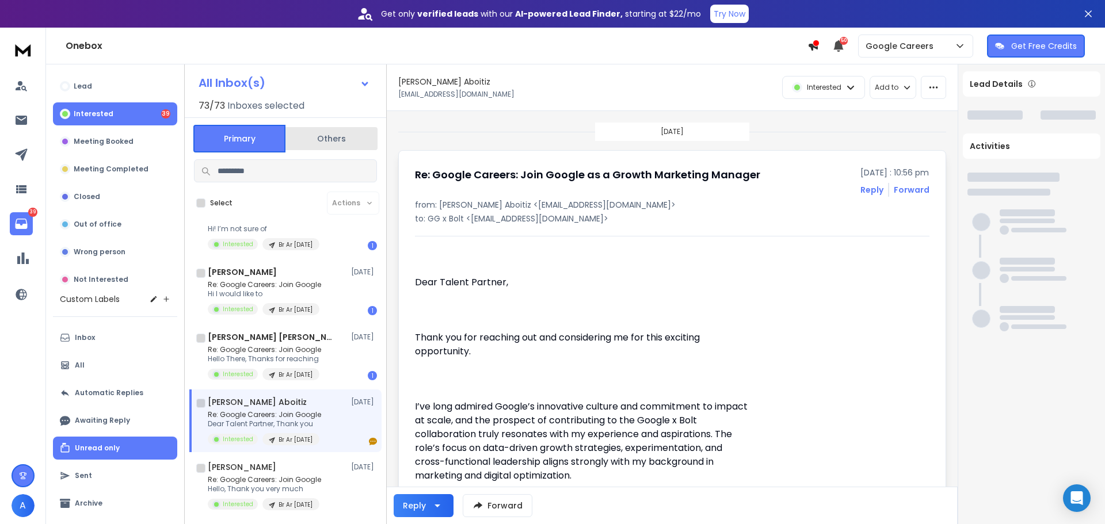
click at [480, 95] on p "[EMAIL_ADDRESS][DOMAIN_NAME]" at bounding box center [456, 94] width 116 height 9
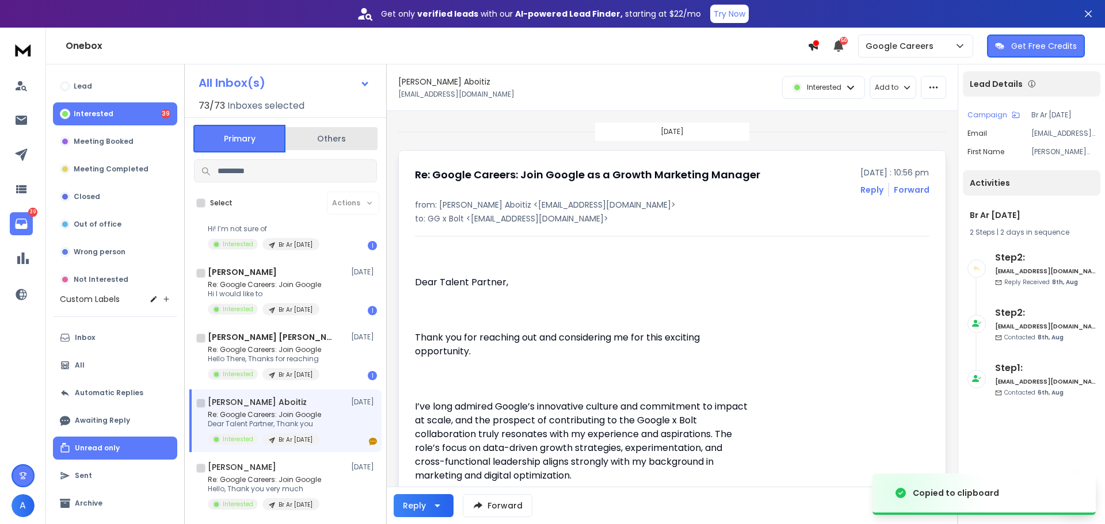
click at [472, 216] on p "to: [PERSON_NAME] <[EMAIL_ADDRESS][DOMAIN_NAME]>" at bounding box center [672, 219] width 514 height 12
drag, startPoint x: 472, startPoint y: 216, endPoint x: 569, endPoint y: 218, distance: 96.7
click at [569, 218] on p "to: [PERSON_NAME] <[EMAIL_ADDRESS][DOMAIN_NAME]>" at bounding box center [672, 219] width 514 height 12
click at [334, 355] on div "Re: Google Careers: Join Google Hello There, Thanks for reaching Interested Br …" at bounding box center [292, 362] width 169 height 35
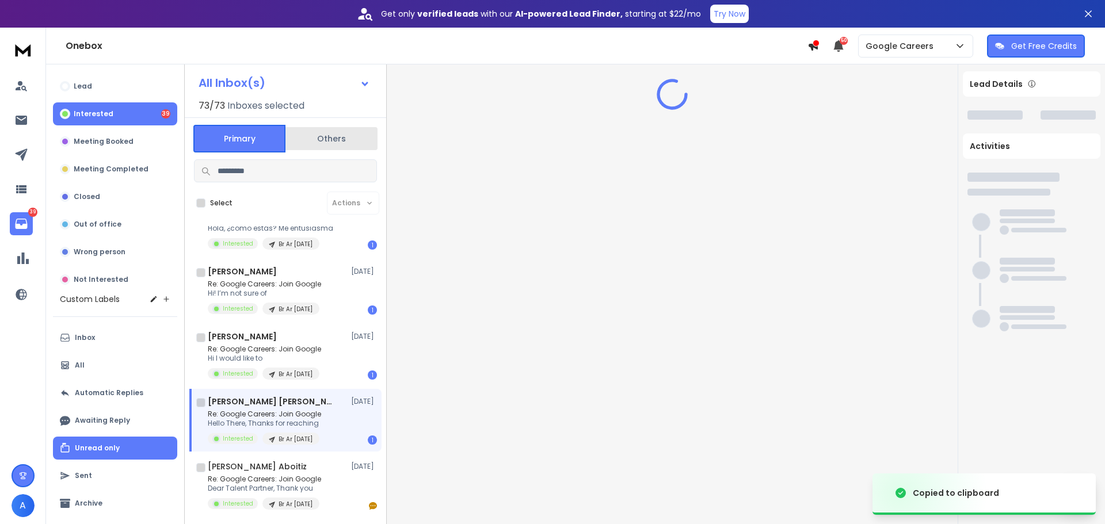
scroll to position [2260, 0]
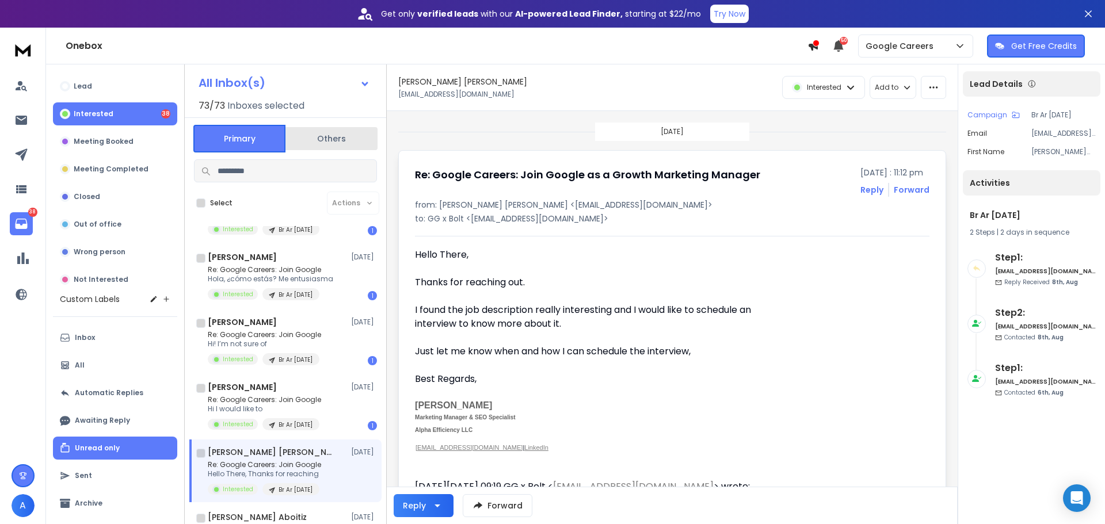
click at [478, 97] on div "[PERSON_NAME] [PERSON_NAME] Docters [PERSON_NAME] [EMAIL_ADDRESS][DOMAIN_NAME]" at bounding box center [533, 87] width 270 height 23
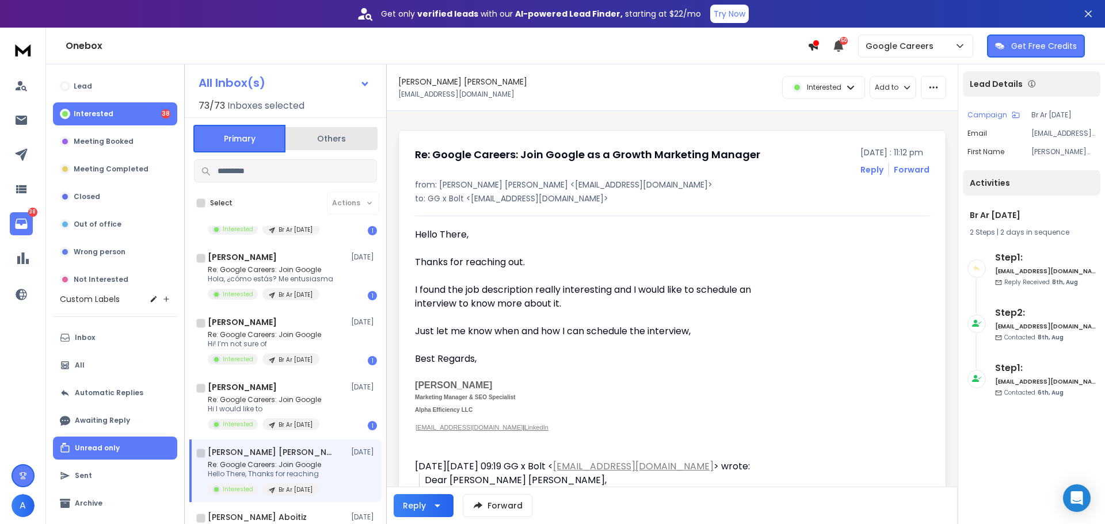
scroll to position [0, 0]
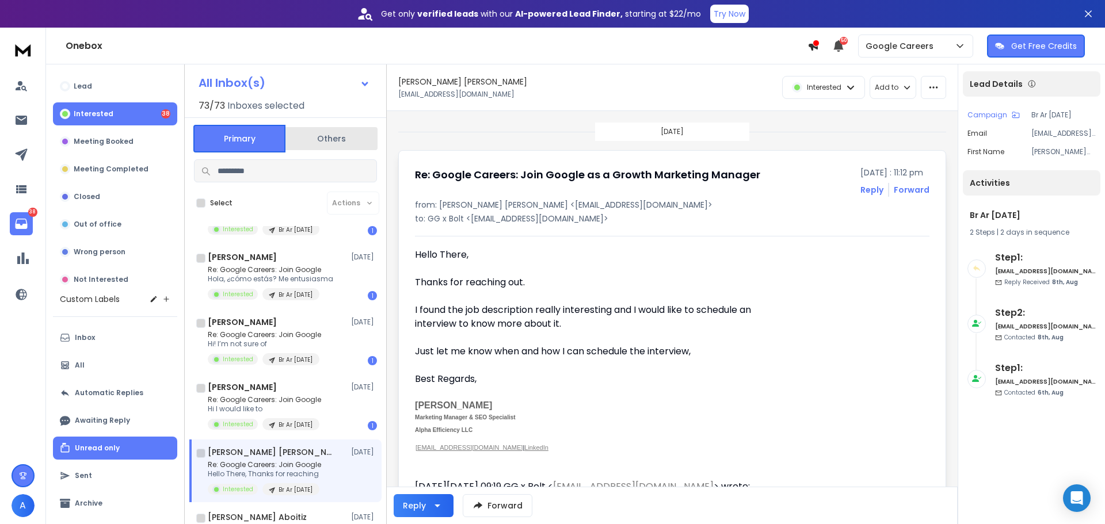
click at [446, 96] on p "[EMAIL_ADDRESS][DOMAIN_NAME]" at bounding box center [456, 94] width 116 height 9
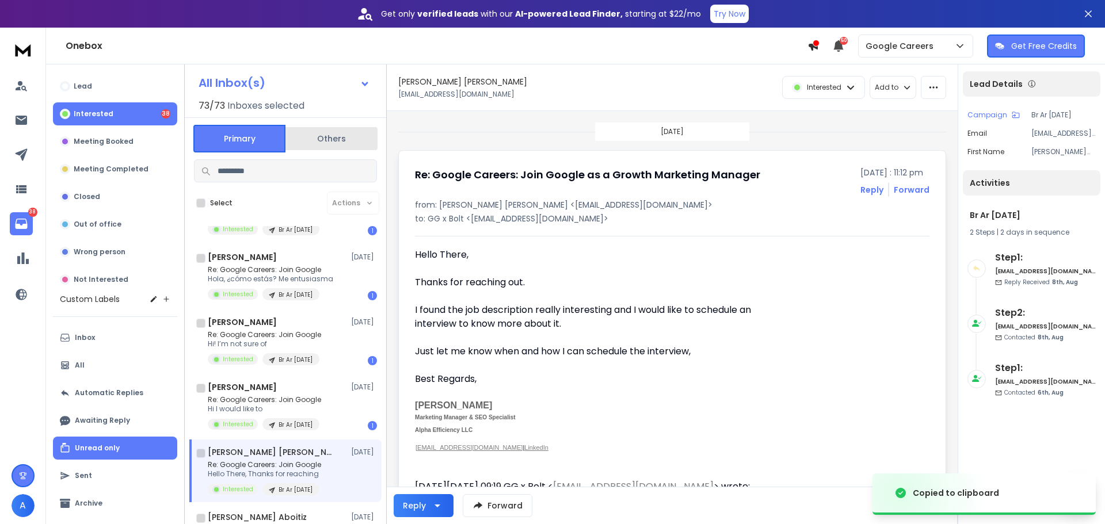
click at [478, 220] on p "to: GG x Bolt <[EMAIL_ADDRESS][DOMAIN_NAME]>" at bounding box center [672, 219] width 514 height 12
drag, startPoint x: 478, startPoint y: 220, endPoint x: 579, endPoint y: 218, distance: 101.3
click at [579, 218] on p "to: GG x Bolt <[EMAIL_ADDRESS][DOMAIN_NAME]>" at bounding box center [672, 219] width 514 height 12
click at [316, 274] on p "Hola, ¿cómo estás? Me entusiasma" at bounding box center [270, 278] width 125 height 9
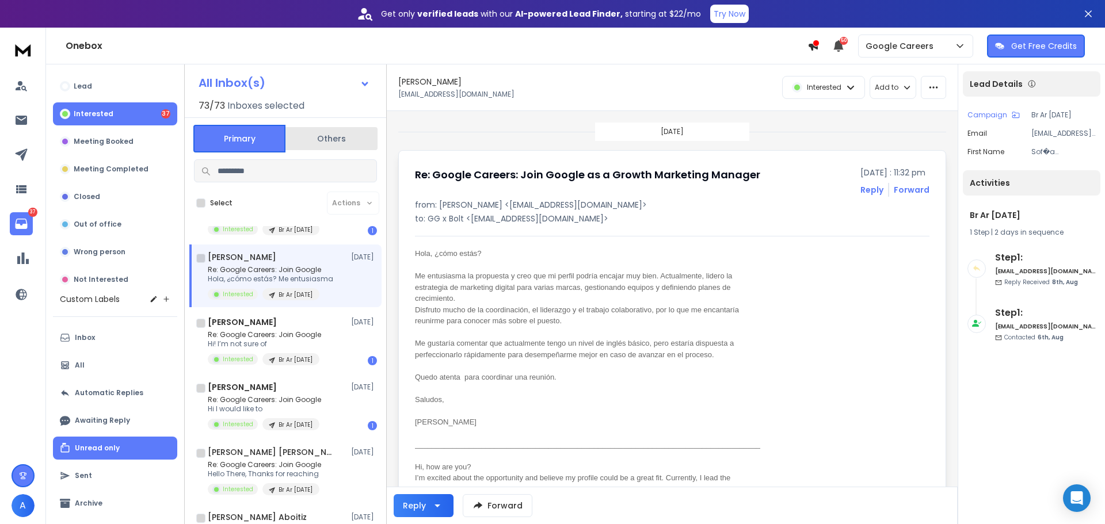
click at [449, 93] on p "[EMAIL_ADDRESS][DOMAIN_NAME]" at bounding box center [456, 94] width 116 height 9
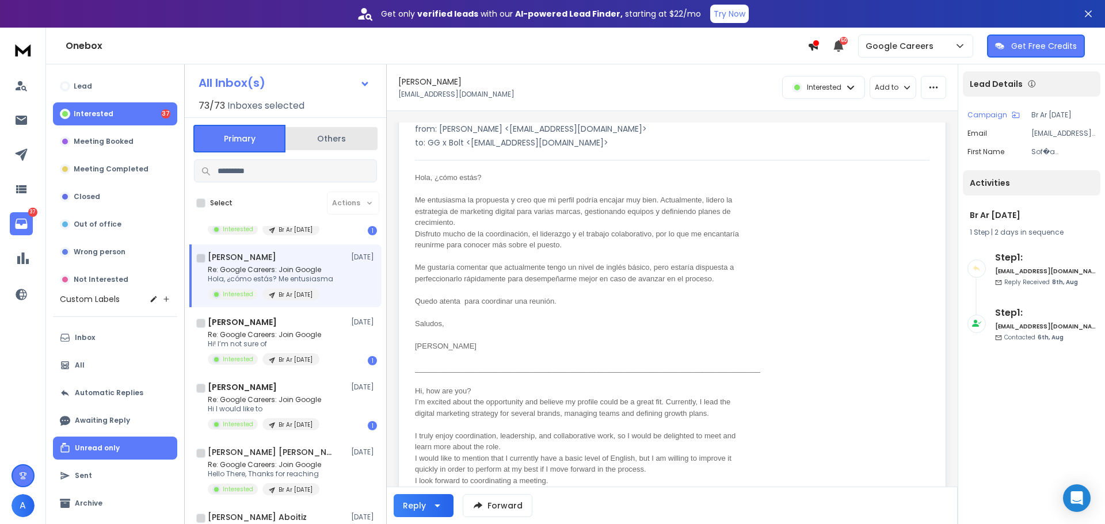
scroll to position [74, 0]
click at [470, 146] on p "to: GG x Bolt <[EMAIL_ADDRESS][DOMAIN_NAME]>" at bounding box center [672, 145] width 514 height 12
drag, startPoint x: 470, startPoint y: 146, endPoint x: 604, endPoint y: 150, distance: 133.5
click at [604, 150] on p "to: GG x Bolt <[EMAIL_ADDRESS][DOMAIN_NAME]>" at bounding box center [672, 145] width 514 height 12
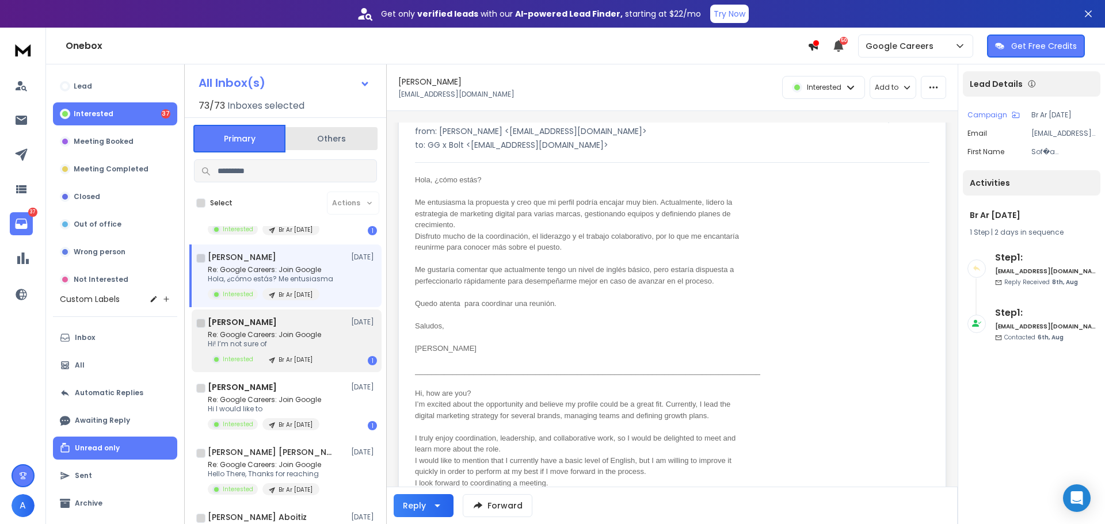
click at [291, 346] on p "Hi! I’m not sure of" at bounding box center [264, 343] width 113 height 9
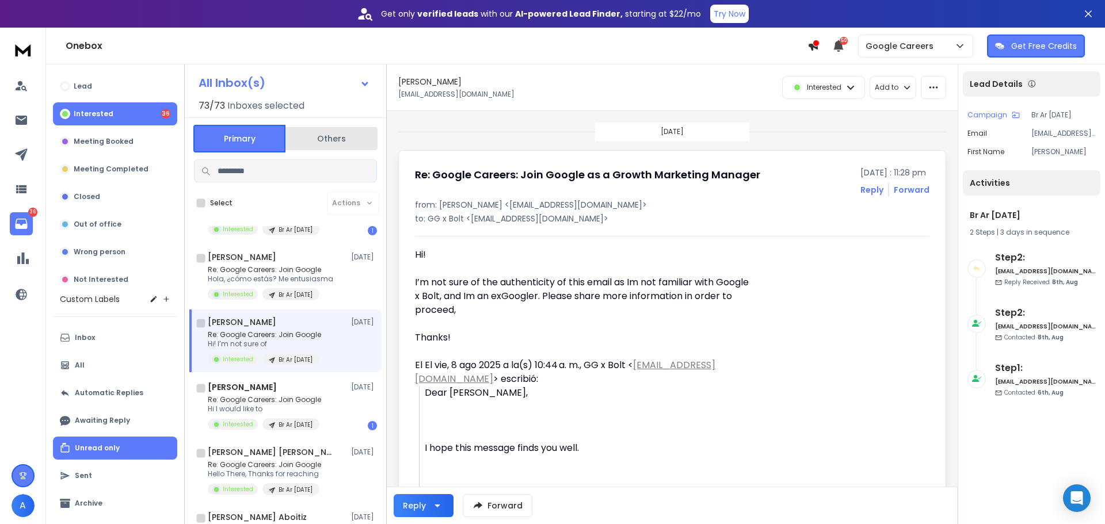
click at [464, 96] on p "[EMAIL_ADDRESS][DOMAIN_NAME]" at bounding box center [456, 94] width 116 height 9
click at [478, 221] on p "to: GG x Bolt <[EMAIL_ADDRESS][DOMAIN_NAME]>" at bounding box center [672, 219] width 514 height 12
drag, startPoint x: 478, startPoint y: 221, endPoint x: 590, endPoint y: 221, distance: 111.6
click at [590, 221] on p "to: GG x Bolt <[EMAIL_ADDRESS][DOMAIN_NAME]>" at bounding box center [672, 219] width 514 height 12
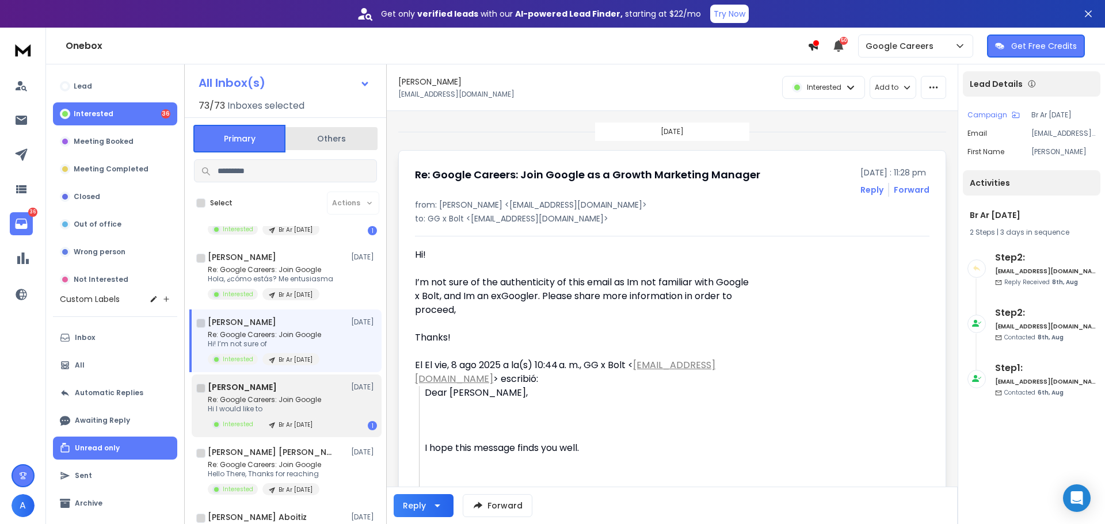
click at [352, 412] on div "Re: Google Careers: Join Google Hi I would like to Interested Br Ar [DATE] 1" at bounding box center [292, 412] width 169 height 35
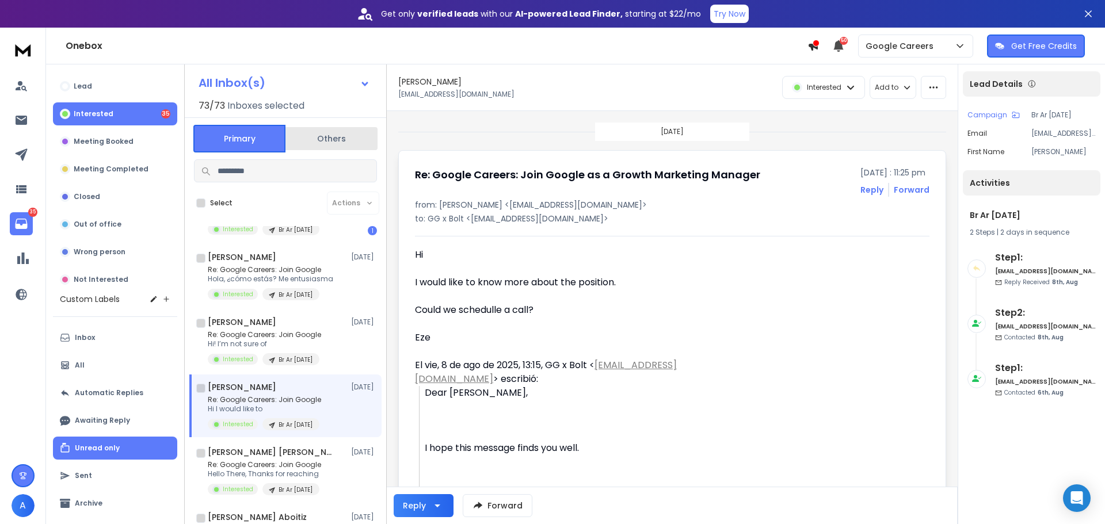
click at [463, 97] on p "[EMAIL_ADDRESS][DOMAIN_NAME]" at bounding box center [456, 94] width 116 height 9
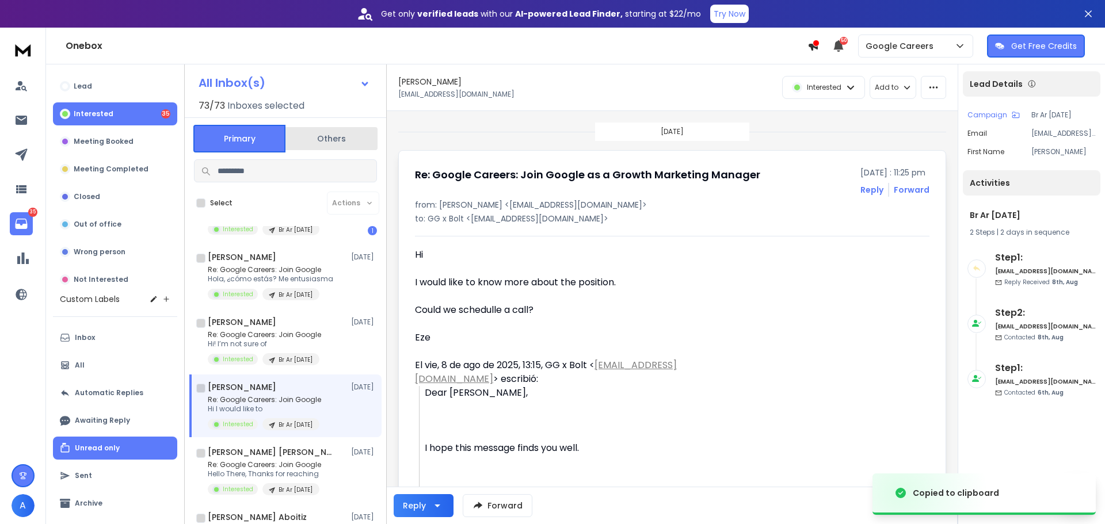
click at [476, 217] on p "to: GG x Bolt <[EMAIL_ADDRESS][DOMAIN_NAME]>" at bounding box center [672, 219] width 514 height 12
drag, startPoint x: 476, startPoint y: 217, endPoint x: 575, endPoint y: 218, distance: 99.0
click at [575, 218] on p "to: GG x Bolt <[EMAIL_ADDRESS][DOMAIN_NAME]>" at bounding box center [672, 219] width 514 height 12
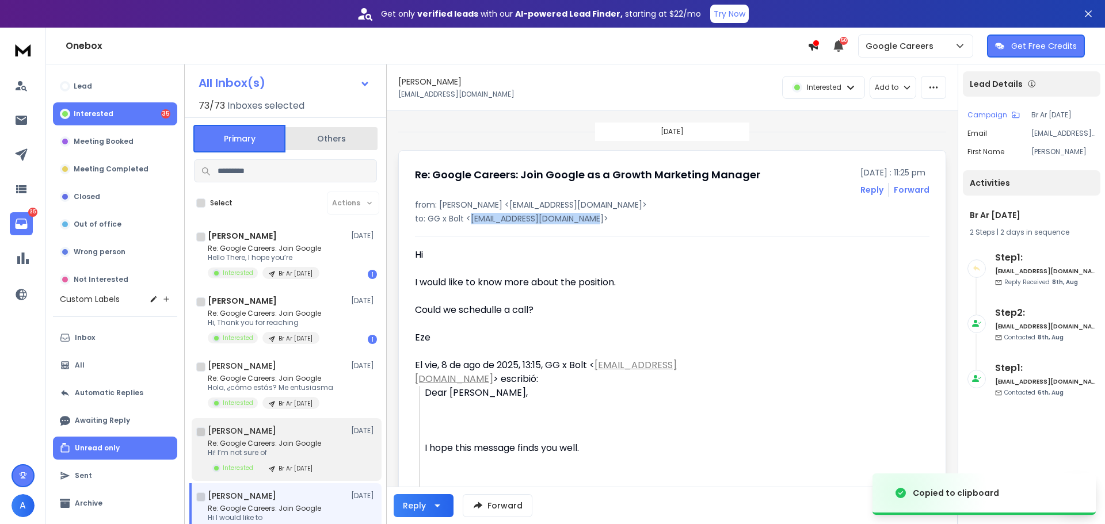
scroll to position [2087, 0]
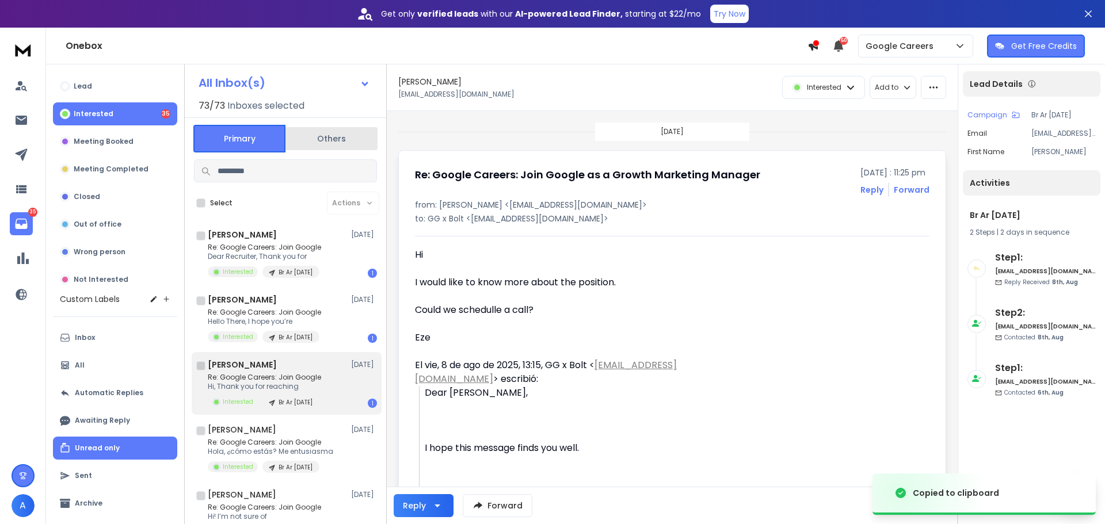
click at [321, 392] on div "Re: Google Careers: Join Google Hi, Thank you for reaching Interested Br Ar [DA…" at bounding box center [264, 390] width 113 height 35
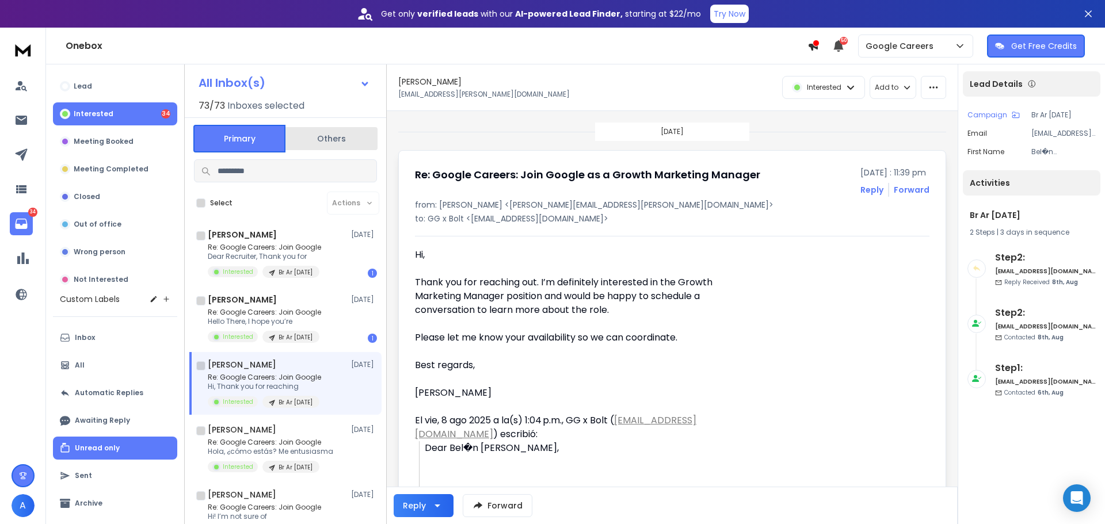
click at [467, 91] on p "[EMAIL_ADDRESS][PERSON_NAME][DOMAIN_NAME]" at bounding box center [483, 94] width 171 height 9
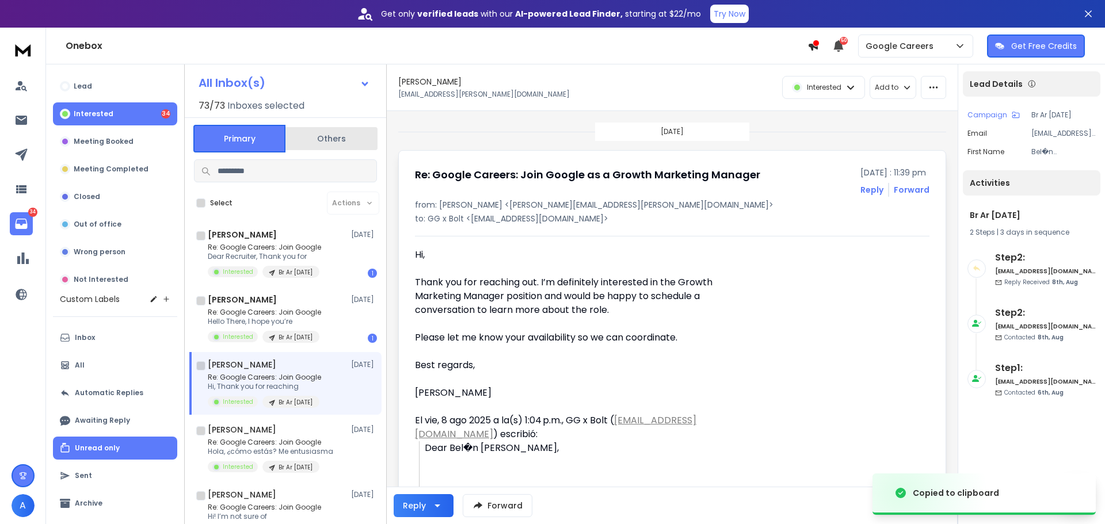
click at [481, 219] on p "to: GG x Bolt <[EMAIL_ADDRESS][DOMAIN_NAME]>" at bounding box center [672, 219] width 514 height 12
drag, startPoint x: 481, startPoint y: 219, endPoint x: 596, endPoint y: 219, distance: 114.5
click at [596, 219] on p "to: GG x Bolt <[EMAIL_ADDRESS][DOMAIN_NAME]>" at bounding box center [672, 219] width 514 height 12
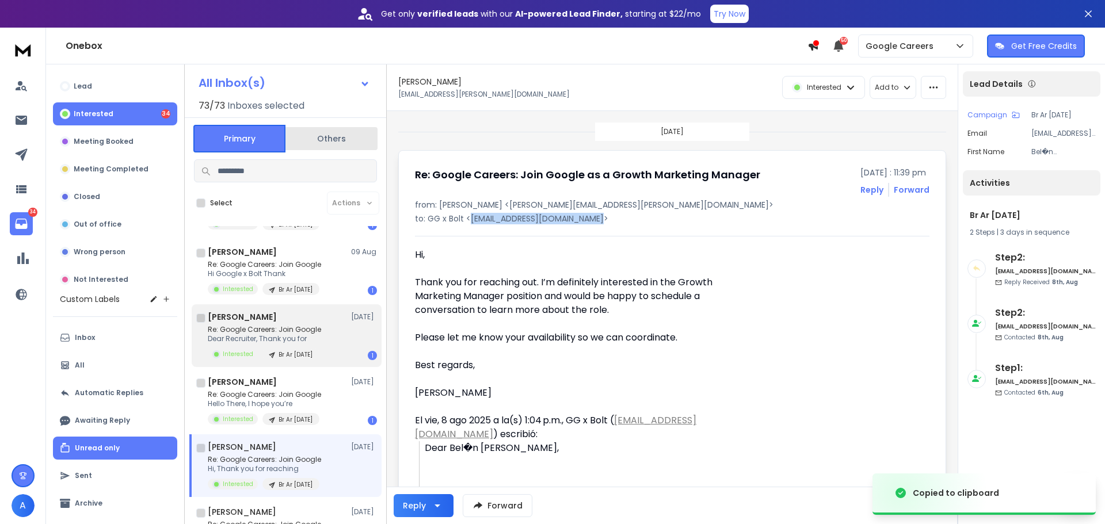
scroll to position [1972, 0]
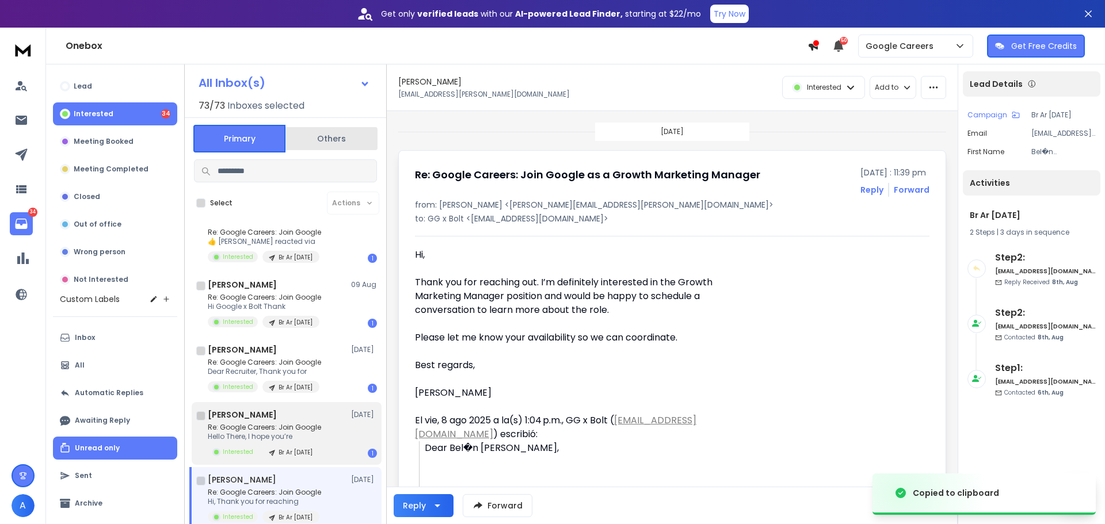
click at [315, 426] on p "Re: Google Careers: Join Google" at bounding box center [264, 427] width 113 height 9
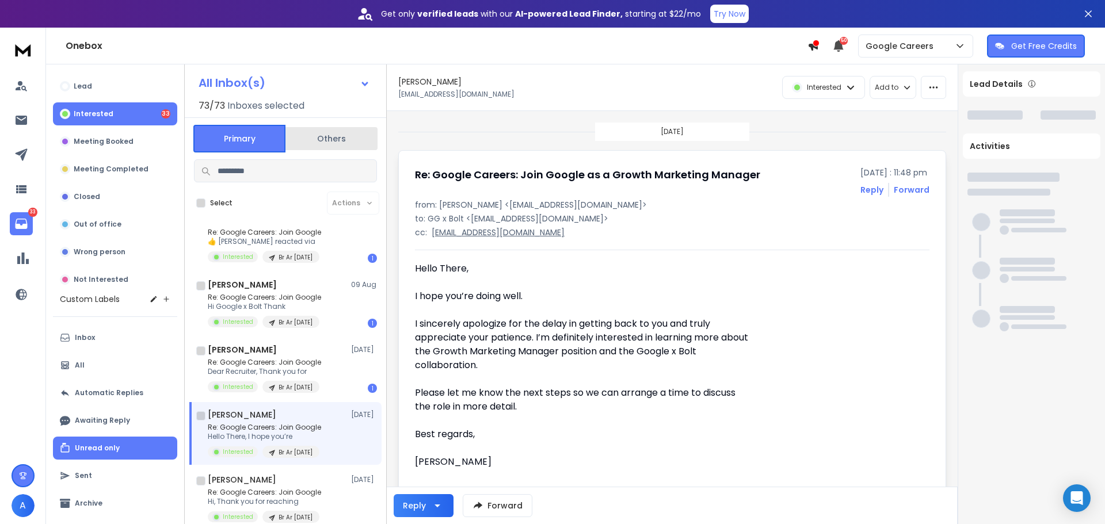
click at [499, 206] on p "from: [PERSON_NAME] <[EMAIL_ADDRESS][DOMAIN_NAME]>" at bounding box center [672, 205] width 514 height 12
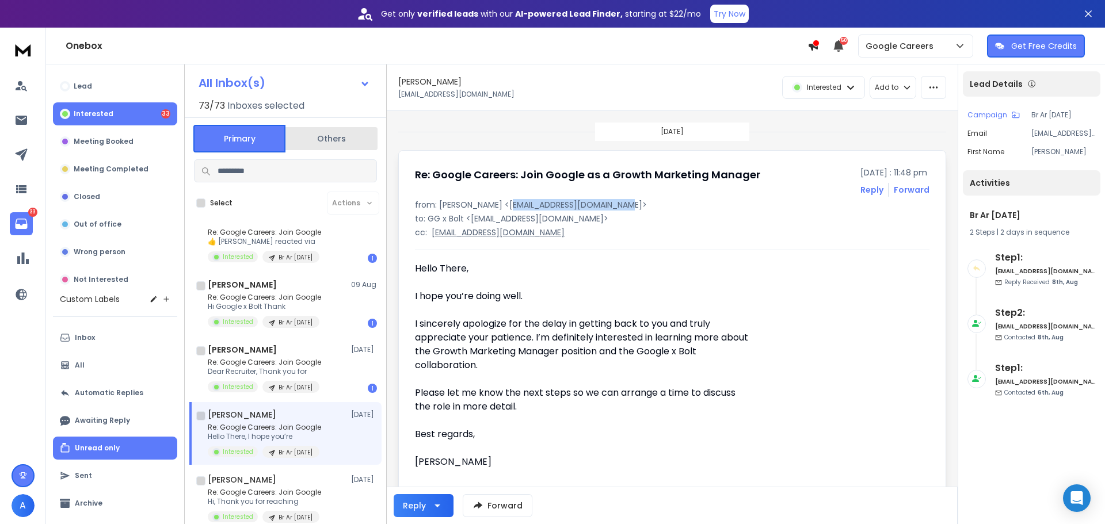
drag, startPoint x: 499, startPoint y: 206, endPoint x: 590, endPoint y: 203, distance: 91.5
click at [590, 203] on p "from: [PERSON_NAME] <[EMAIL_ADDRESS][DOMAIN_NAME]>" at bounding box center [672, 205] width 514 height 12
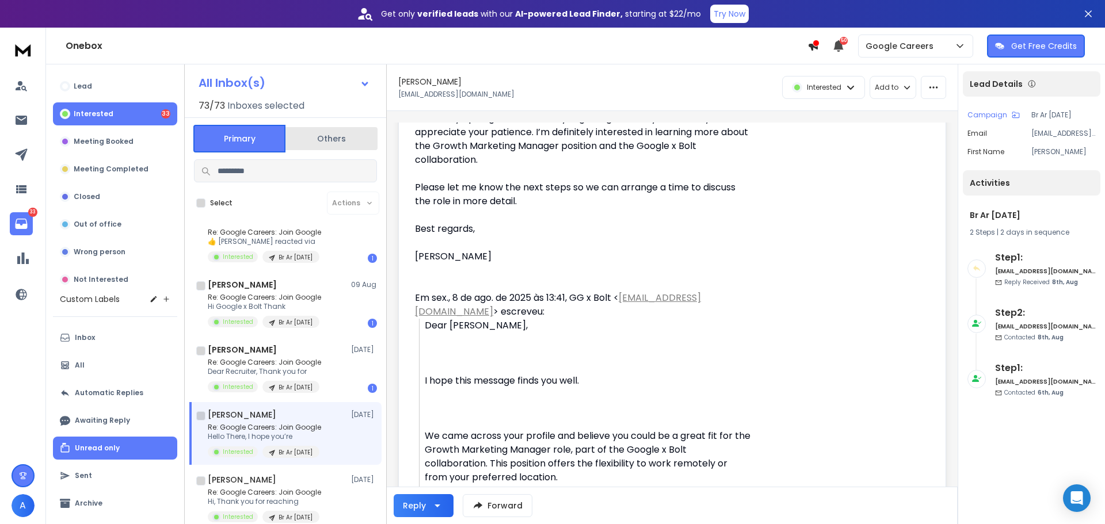
scroll to position [0, 0]
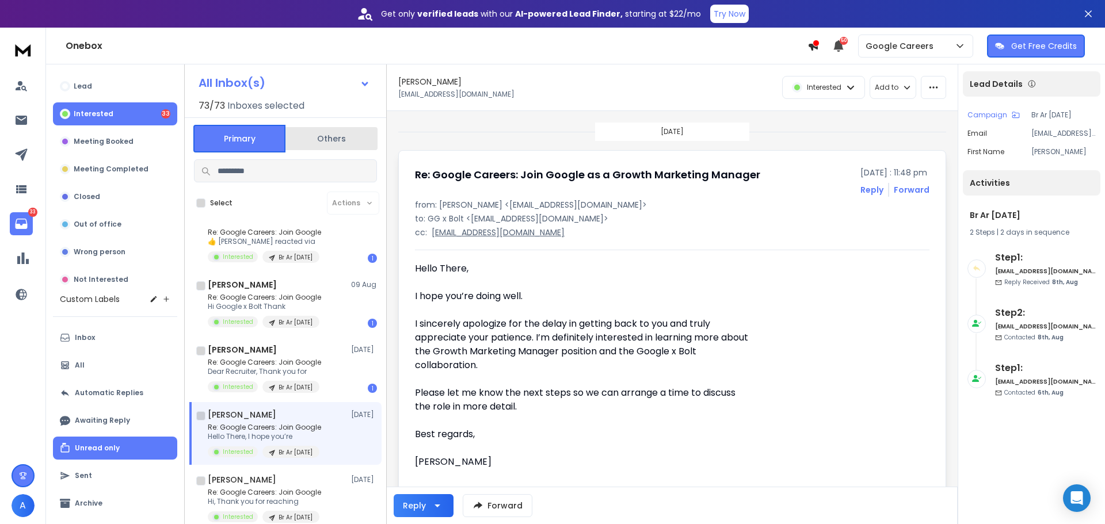
click at [474, 215] on p "to: GG x Bolt <[EMAIL_ADDRESS][DOMAIN_NAME]>" at bounding box center [672, 219] width 514 height 12
drag, startPoint x: 474, startPoint y: 215, endPoint x: 567, endPoint y: 219, distance: 93.3
click at [567, 219] on p "to: GG x Bolt <[EMAIL_ADDRESS][DOMAIN_NAME]>" at bounding box center [672, 219] width 514 height 12
click at [452, 232] on p "[EMAIL_ADDRESS][DOMAIN_NAME]" at bounding box center [498, 233] width 133 height 12
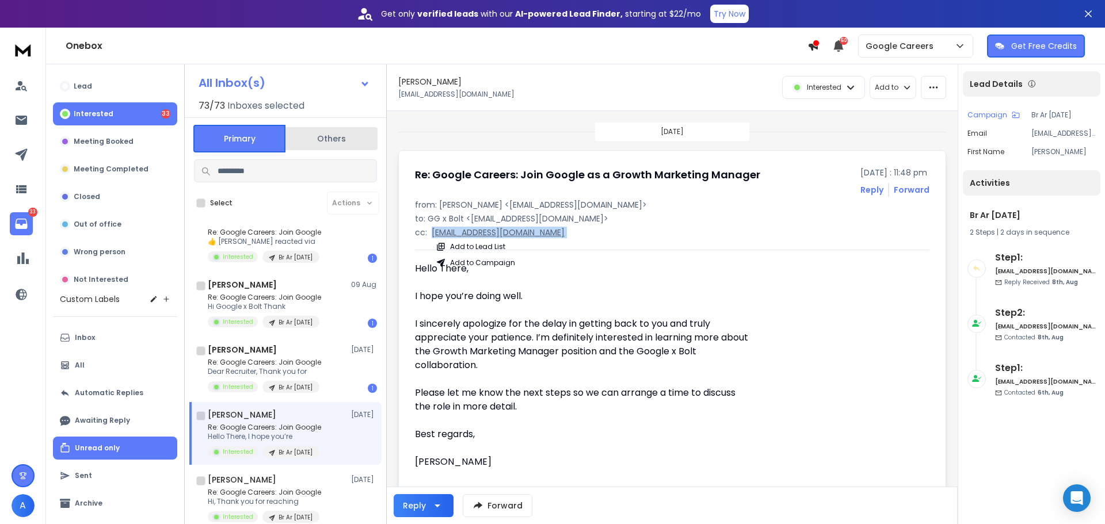
drag, startPoint x: 452, startPoint y: 232, endPoint x: 461, endPoint y: 232, distance: 9.2
click at [461, 232] on p "[EMAIL_ADDRESS][DOMAIN_NAME]" at bounding box center [498, 233] width 133 height 12
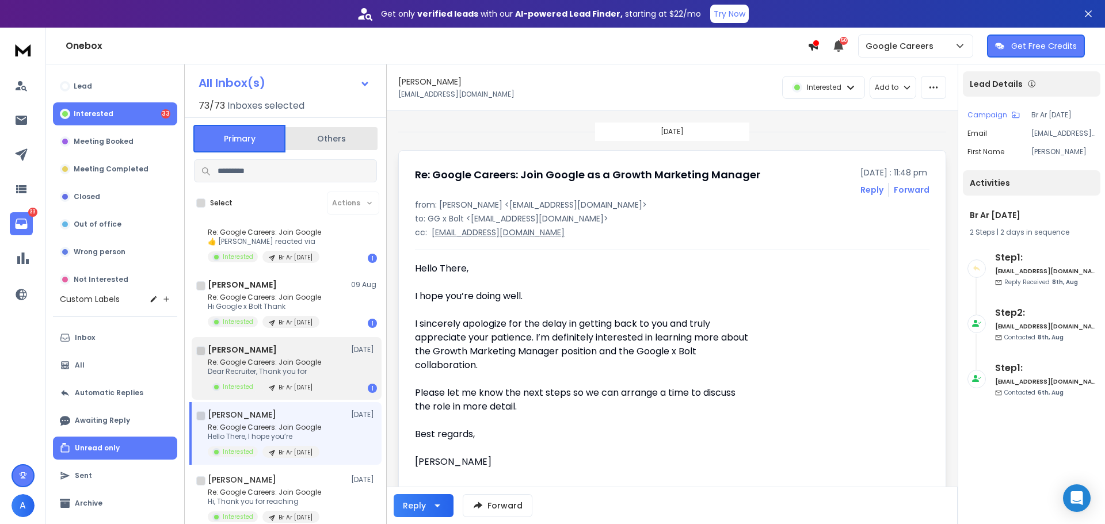
click at [339, 386] on div "Re: Google Careers: Join Google Dear Recruiter, Thank you for Interested Br Ar …" at bounding box center [292, 375] width 169 height 35
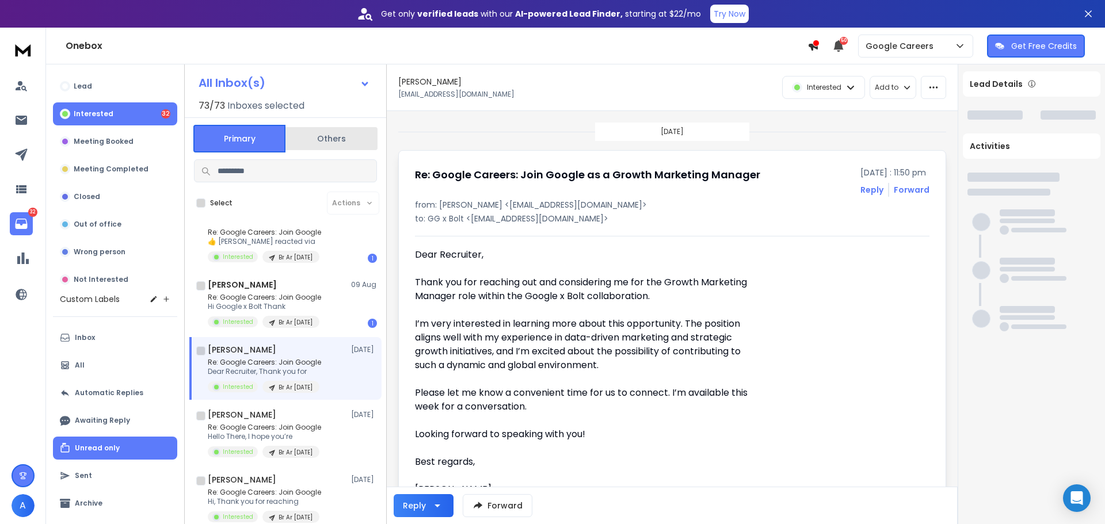
click at [475, 93] on p "[EMAIL_ADDRESS][DOMAIN_NAME]" at bounding box center [456, 94] width 116 height 9
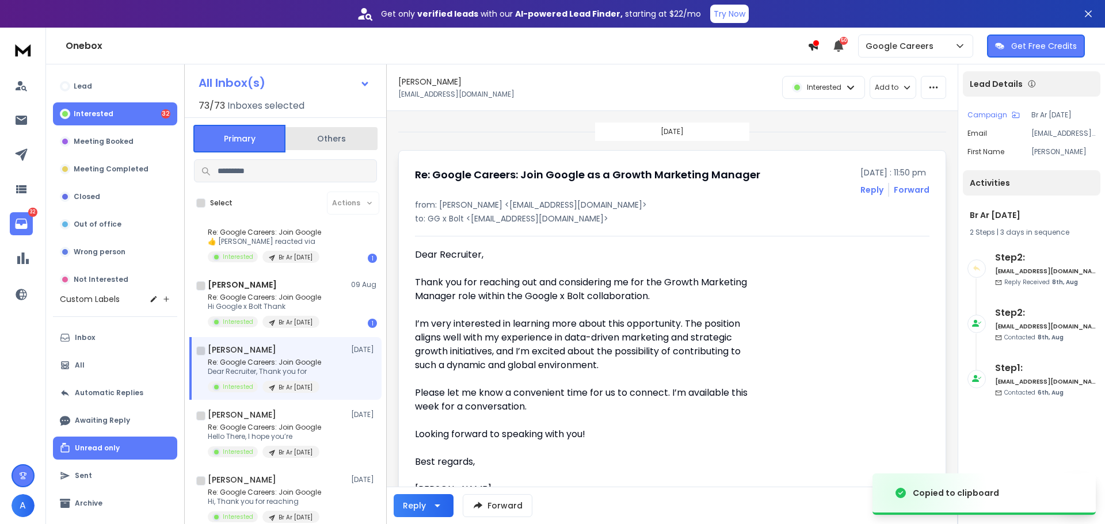
click at [493, 219] on p "to: GG x Bolt <[EMAIL_ADDRESS][DOMAIN_NAME]>" at bounding box center [672, 219] width 514 height 12
drag, startPoint x: 493, startPoint y: 219, endPoint x: 601, endPoint y: 217, distance: 108.2
click at [601, 217] on p "to: GG x Bolt <[EMAIL_ADDRESS][DOMAIN_NAME]>" at bounding box center [672, 219] width 514 height 12
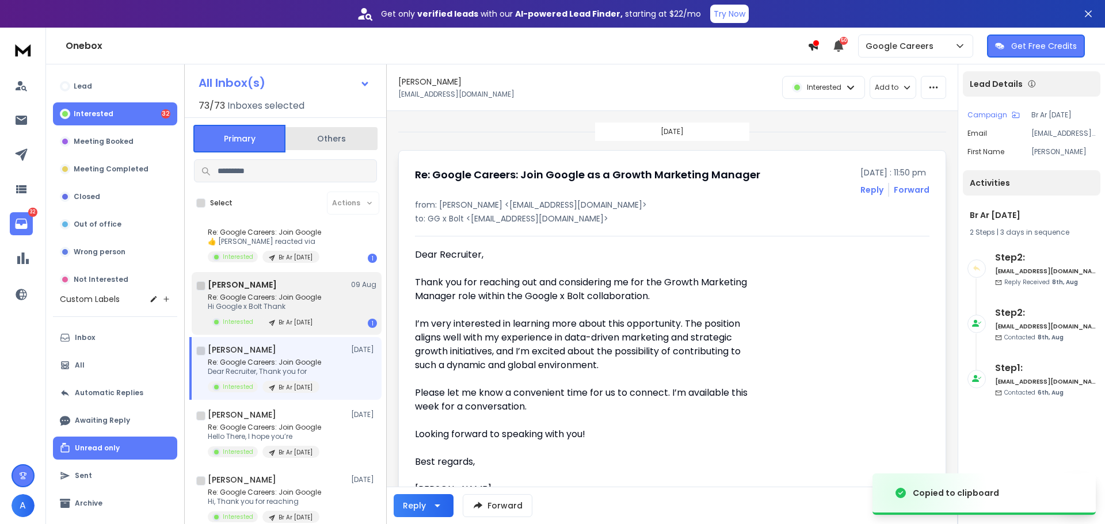
click at [332, 317] on div "Re: Google Careers: Join Google Hi Google x Bolt Thank Interested Br Ar [DATE] 1" at bounding box center [292, 310] width 169 height 35
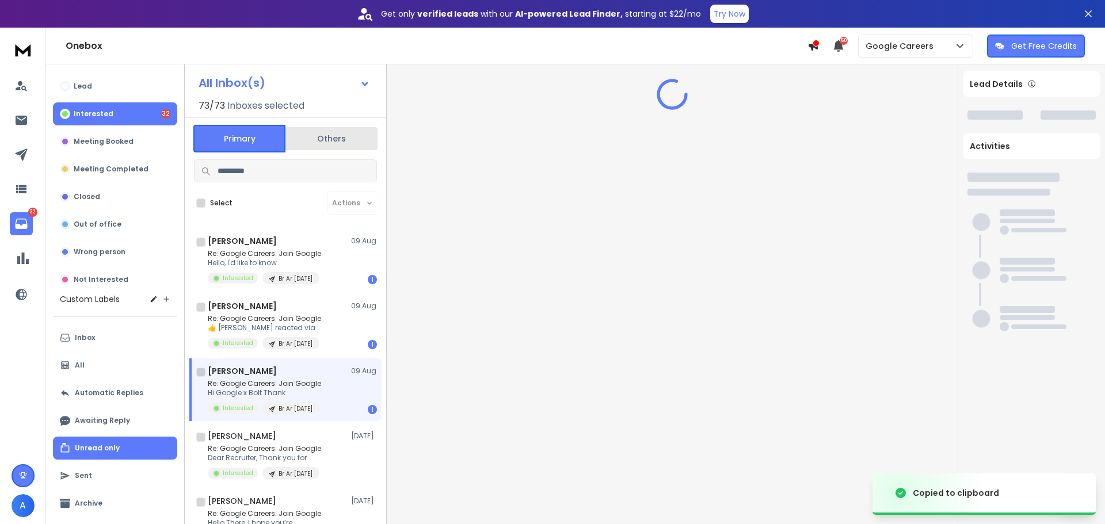
scroll to position [1857, 0]
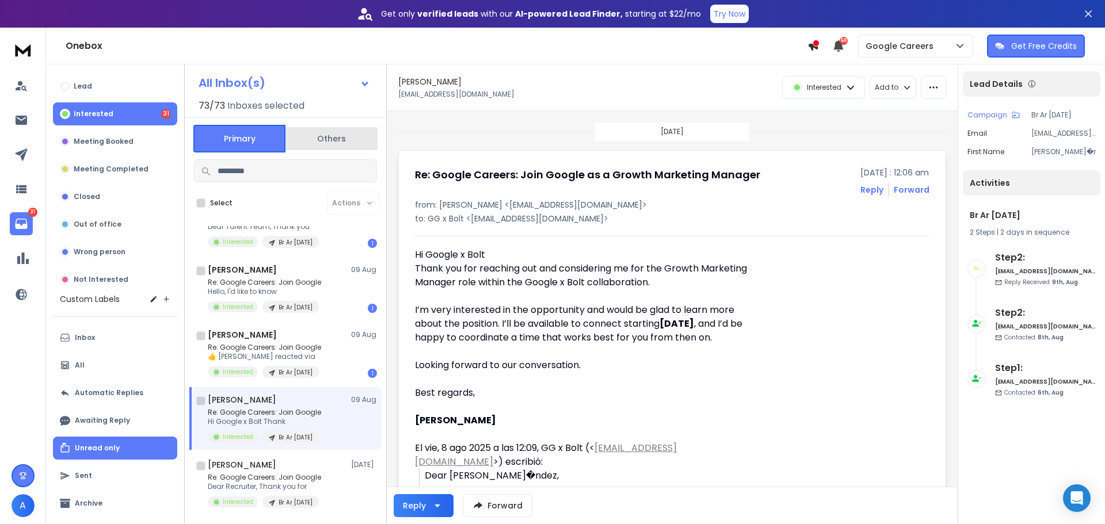
click at [445, 97] on p "[EMAIL_ADDRESS][DOMAIN_NAME]" at bounding box center [456, 94] width 116 height 9
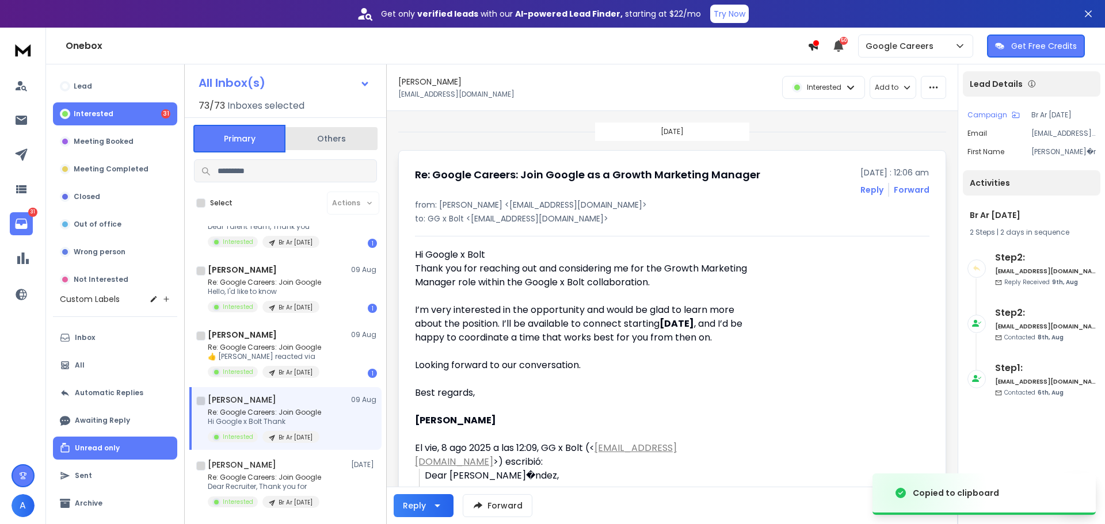
click at [483, 217] on p "to: GG x Bolt <[EMAIL_ADDRESS][DOMAIN_NAME]>" at bounding box center [672, 219] width 514 height 12
drag, startPoint x: 483, startPoint y: 217, endPoint x: 585, endPoint y: 216, distance: 101.3
click at [585, 216] on p "to: GG x Bolt <[EMAIL_ADDRESS][DOMAIN_NAME]>" at bounding box center [672, 219] width 514 height 12
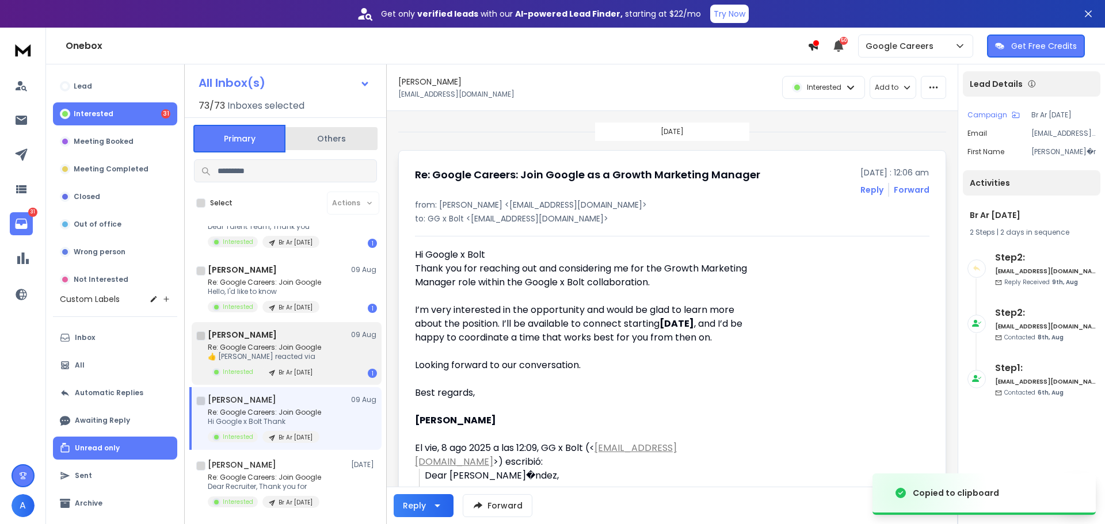
click at [286, 369] on p "Br Ar [DATE]" at bounding box center [295, 372] width 34 height 9
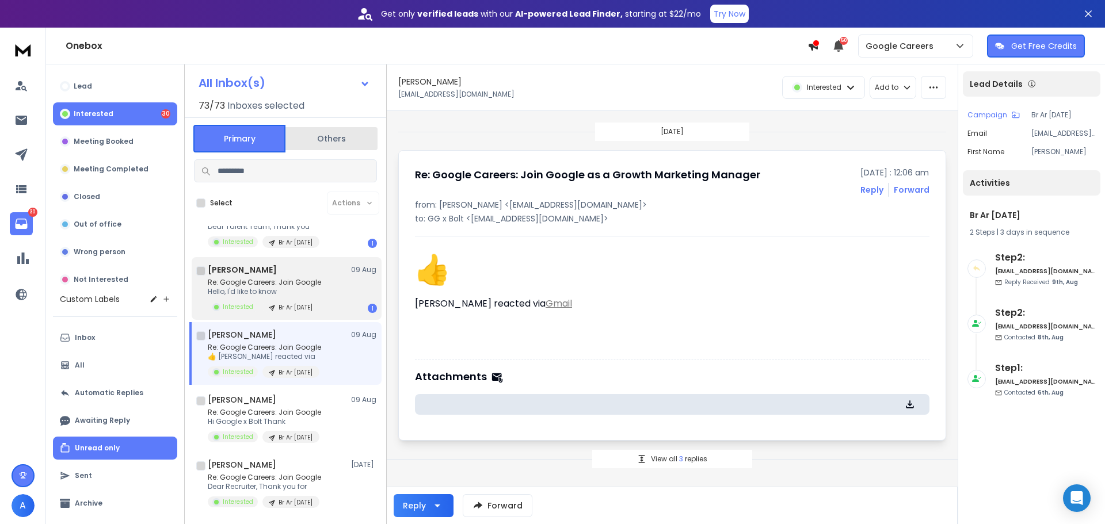
click at [312, 304] on p "Br Ar [DATE]" at bounding box center [295, 307] width 34 height 9
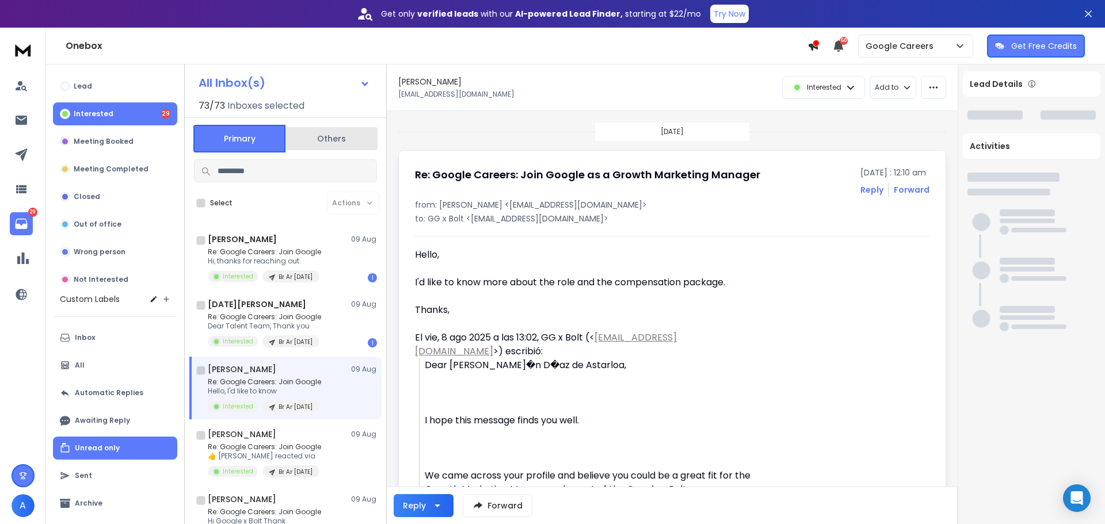
scroll to position [1742, 0]
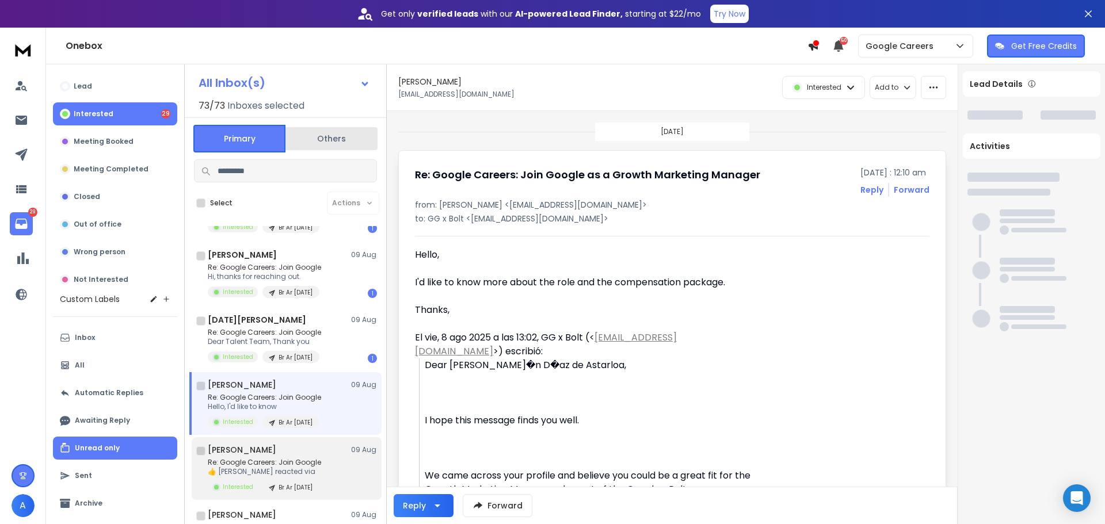
click at [311, 476] on div "Re: Google Careers: Join Google 👍 [PERSON_NAME] reacted via Interested Br Ar [D…" at bounding box center [264, 475] width 113 height 35
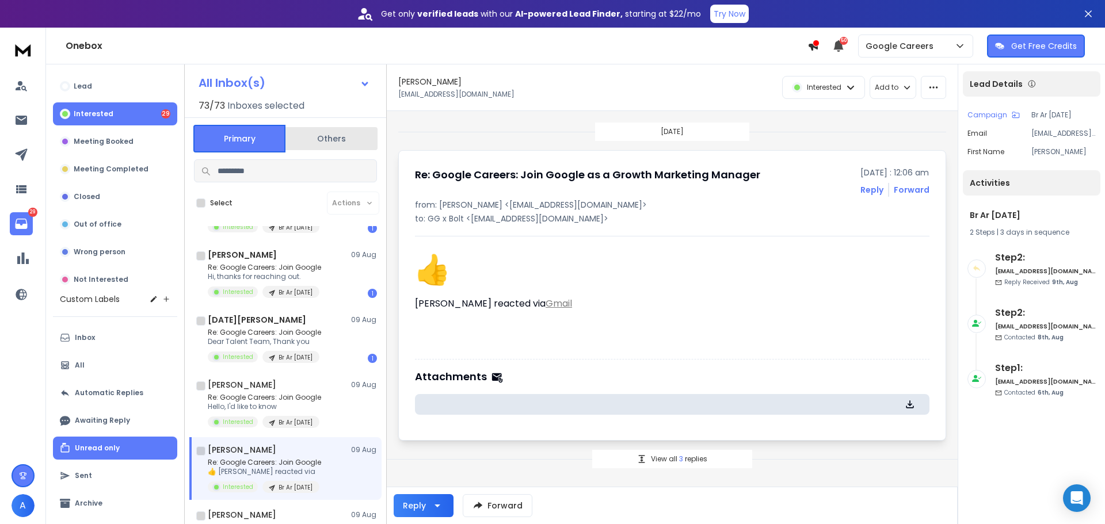
click at [908, 402] on icon at bounding box center [910, 405] width 12 height 12
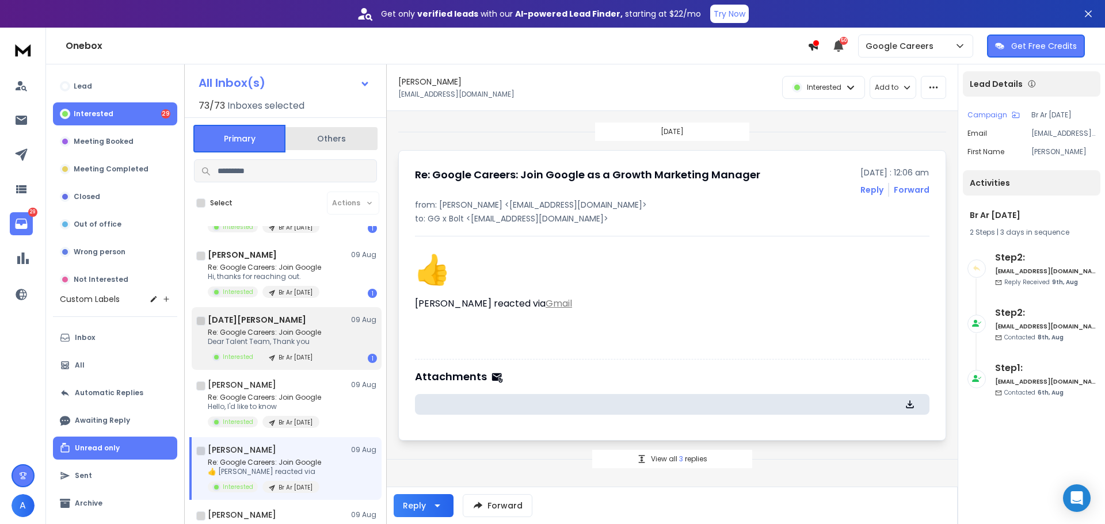
click at [326, 315] on div "[DATE][PERSON_NAME] [DATE]" at bounding box center [292, 320] width 169 height 12
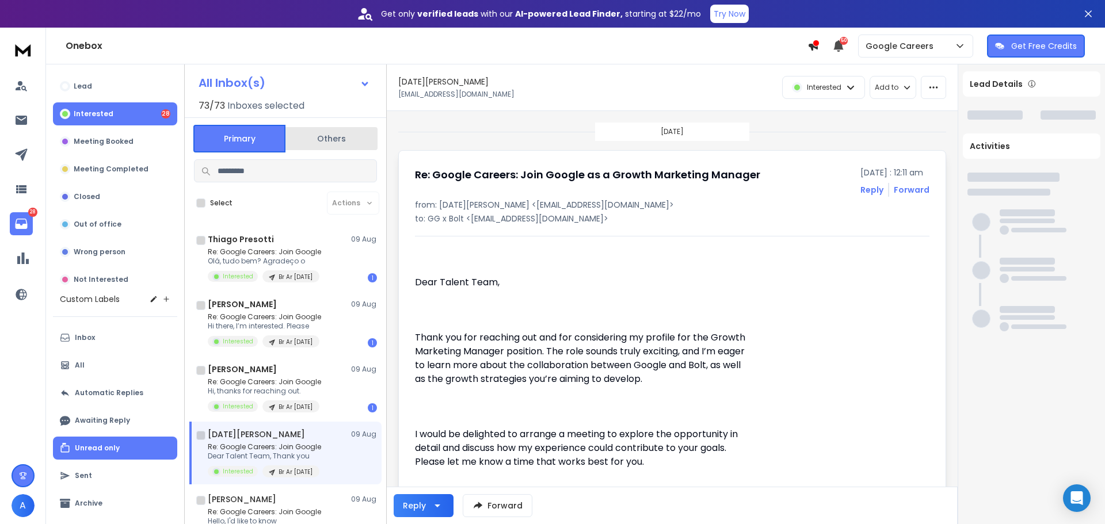
scroll to position [1627, 0]
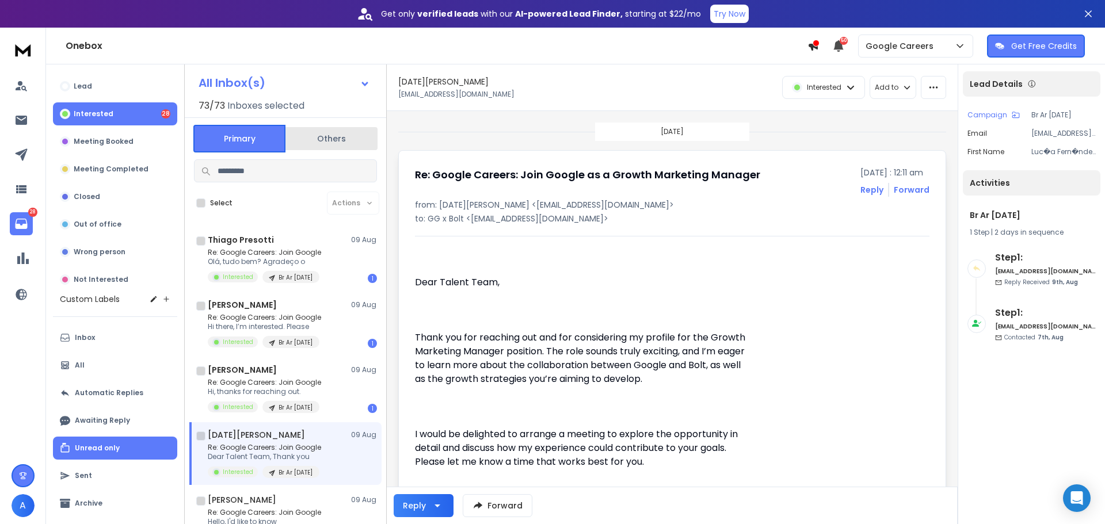
click at [469, 91] on p "[EMAIL_ADDRESS][DOMAIN_NAME]" at bounding box center [456, 94] width 116 height 9
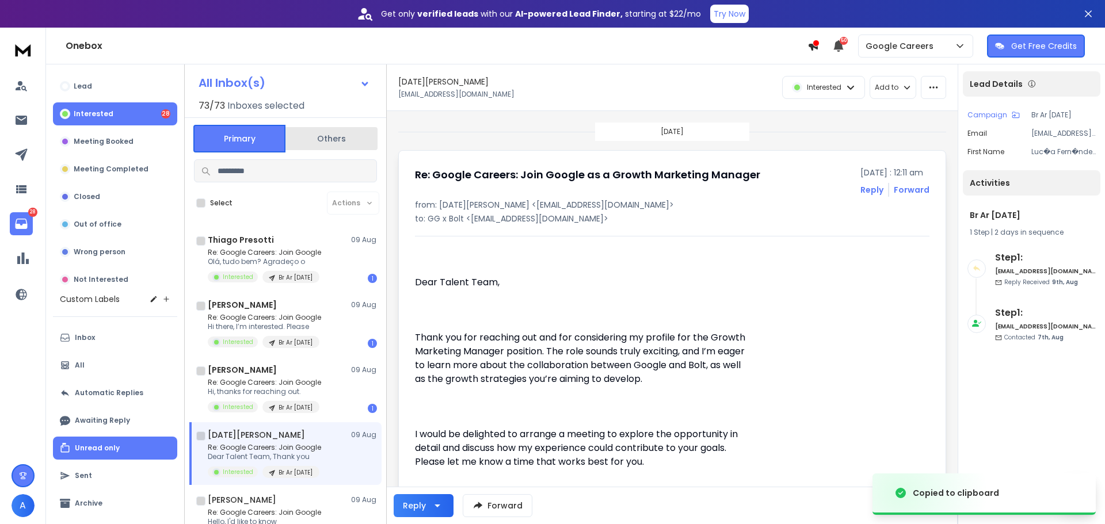
click at [484, 216] on p "to: GG x Bolt <[EMAIL_ADDRESS][DOMAIN_NAME]>" at bounding box center [672, 219] width 514 height 12
drag, startPoint x: 484, startPoint y: 216, endPoint x: 577, endPoint y: 215, distance: 92.1
click at [577, 215] on p "to: GG x Bolt <[EMAIL_ADDRESS][DOMAIN_NAME]>" at bounding box center [672, 219] width 514 height 12
click at [318, 371] on div "M. Celeste Lamamí [DATE]" at bounding box center [292, 370] width 169 height 12
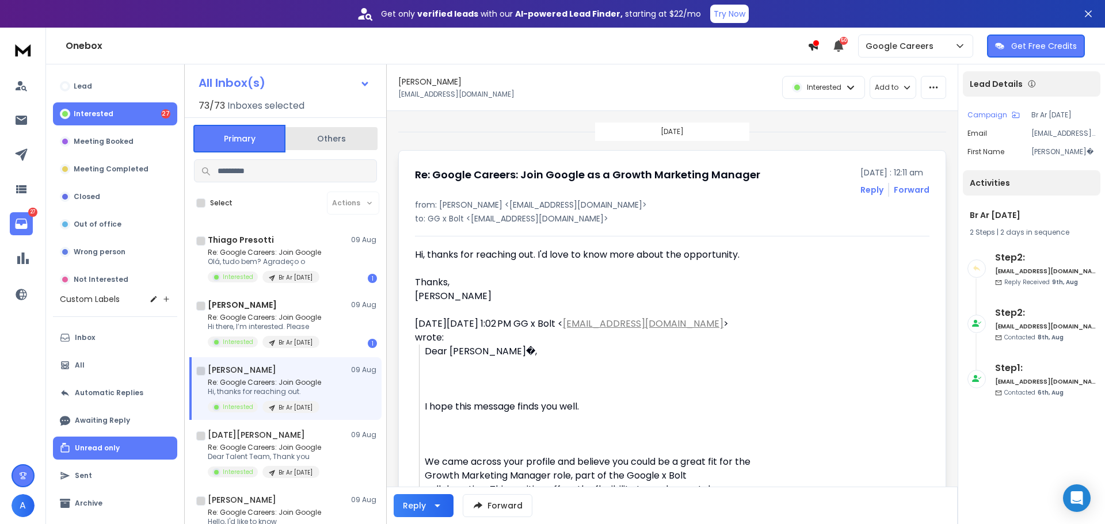
click at [463, 96] on p "[EMAIL_ADDRESS][DOMAIN_NAME]" at bounding box center [456, 94] width 116 height 9
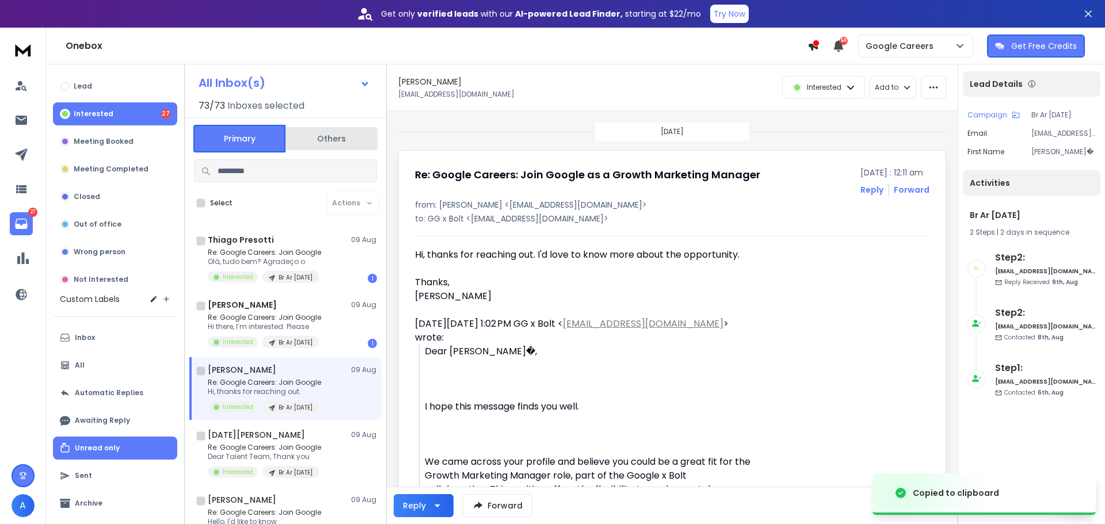
click at [475, 220] on p "to: GG x Bolt <[EMAIL_ADDRESS][DOMAIN_NAME]>" at bounding box center [672, 219] width 514 height 12
drag, startPoint x: 475, startPoint y: 220, endPoint x: 554, endPoint y: 219, distance: 78.3
click at [554, 219] on p "to: GG x Bolt <[EMAIL_ADDRESS][DOMAIN_NAME]>" at bounding box center [672, 219] width 514 height 12
click at [331, 333] on div "Re: Google Careers: Join Google Hi there, I’m interested. Please Interested Br …" at bounding box center [292, 330] width 169 height 35
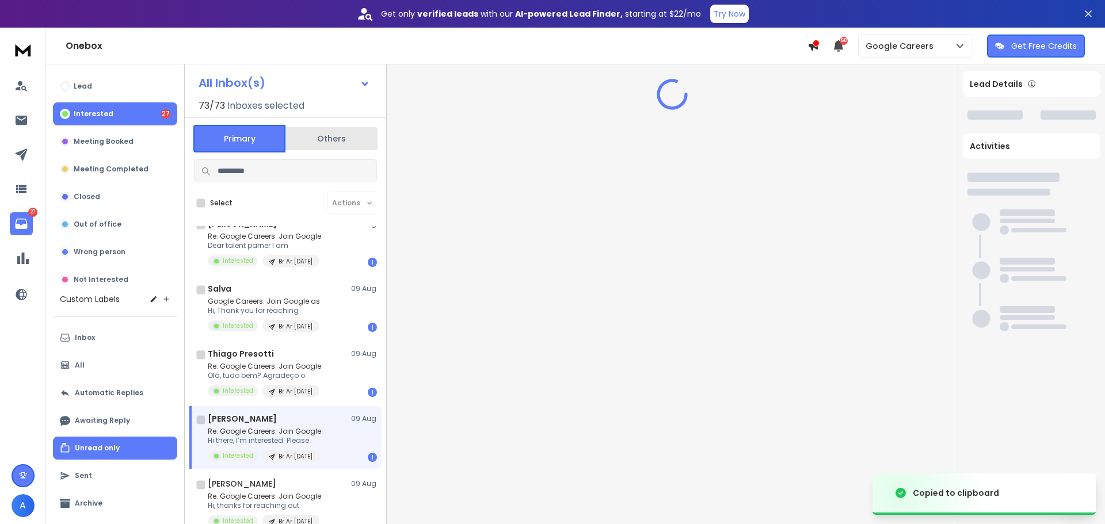
scroll to position [1512, 0]
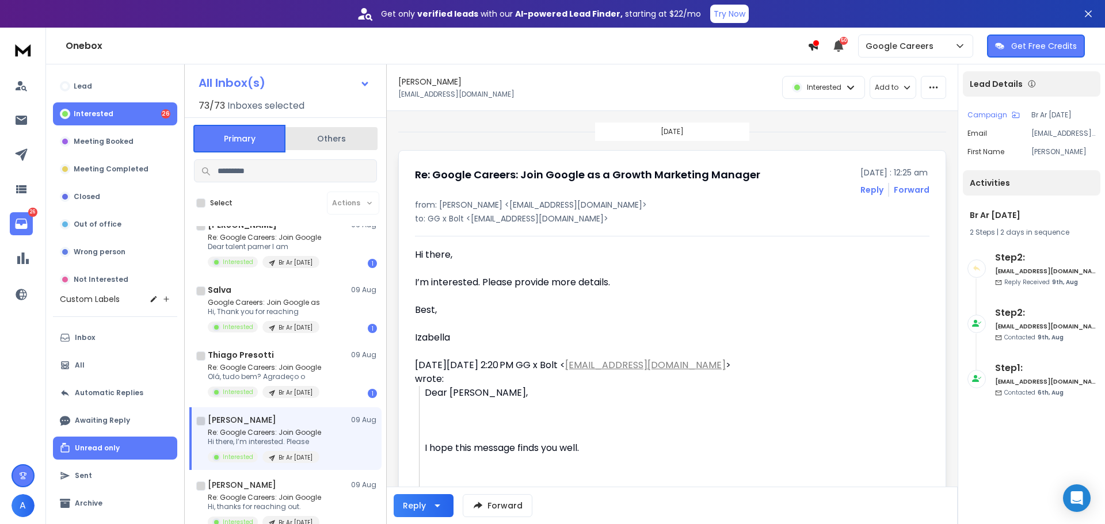
click at [472, 94] on p "[EMAIL_ADDRESS][DOMAIN_NAME]" at bounding box center [456, 94] width 116 height 9
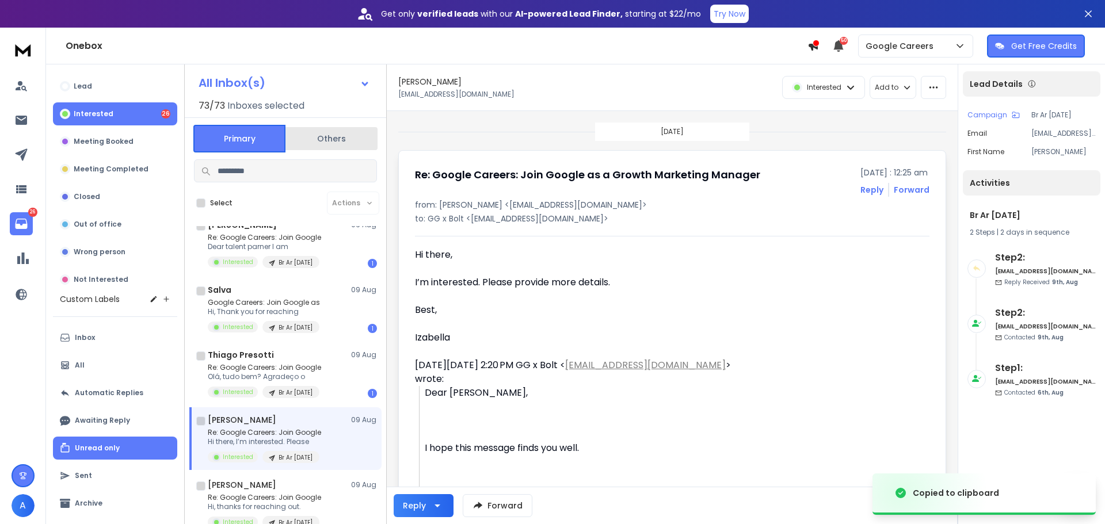
click at [479, 216] on p "to: GG x Bolt <[EMAIL_ADDRESS][DOMAIN_NAME]>" at bounding box center [672, 219] width 514 height 12
drag, startPoint x: 479, startPoint y: 216, endPoint x: 590, endPoint y: 215, distance: 110.5
click at [590, 215] on p "to: GG x Bolt <[EMAIL_ADDRESS][DOMAIN_NAME]>" at bounding box center [672, 219] width 514 height 12
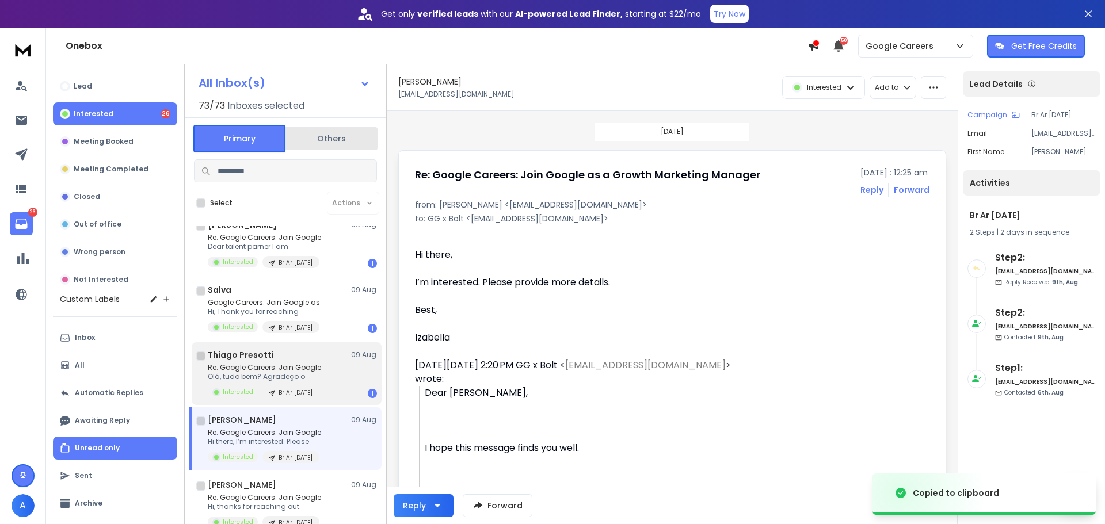
click at [340, 350] on div "Thiago Presotti [DATE]" at bounding box center [292, 355] width 169 height 12
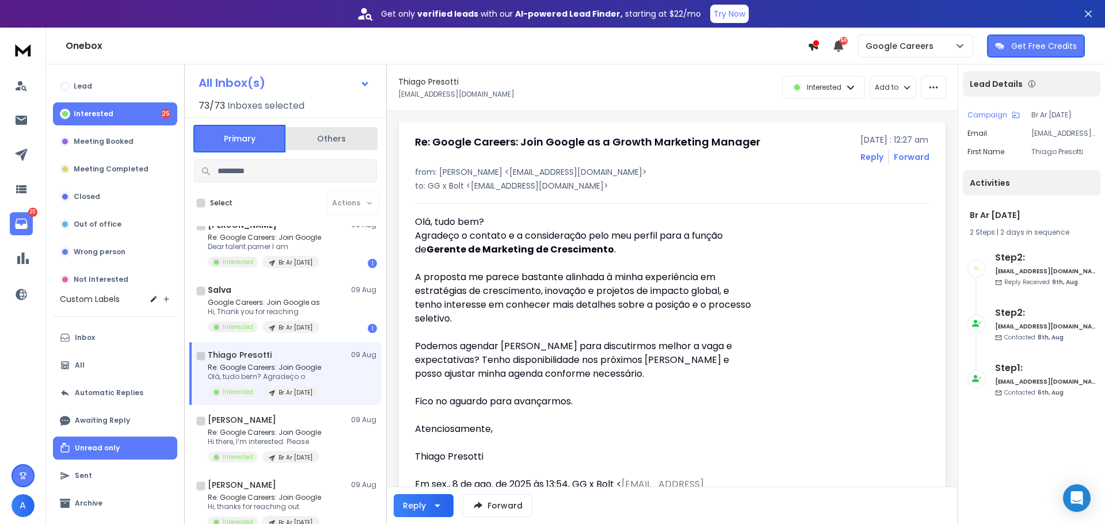
scroll to position [0, 0]
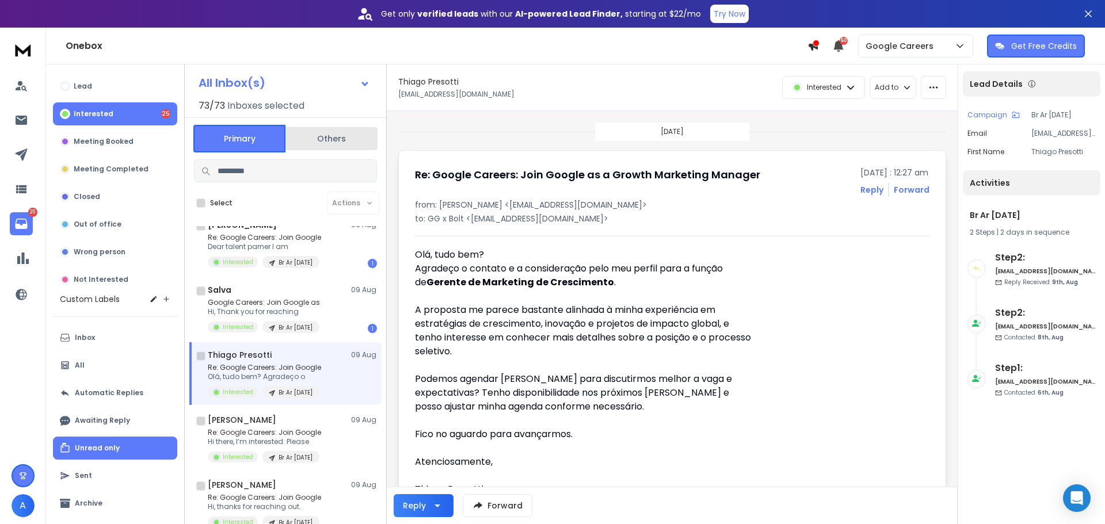
click at [459, 94] on p "[EMAIL_ADDRESS][DOMAIN_NAME]" at bounding box center [456, 94] width 116 height 9
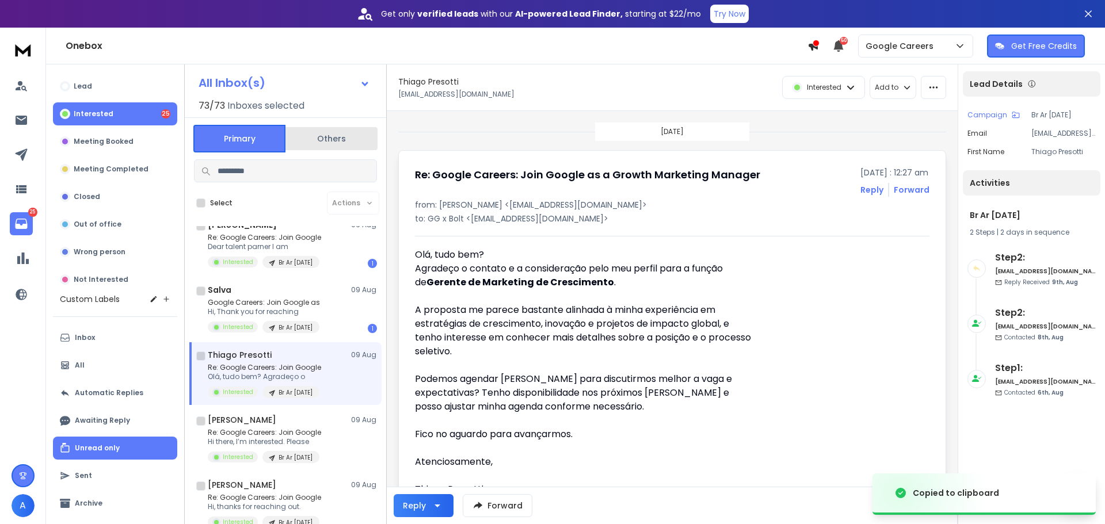
click at [471, 217] on p "to: GG x Bolt <[EMAIL_ADDRESS][DOMAIN_NAME]>" at bounding box center [672, 219] width 514 height 12
drag, startPoint x: 471, startPoint y: 217, endPoint x: 572, endPoint y: 216, distance: 101.3
click at [572, 216] on p "to: GG x Bolt <[EMAIL_ADDRESS][DOMAIN_NAME]>" at bounding box center [672, 219] width 514 height 12
click at [320, 310] on p "Hi, Thank you for reaching" at bounding box center [264, 311] width 112 height 9
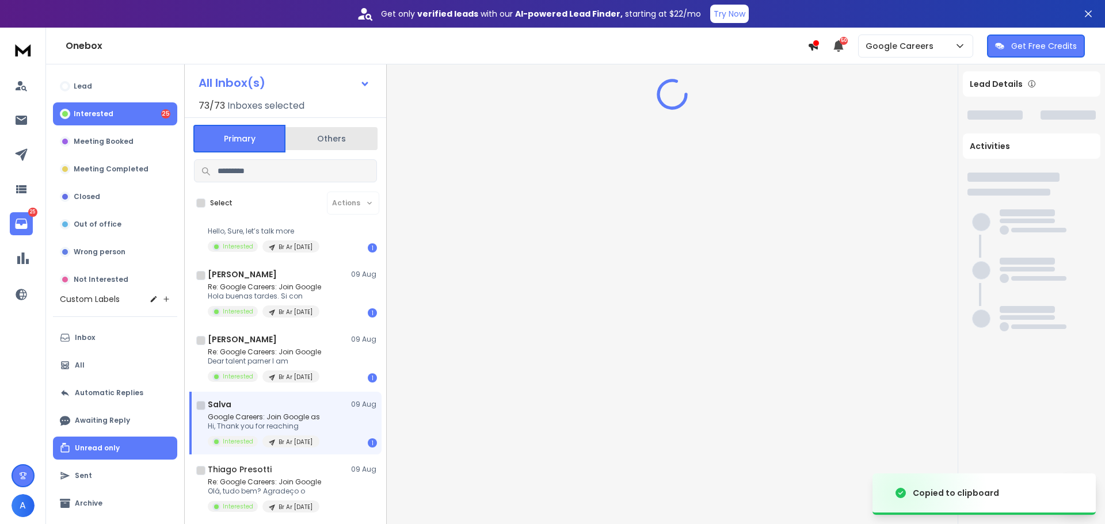
scroll to position [1397, 0]
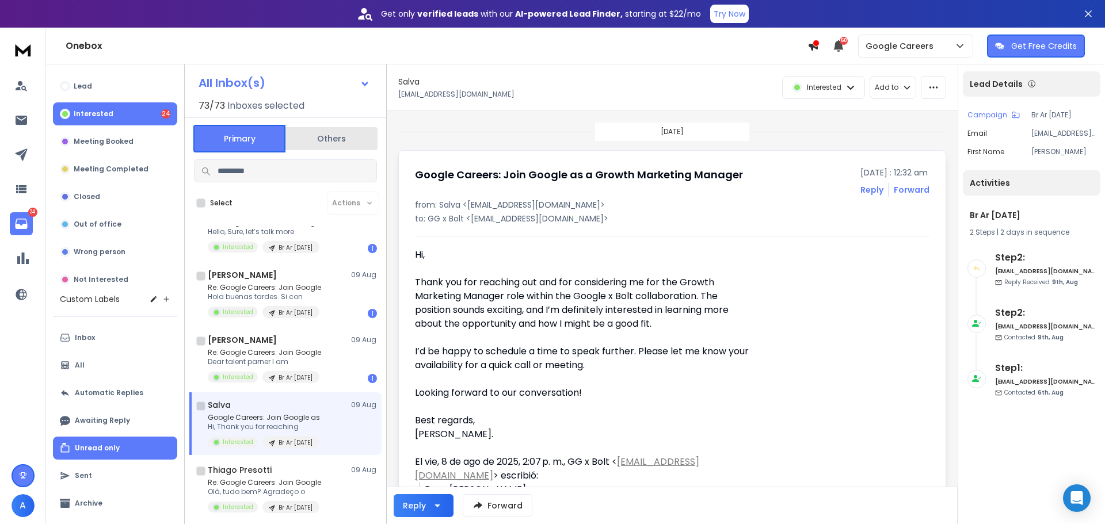
click at [472, 98] on p "[EMAIL_ADDRESS][DOMAIN_NAME]" at bounding box center [456, 94] width 116 height 9
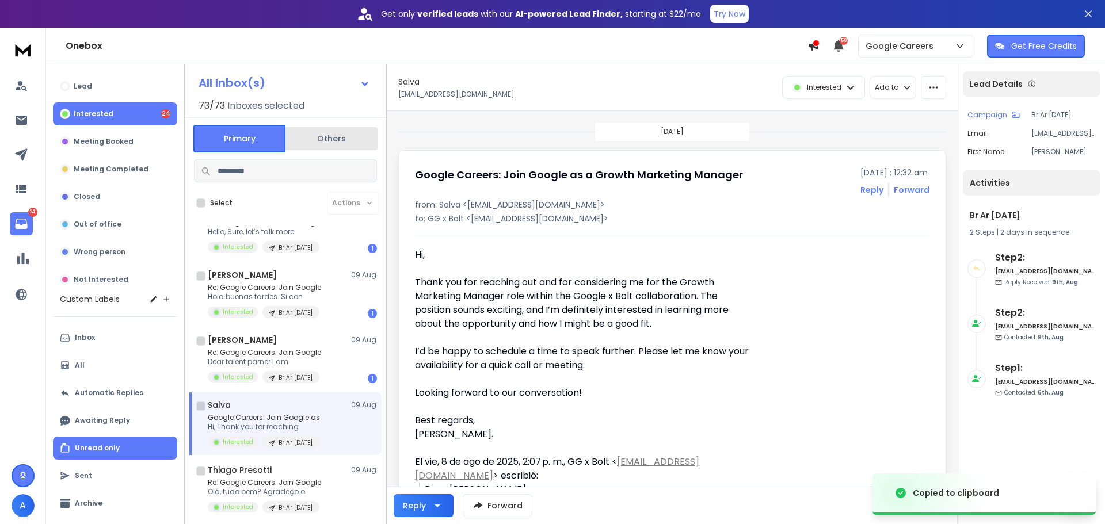
click at [473, 216] on p "to: GG x Bolt <[EMAIL_ADDRESS][DOMAIN_NAME]>" at bounding box center [672, 219] width 514 height 12
drag, startPoint x: 473, startPoint y: 216, endPoint x: 571, endPoint y: 215, distance: 98.4
click at [571, 215] on p "to: GG x Bolt <[EMAIL_ADDRESS][DOMAIN_NAME]>" at bounding box center [672, 219] width 514 height 12
click at [326, 354] on div "Re: Google Careers: Join Google Dear talent parner I am Interested Br Ar [DATE]…" at bounding box center [292, 365] width 169 height 35
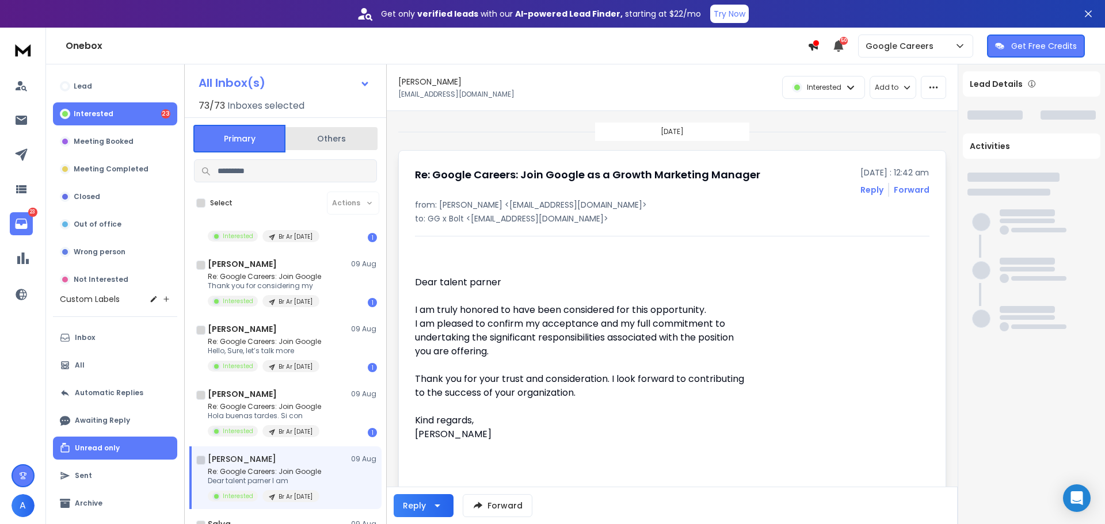
scroll to position [1224, 0]
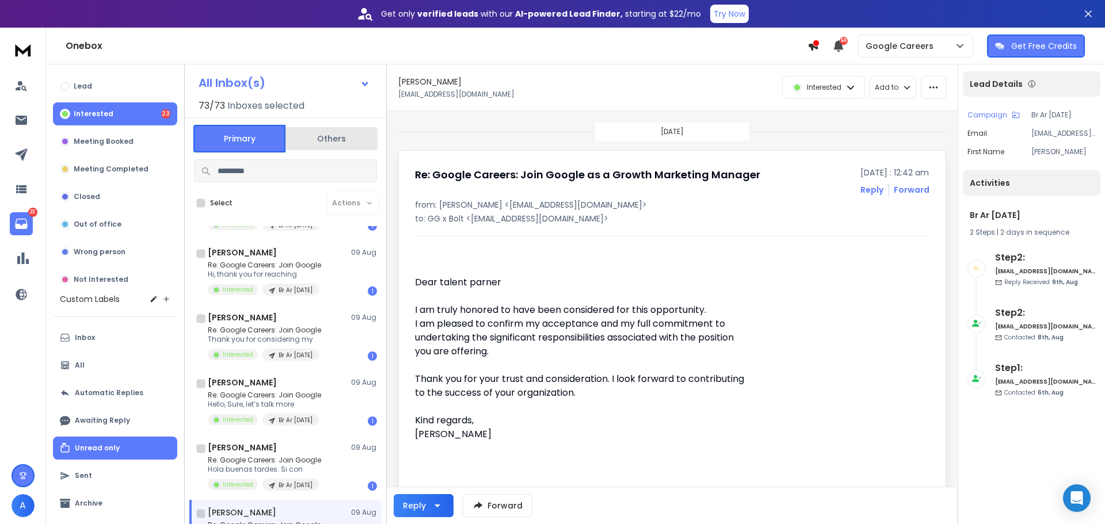
click at [459, 94] on p "[EMAIL_ADDRESS][DOMAIN_NAME]" at bounding box center [456, 94] width 116 height 9
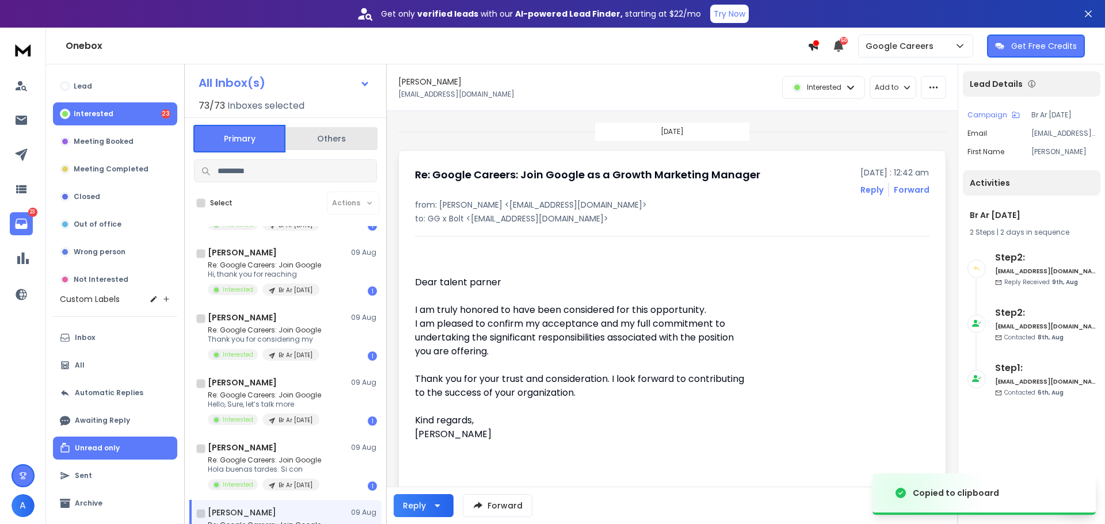
click at [479, 218] on p "to: GG x Bolt <[EMAIL_ADDRESS][DOMAIN_NAME]>" at bounding box center [672, 219] width 514 height 12
drag, startPoint x: 479, startPoint y: 218, endPoint x: 562, endPoint y: 219, distance: 82.9
click at [562, 219] on p "to: GG x Bolt <[EMAIL_ADDRESS][DOMAIN_NAME]>" at bounding box center [672, 219] width 514 height 12
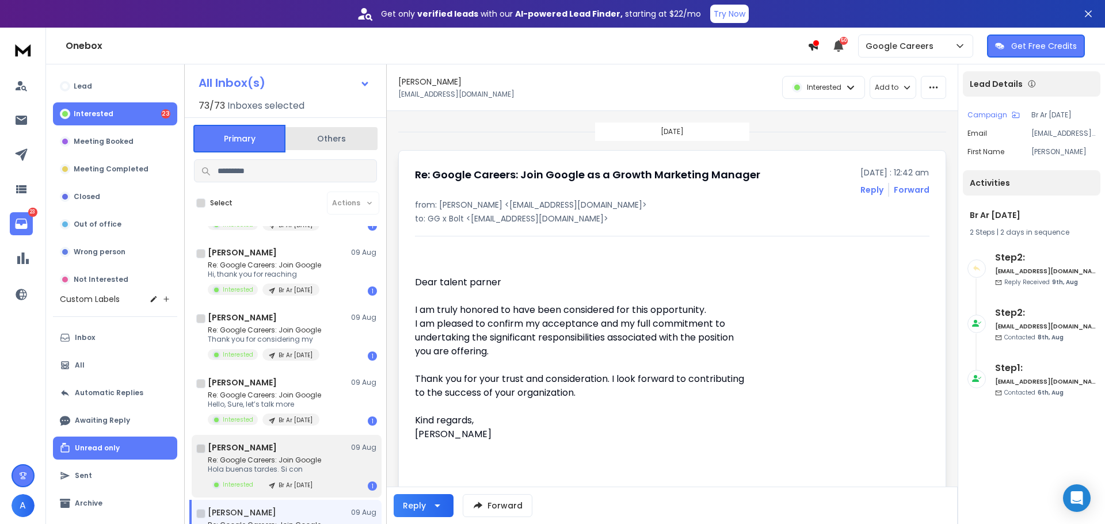
click at [307, 476] on div "Re: Google Careers: Join Google Hola buenas tardes. Si con Interested Br Ar [DA…" at bounding box center [264, 473] width 113 height 35
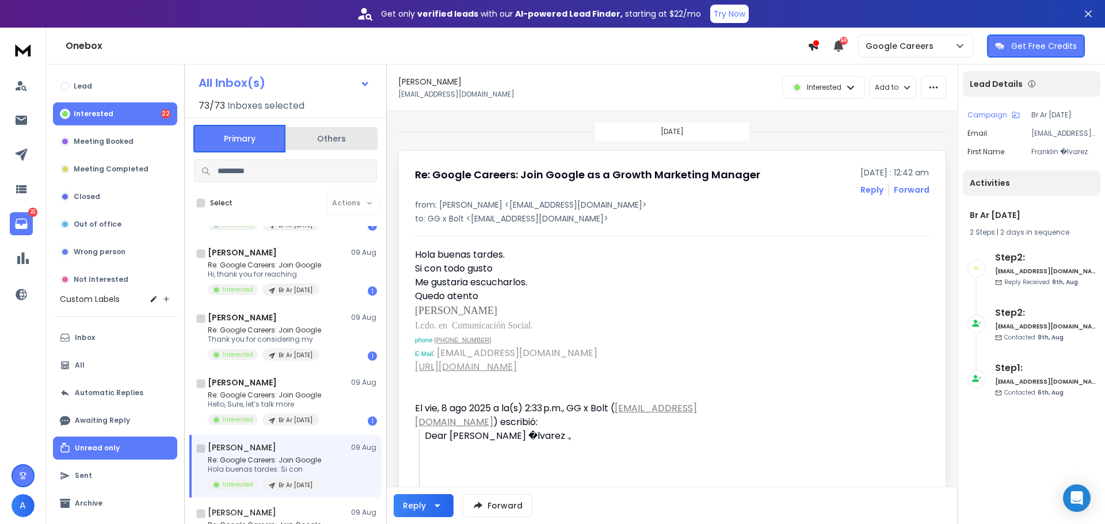
click at [458, 94] on p "[EMAIL_ADDRESS][DOMAIN_NAME]" at bounding box center [456, 94] width 116 height 9
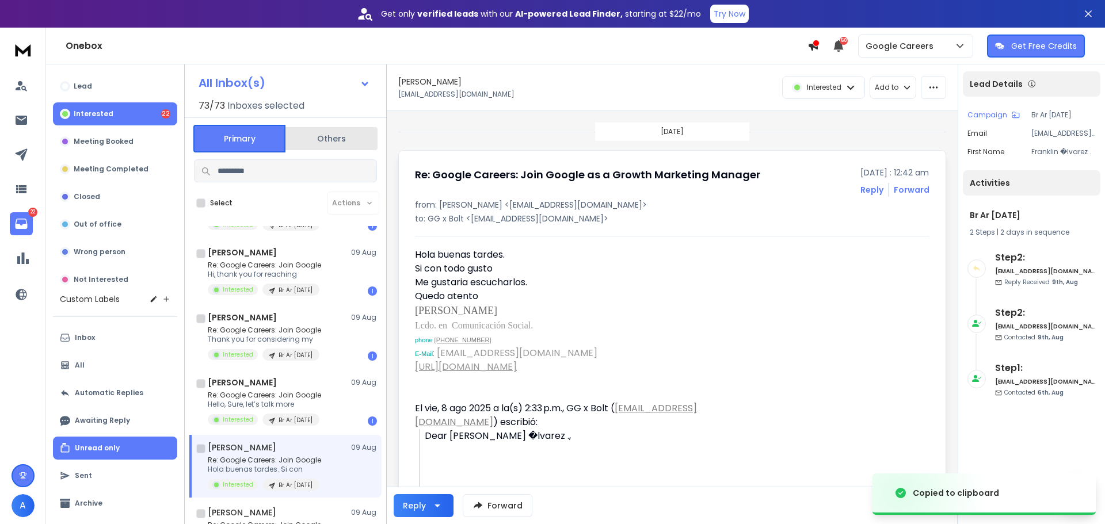
click at [478, 217] on p "to: GG x Bolt <[EMAIL_ADDRESS][DOMAIN_NAME]>" at bounding box center [672, 219] width 514 height 12
click at [473, 219] on p "to: GG x Bolt <[EMAIL_ADDRESS][DOMAIN_NAME]>" at bounding box center [672, 219] width 514 height 12
drag, startPoint x: 473, startPoint y: 219, endPoint x: 588, endPoint y: 222, distance: 115.1
click at [588, 222] on p "to: GG x Bolt <[EMAIL_ADDRESS][DOMAIN_NAME]>" at bounding box center [672, 219] width 514 height 12
click at [321, 405] on p "Hello, Sure, let’s talk more" at bounding box center [264, 404] width 113 height 9
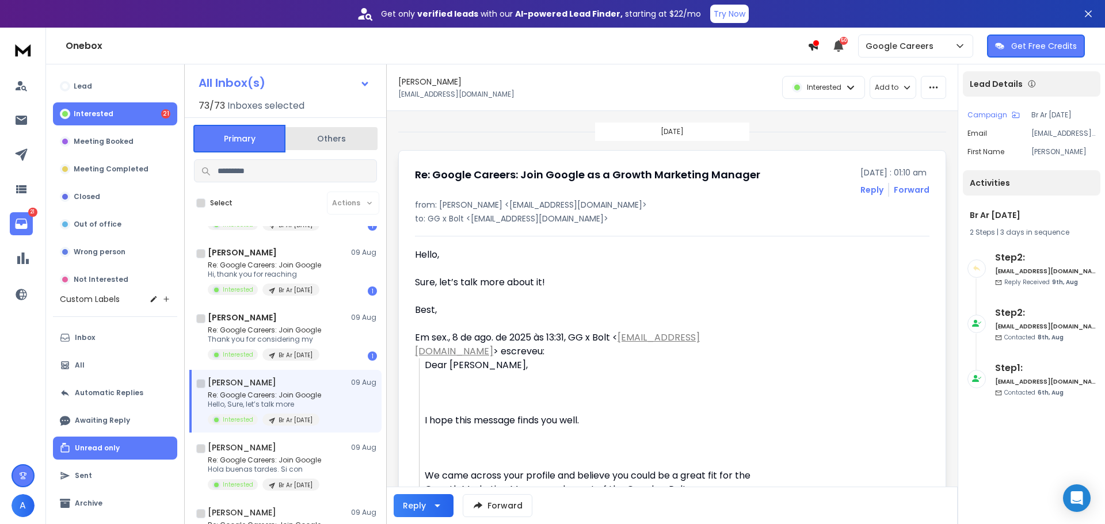
click at [466, 93] on p "[EMAIL_ADDRESS][DOMAIN_NAME]" at bounding box center [456, 94] width 116 height 9
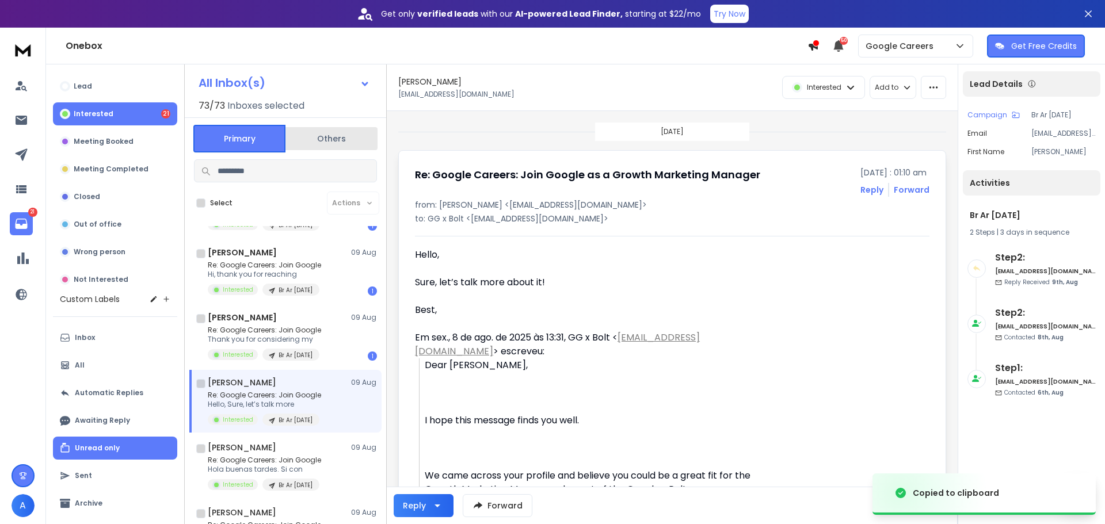
click at [480, 220] on p "to: GG x Bolt <[EMAIL_ADDRESS][DOMAIN_NAME]>" at bounding box center [672, 219] width 514 height 12
drag, startPoint x: 480, startPoint y: 220, endPoint x: 577, endPoint y: 219, distance: 96.7
click at [577, 219] on p "to: GG x Bolt <[EMAIL_ADDRESS][DOMAIN_NAME]>" at bounding box center [672, 219] width 514 height 12
click at [335, 340] on div "Re: Google Careers: Join Google Thank you for considering my Interested Br Ar […" at bounding box center [292, 343] width 169 height 35
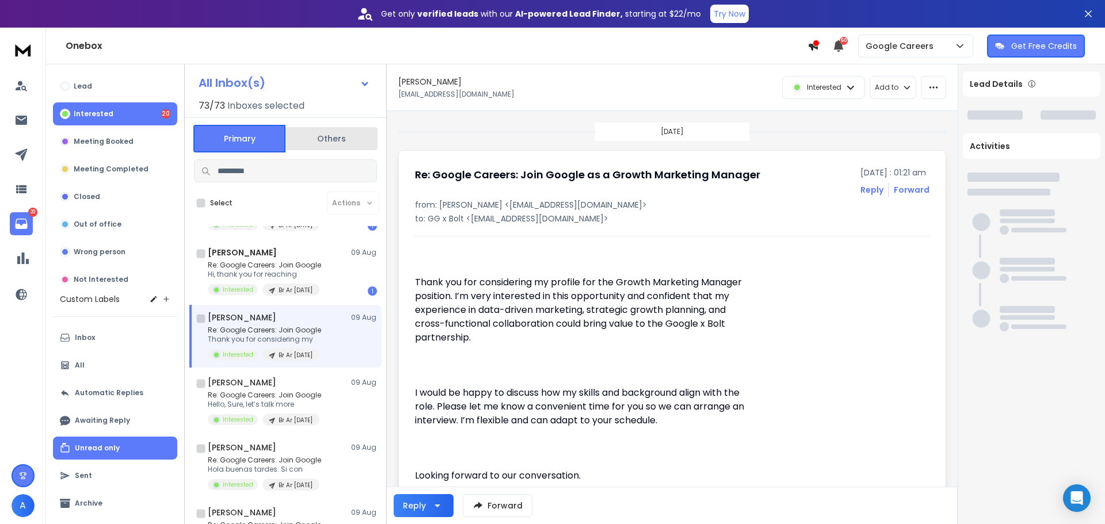
click at [462, 96] on p "[EMAIL_ADDRESS][DOMAIN_NAME]" at bounding box center [456, 94] width 116 height 9
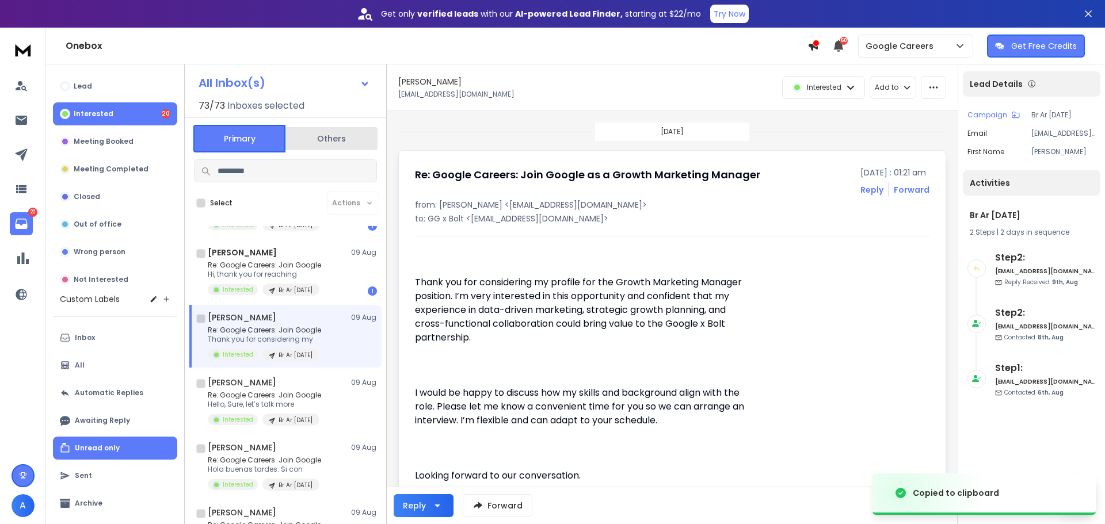
click at [479, 224] on p "to: GG x Bolt <[EMAIL_ADDRESS][DOMAIN_NAME]>" at bounding box center [672, 219] width 514 height 12
drag, startPoint x: 479, startPoint y: 224, endPoint x: 579, endPoint y: 218, distance: 100.3
click at [579, 218] on p "to: GG x Bolt <[EMAIL_ADDRESS][DOMAIN_NAME]>" at bounding box center [672, 219] width 514 height 12
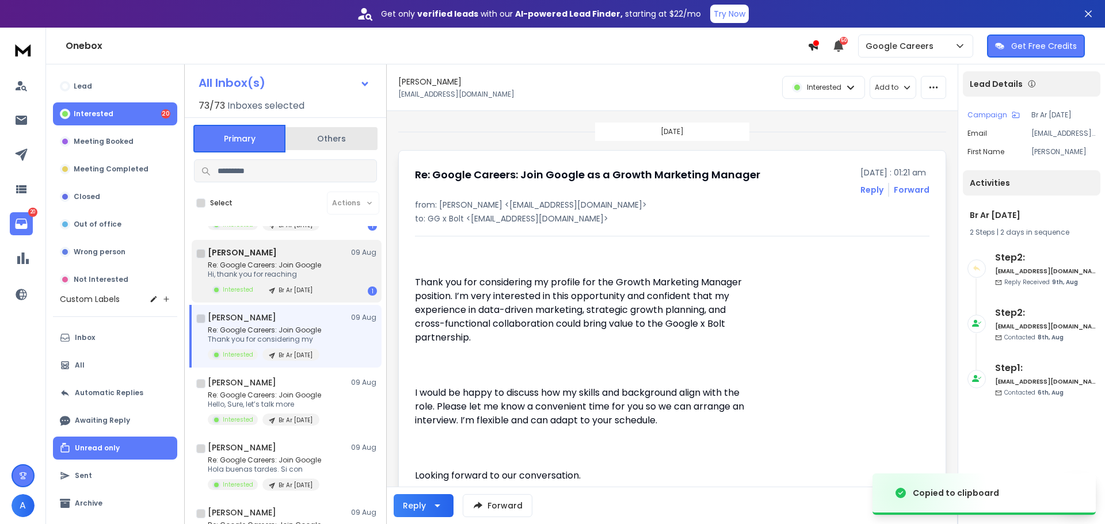
click at [345, 270] on div "Re: Google Careers: Join Google Hi, thank you for reaching Interested Br Ar [DA…" at bounding box center [292, 278] width 169 height 35
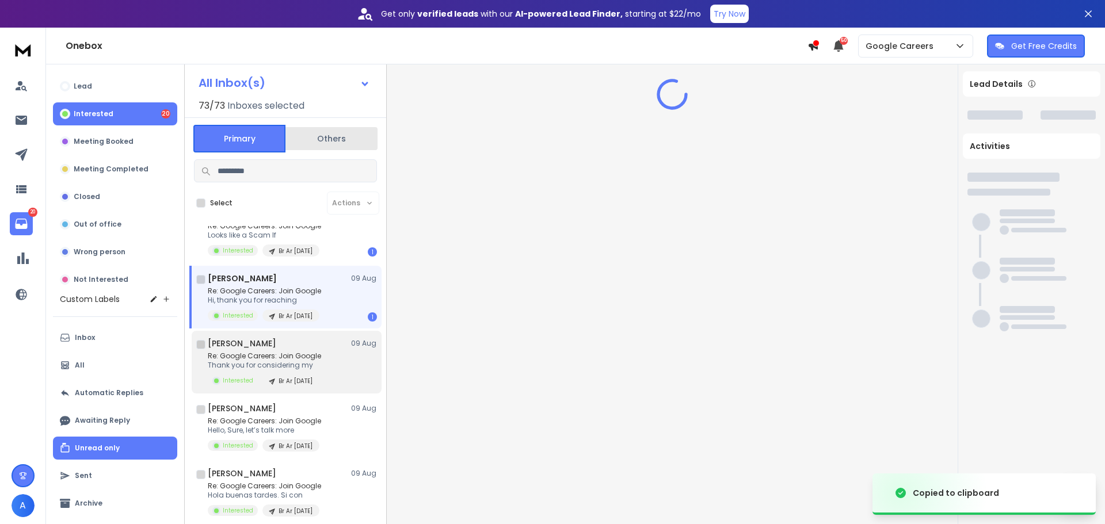
scroll to position [1051, 0]
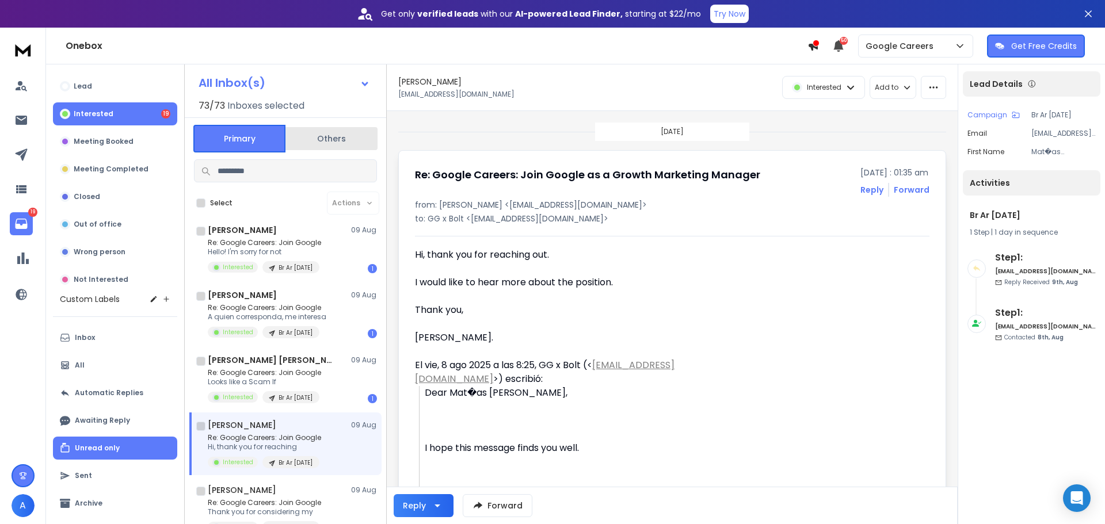
click at [498, 90] on p "[EMAIL_ADDRESS][DOMAIN_NAME]" at bounding box center [456, 94] width 116 height 9
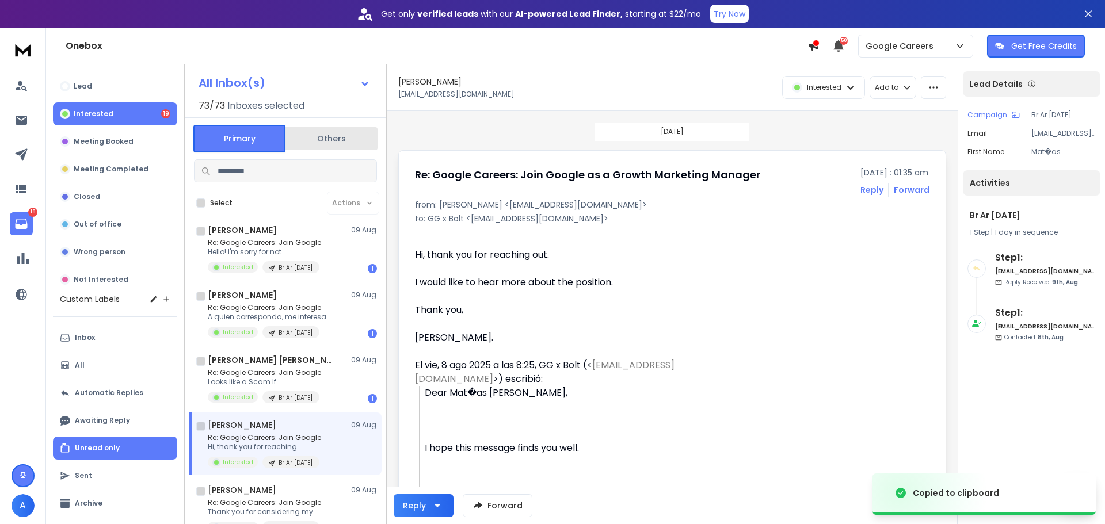
click at [476, 219] on p "to: GG x Bolt <[EMAIL_ADDRESS][DOMAIN_NAME]>" at bounding box center [672, 219] width 514 height 12
drag, startPoint x: 476, startPoint y: 219, endPoint x: 601, endPoint y: 214, distance: 125.5
click at [601, 214] on p "to: GG x Bolt <[EMAIL_ADDRESS][DOMAIN_NAME]>" at bounding box center [672, 219] width 514 height 12
click at [927, 93] on button "button" at bounding box center [933, 87] width 25 height 23
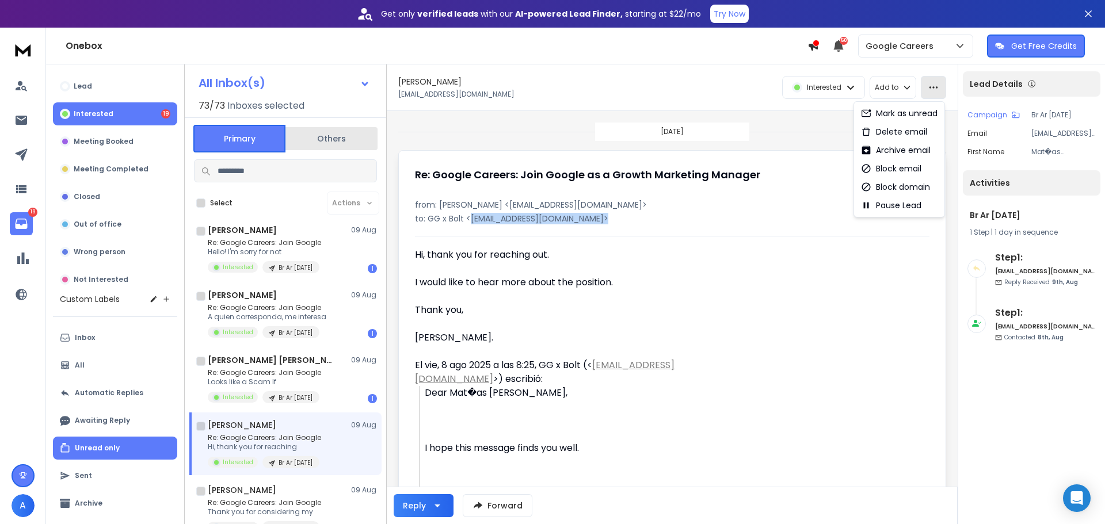
click at [931, 93] on button "button" at bounding box center [933, 87] width 25 height 23
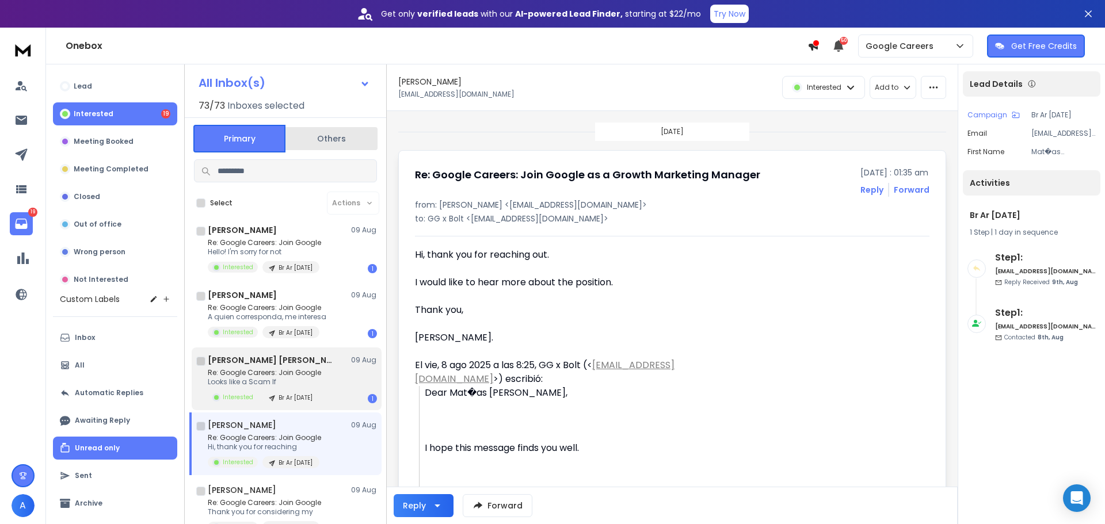
click at [356, 379] on div "Re: Google Careers: Join Google Looks like a Scam If Interested Br Ar [DATE] 1" at bounding box center [292, 385] width 169 height 35
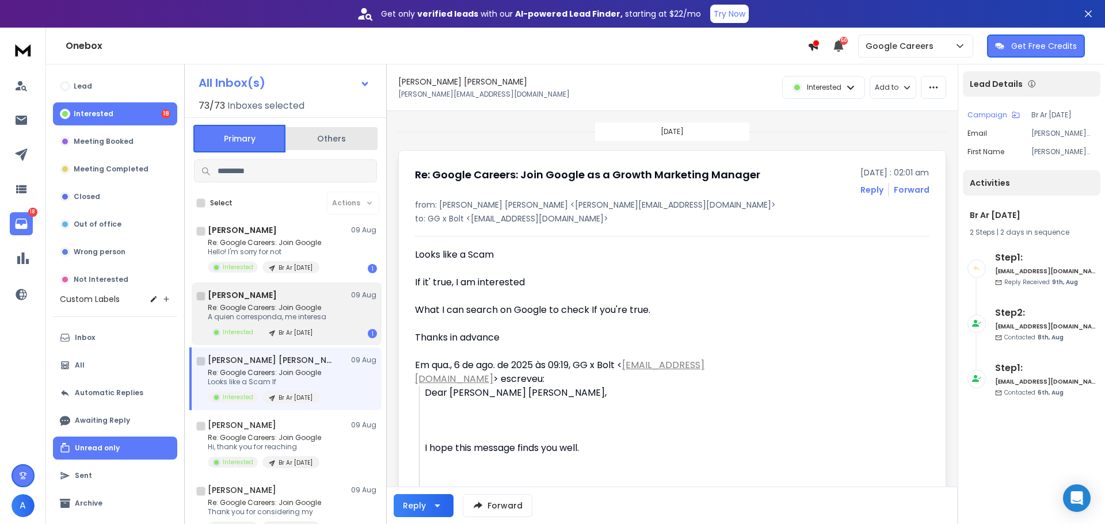
click at [333, 326] on div "Re: Google Careers: Join Google A quien corresponda, me interesa Interested Br …" at bounding box center [292, 320] width 169 height 35
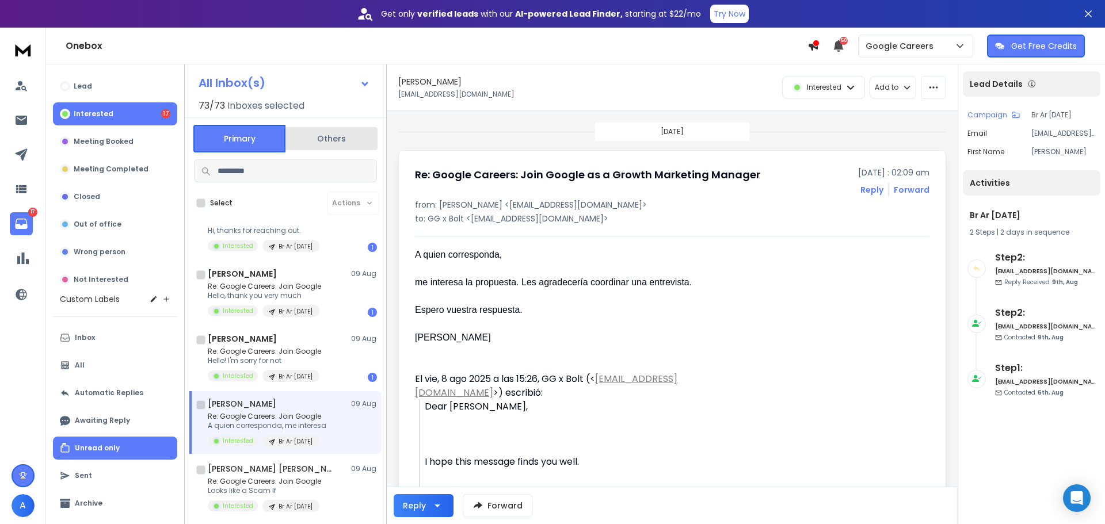
scroll to position [936, 0]
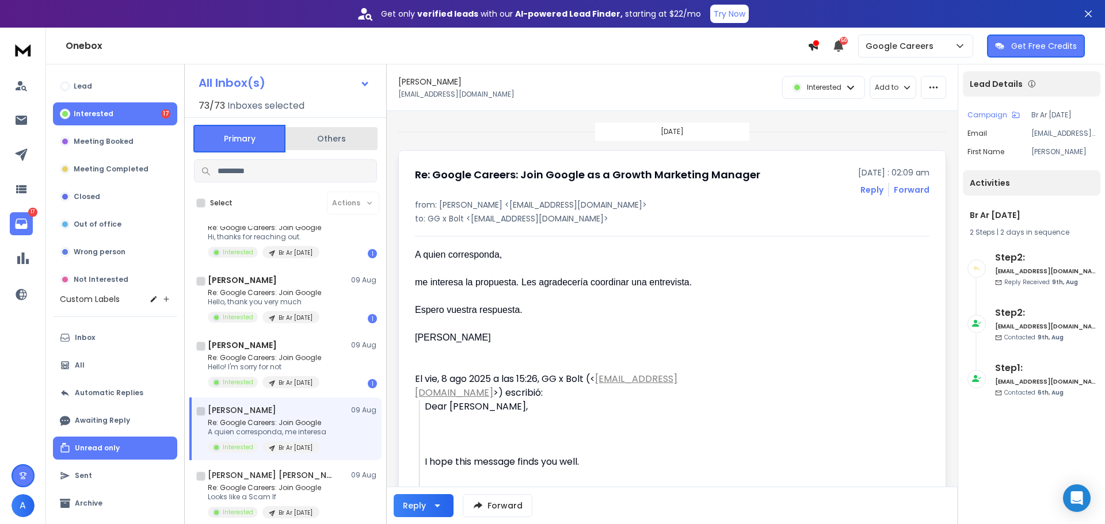
click at [484, 96] on p "[EMAIL_ADDRESS][DOMAIN_NAME]" at bounding box center [456, 94] width 116 height 9
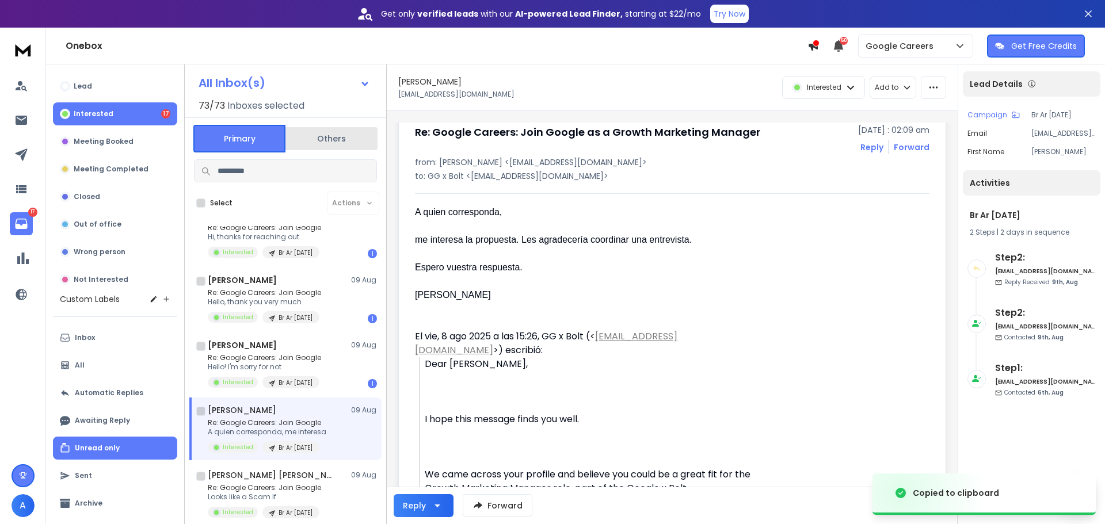
scroll to position [0, 0]
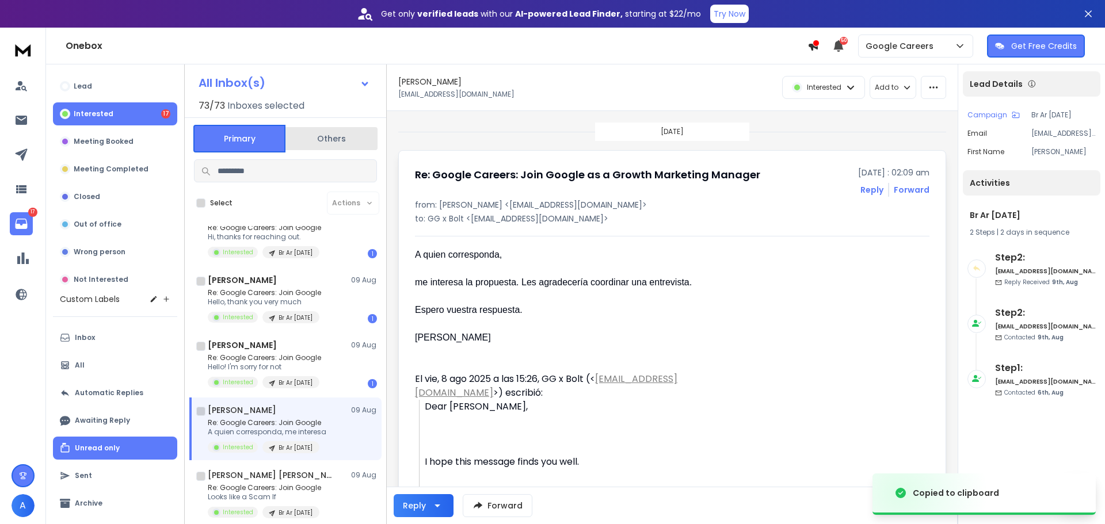
click at [479, 220] on p "to: GG x Bolt <[EMAIL_ADDRESS][DOMAIN_NAME]>" at bounding box center [672, 219] width 514 height 12
drag, startPoint x: 479, startPoint y: 220, endPoint x: 576, endPoint y: 218, distance: 96.7
click at [576, 218] on p "to: GG x Bolt <[EMAIL_ADDRESS][DOMAIN_NAME]>" at bounding box center [672, 219] width 514 height 12
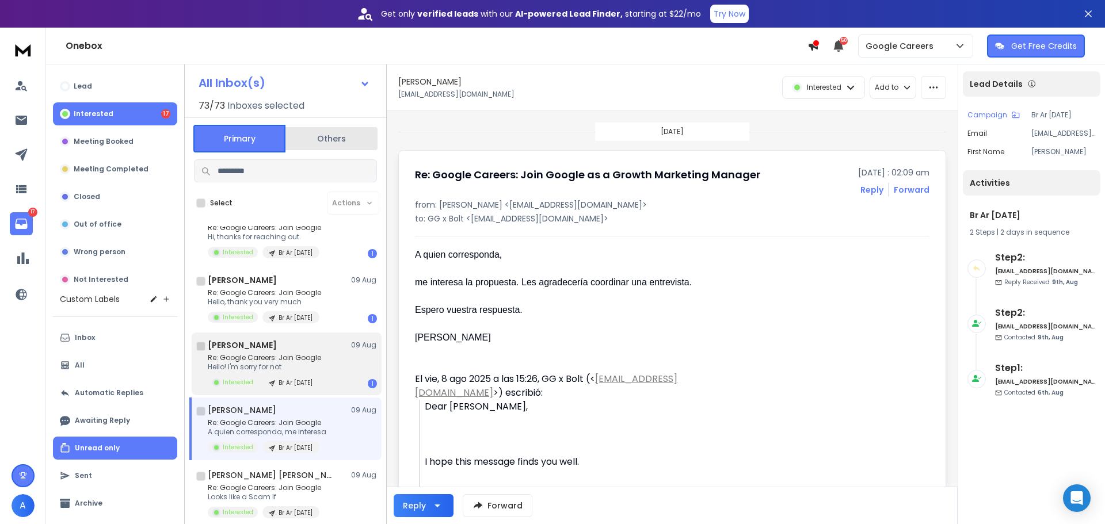
click at [310, 365] on p "Hello! I'm sorry for not" at bounding box center [264, 367] width 113 height 9
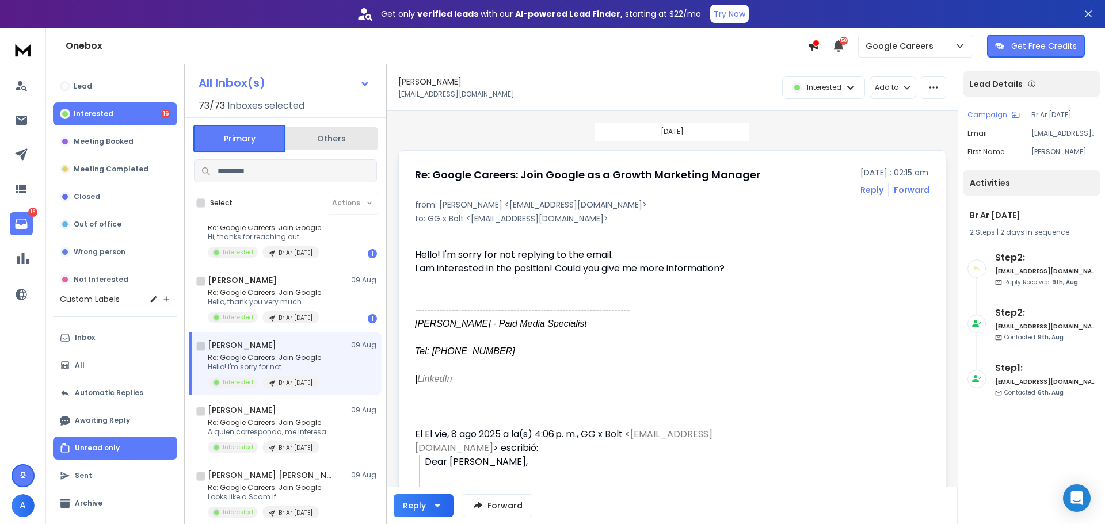
click at [474, 95] on p "[EMAIL_ADDRESS][DOMAIN_NAME]" at bounding box center [456, 94] width 116 height 9
click at [509, 219] on p "to: GG x Bolt <[EMAIL_ADDRESS][DOMAIN_NAME]>" at bounding box center [672, 219] width 514 height 12
drag, startPoint x: 509, startPoint y: 219, endPoint x: 574, endPoint y: 214, distance: 65.2
click at [574, 214] on p "to: GG x Bolt <[EMAIL_ADDRESS][DOMAIN_NAME]>" at bounding box center [672, 219] width 514 height 12
click at [573, 216] on p "to: GG x Bolt <[EMAIL_ADDRESS][DOMAIN_NAME]>" at bounding box center [672, 219] width 514 height 12
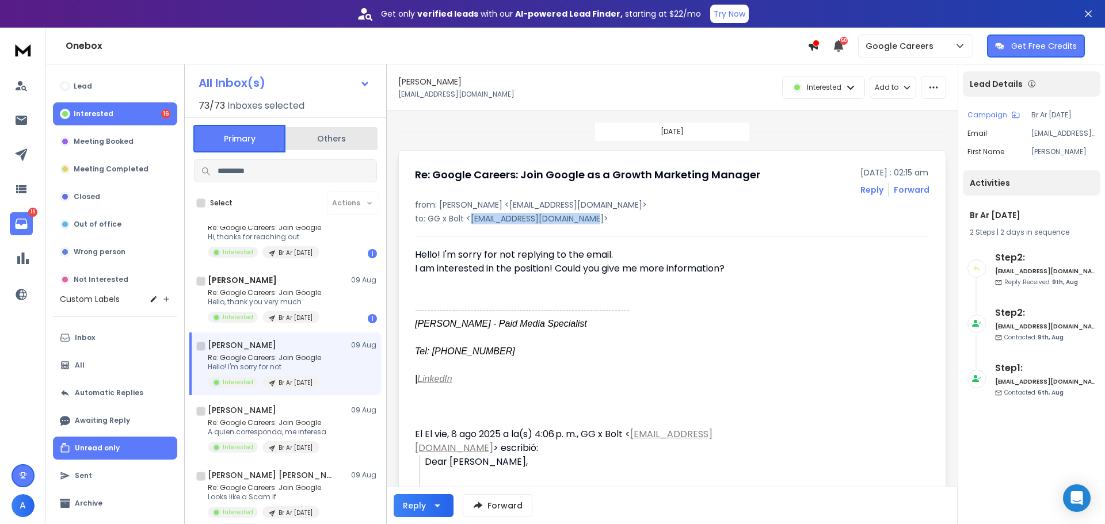
drag, startPoint x: 573, startPoint y: 216, endPoint x: 468, endPoint y: 220, distance: 105.4
click at [468, 220] on p "to: GG x Bolt <[EMAIL_ADDRESS][DOMAIN_NAME]>" at bounding box center [672, 219] width 514 height 12
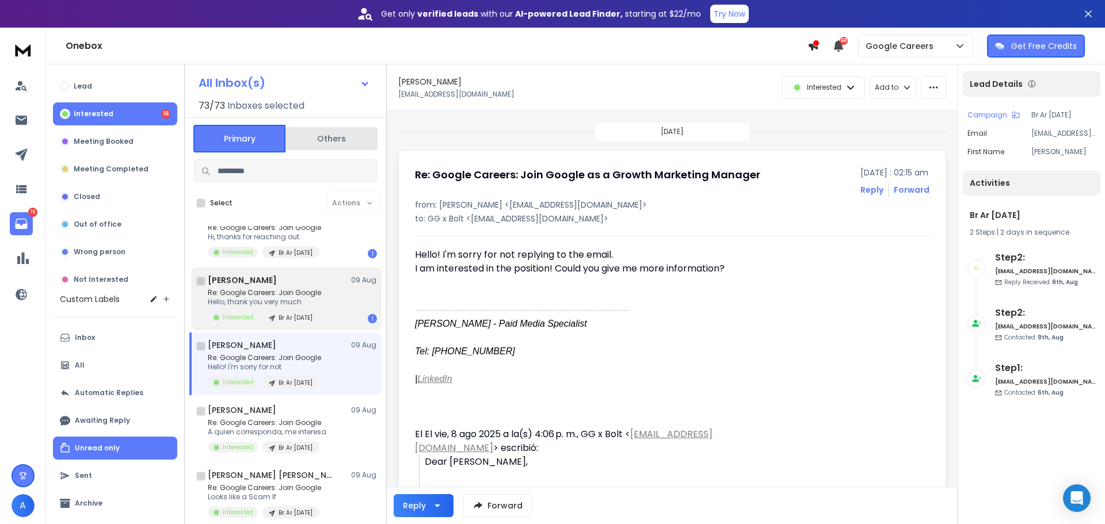
click at [321, 308] on div "Re: Google Careers: Join Google Hello, thank you very much Interested Br Ar [DA…" at bounding box center [264, 305] width 113 height 35
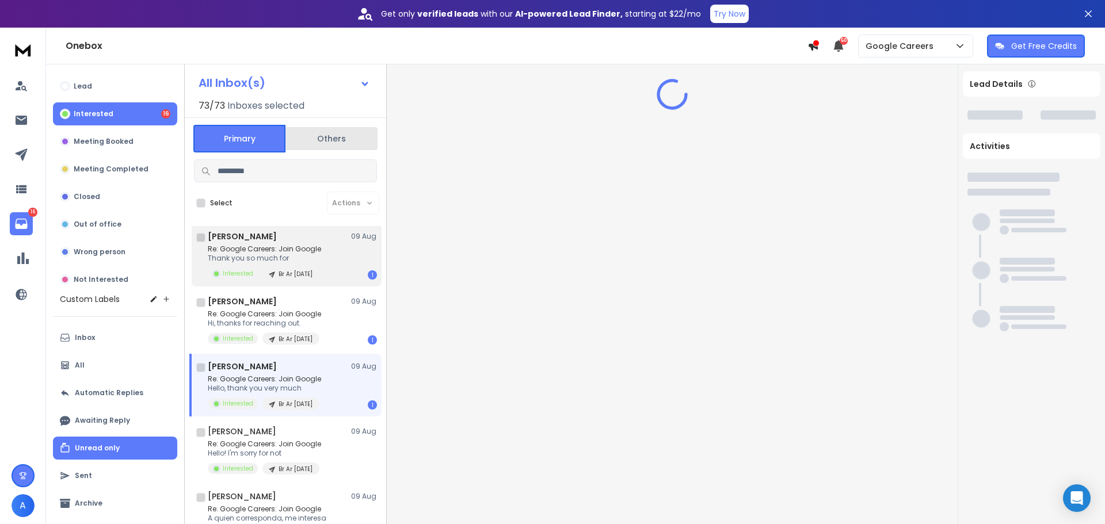
scroll to position [821, 0]
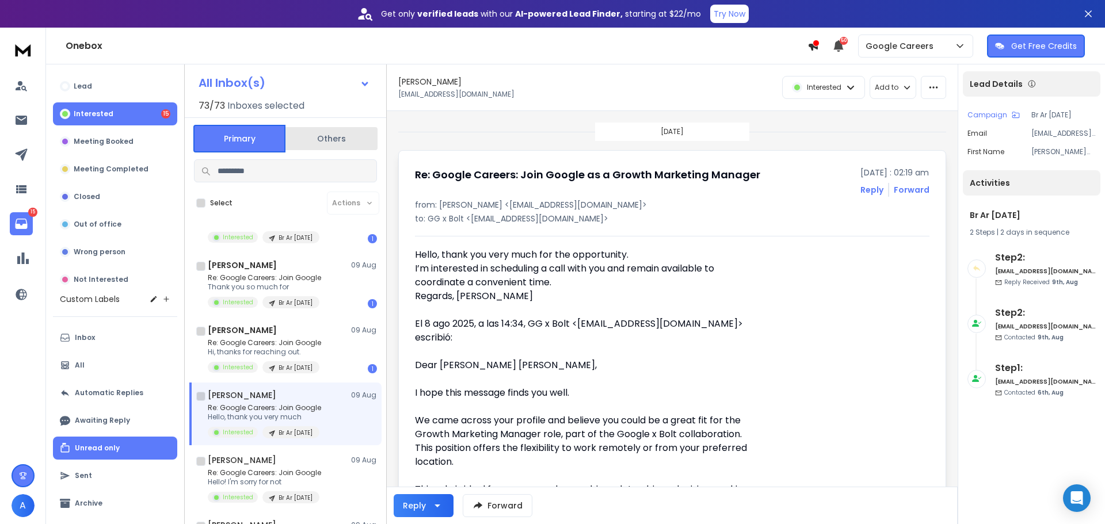
click at [461, 92] on p "[EMAIL_ADDRESS][DOMAIN_NAME]" at bounding box center [456, 94] width 116 height 9
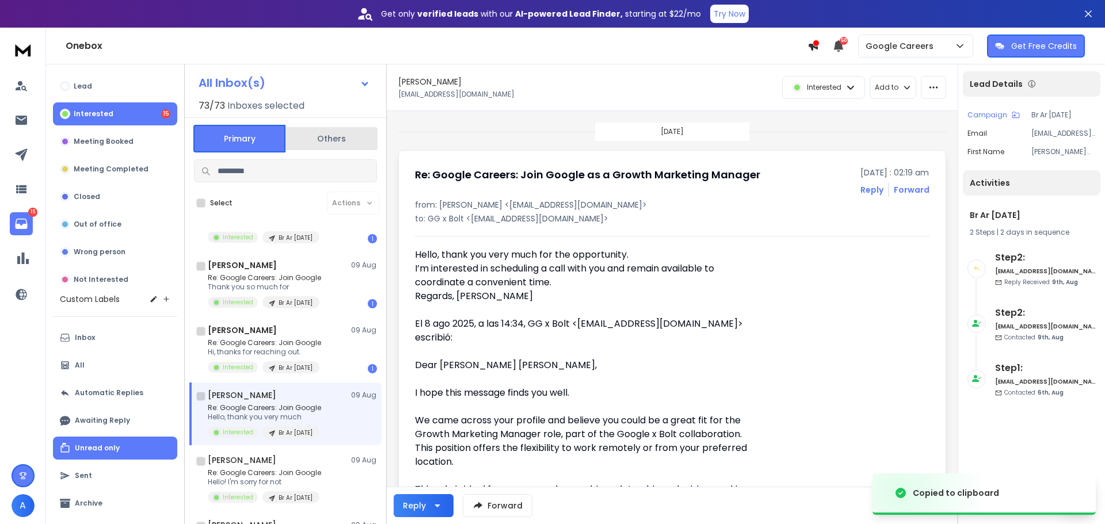
click at [470, 219] on p "to: GG x Bolt <[EMAIL_ADDRESS][DOMAIN_NAME]>" at bounding box center [672, 219] width 514 height 12
drag, startPoint x: 470, startPoint y: 219, endPoint x: 580, endPoint y: 215, distance: 110.0
click at [580, 215] on p "to: GG x Bolt <[EMAIL_ADDRESS][DOMAIN_NAME]>" at bounding box center [672, 219] width 514 height 12
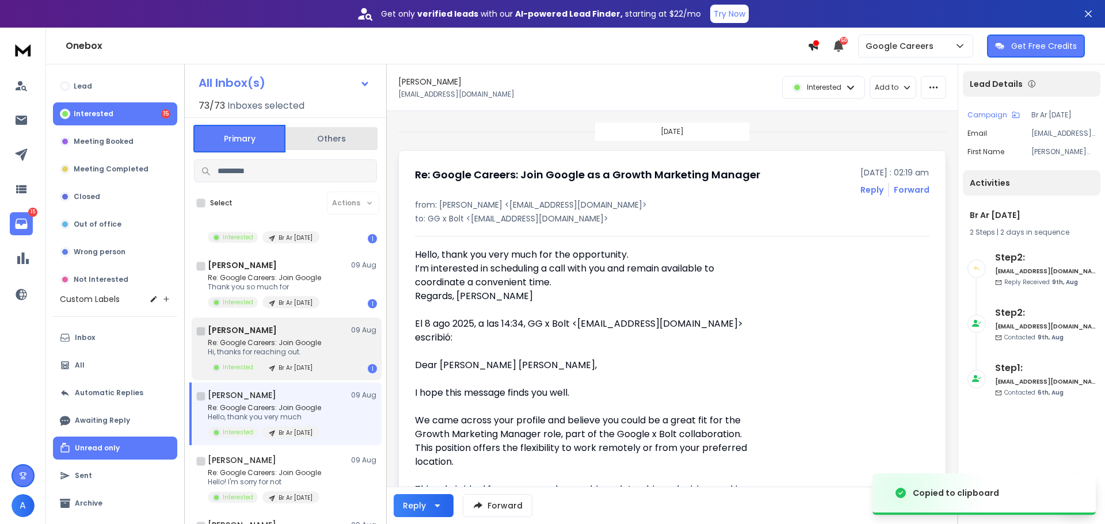
click at [309, 331] on div "[PERSON_NAME] [DATE]" at bounding box center [292, 331] width 169 height 12
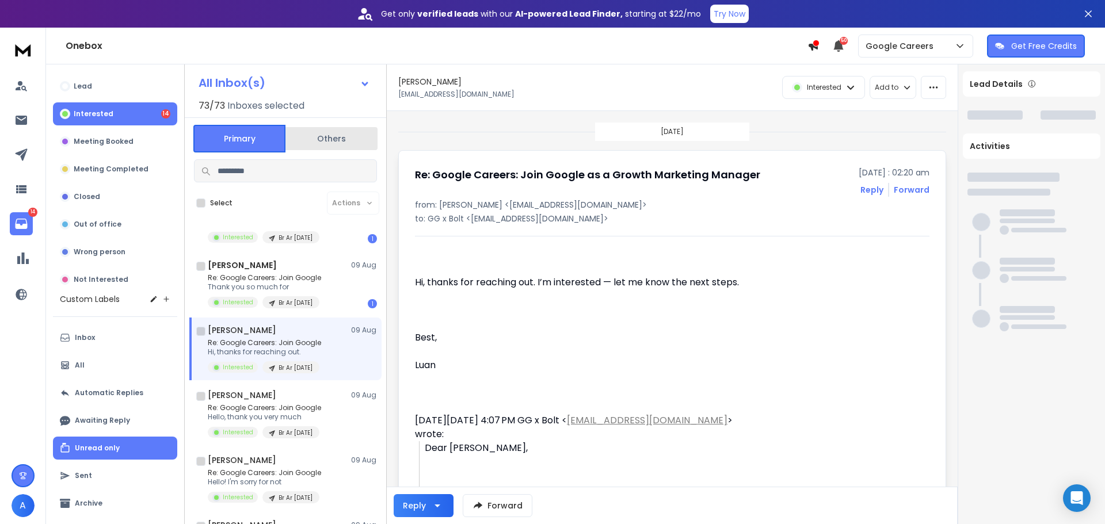
click at [445, 95] on p "[EMAIL_ADDRESS][DOMAIN_NAME]" at bounding box center [456, 94] width 116 height 9
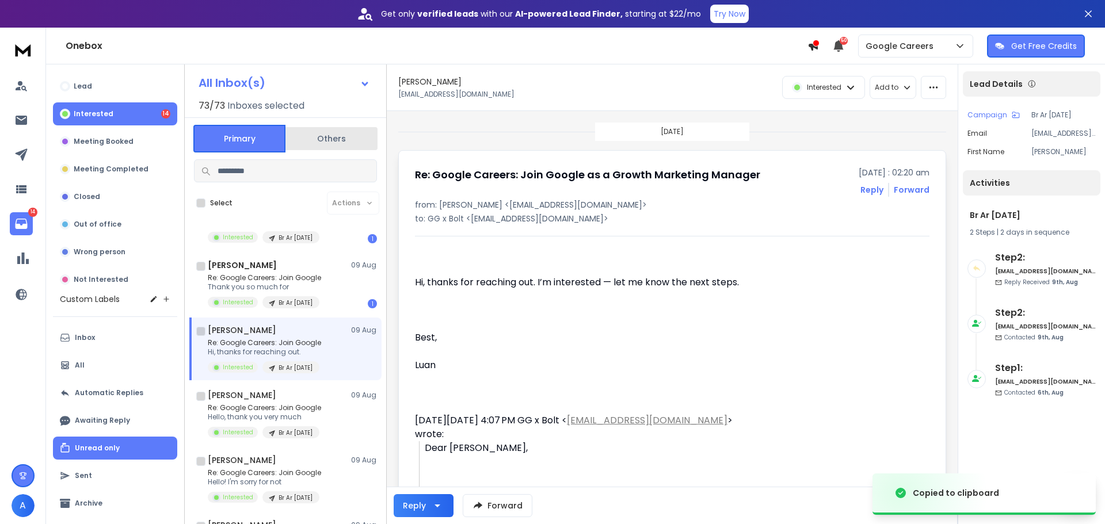
click at [480, 219] on p "to: GG x Bolt <[EMAIL_ADDRESS][DOMAIN_NAME]>" at bounding box center [672, 219] width 514 height 12
drag, startPoint x: 480, startPoint y: 219, endPoint x: 587, endPoint y: 215, distance: 107.7
click at [587, 215] on p "to: GG x Bolt <[EMAIL_ADDRESS][DOMAIN_NAME]>" at bounding box center [672, 219] width 514 height 12
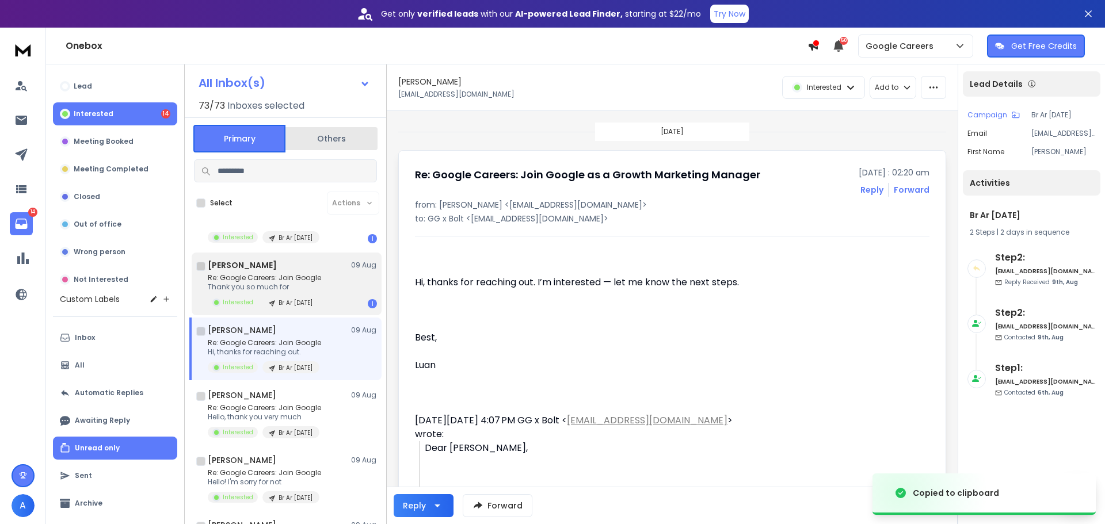
click at [320, 283] on p "Thank you so much for" at bounding box center [264, 287] width 113 height 9
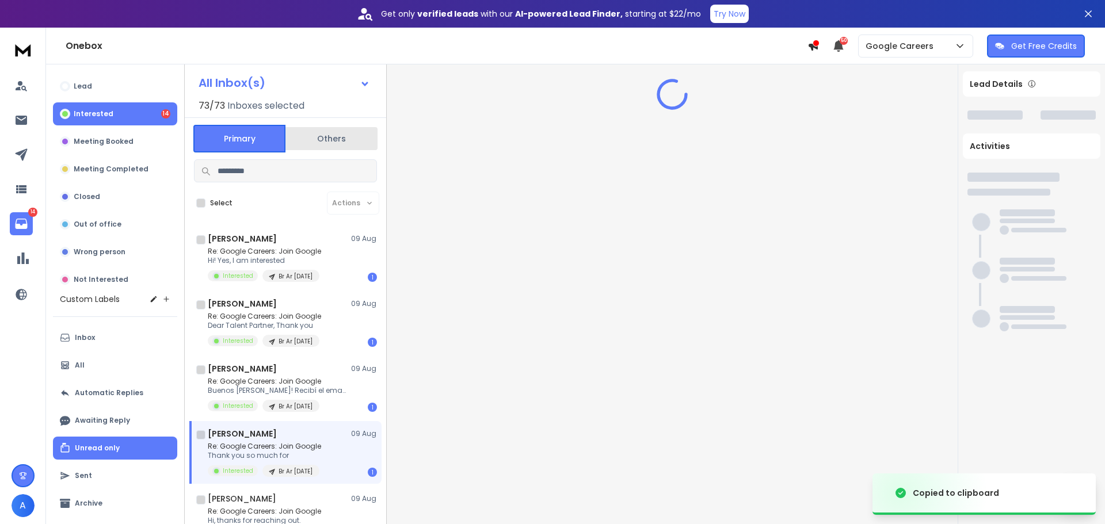
scroll to position [648, 0]
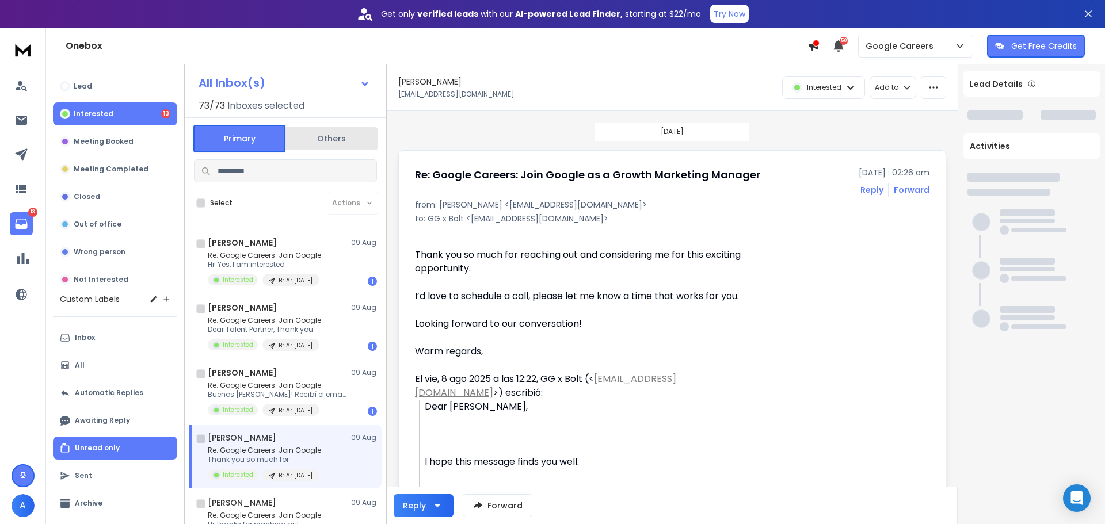
click at [461, 91] on p "[EMAIL_ADDRESS][DOMAIN_NAME]" at bounding box center [456, 94] width 116 height 9
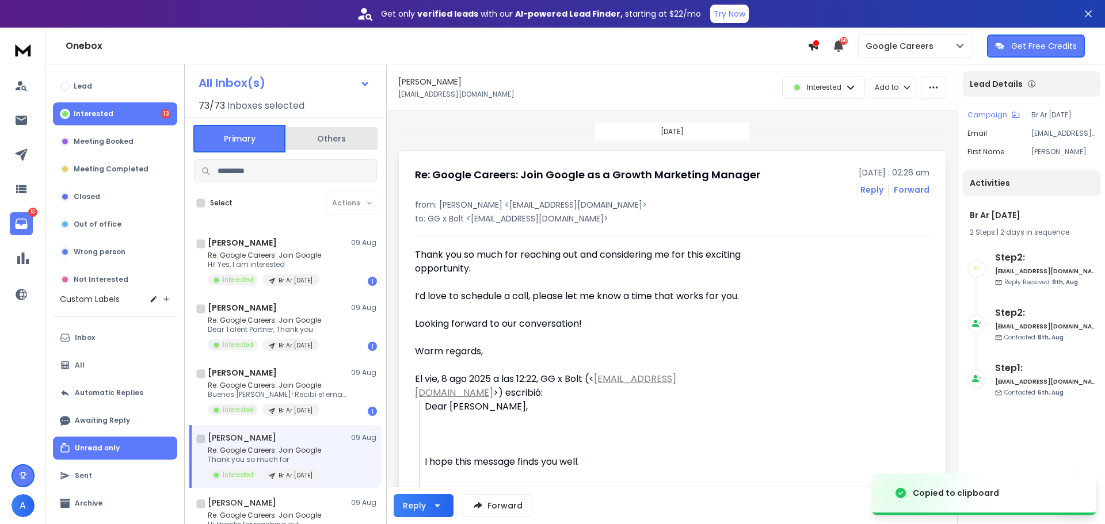
click at [473, 219] on p "to: GG x Bolt <[EMAIL_ADDRESS][DOMAIN_NAME]>" at bounding box center [672, 219] width 514 height 12
drag, startPoint x: 473, startPoint y: 219, endPoint x: 552, endPoint y: 215, distance: 79.5
click at [552, 215] on p "to: GG x Bolt <[EMAIL_ADDRESS][DOMAIN_NAME]>" at bounding box center [672, 219] width 514 height 12
click at [306, 373] on div "[PERSON_NAME] [DATE]" at bounding box center [292, 373] width 169 height 12
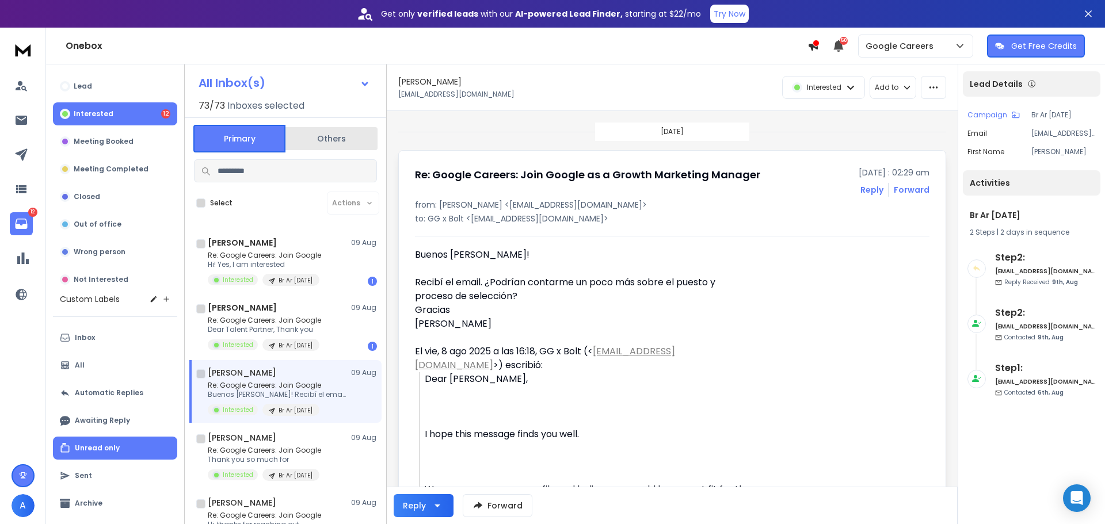
click at [463, 90] on p "[EMAIL_ADDRESS][DOMAIN_NAME]" at bounding box center [456, 94] width 116 height 9
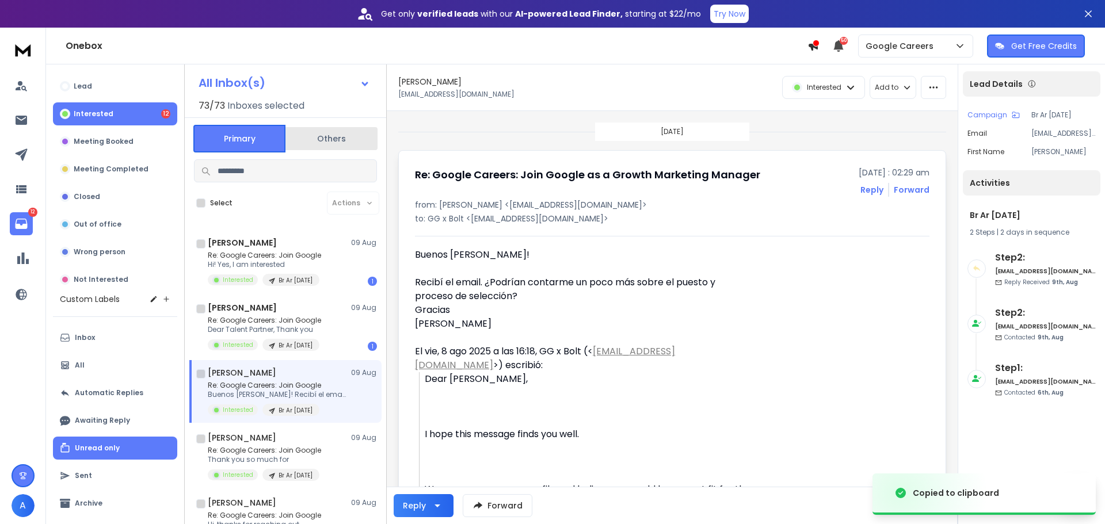
click at [476, 213] on p "to: GG x Bolt <[EMAIL_ADDRESS][DOMAIN_NAME]>" at bounding box center [672, 219] width 514 height 12
drag, startPoint x: 476, startPoint y: 213, endPoint x: 589, endPoint y: 213, distance: 112.8
click at [589, 213] on p "to: GG x Bolt <[EMAIL_ADDRESS][DOMAIN_NAME]>" at bounding box center [672, 219] width 514 height 12
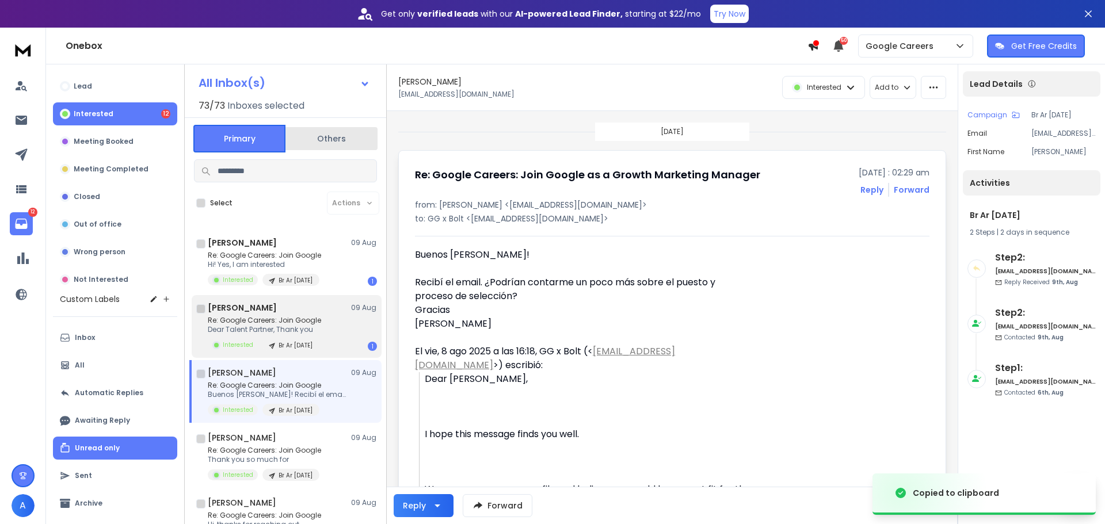
click at [331, 324] on div "Re: Google Careers: Join Google Dear Talent Partner, Thank you Interested Br Ar…" at bounding box center [292, 333] width 169 height 35
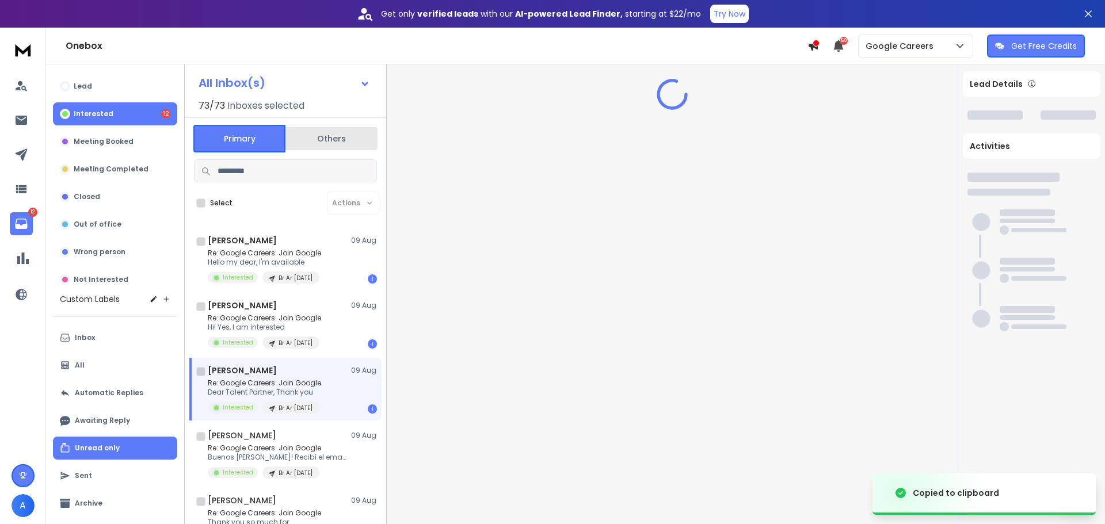
scroll to position [533, 0]
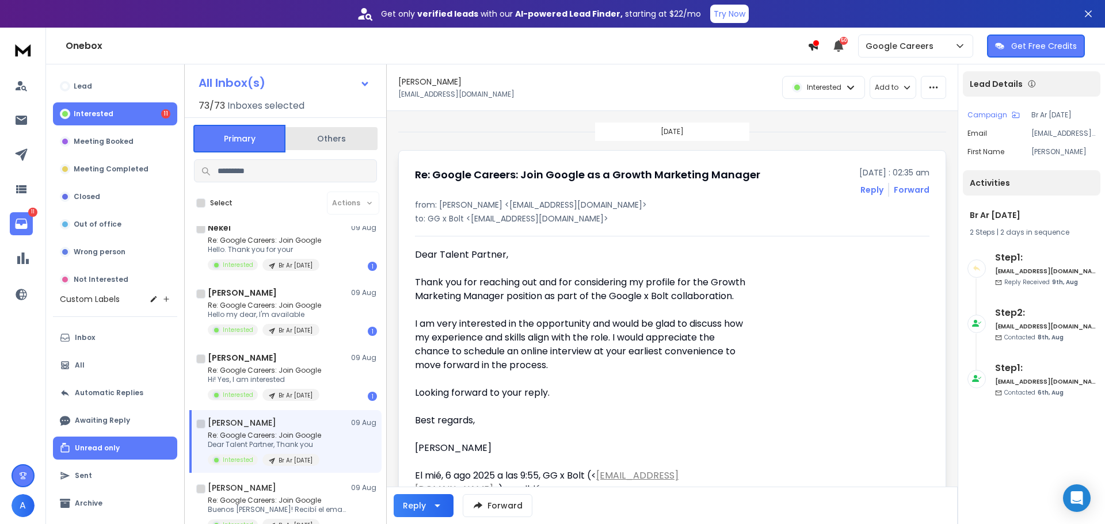
click at [466, 93] on p "[EMAIL_ADDRESS][DOMAIN_NAME]" at bounding box center [456, 94] width 116 height 9
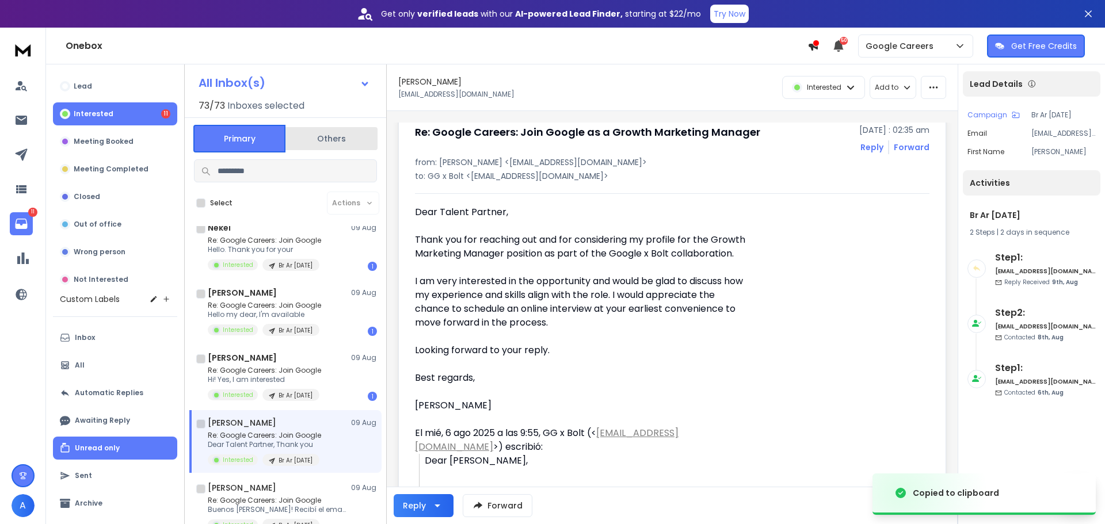
scroll to position [0, 0]
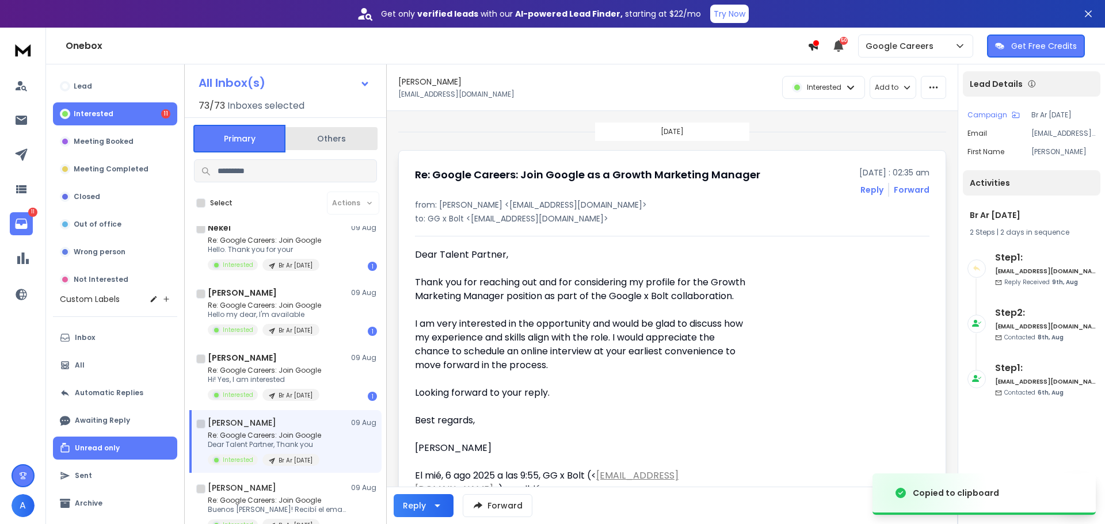
click at [476, 224] on p "to: GG x Bolt <[EMAIL_ADDRESS][DOMAIN_NAME]>" at bounding box center [672, 219] width 514 height 12
drag, startPoint x: 476, startPoint y: 224, endPoint x: 589, endPoint y: 221, distance: 112.8
click at [589, 221] on p "to: GG x Bolt <[EMAIL_ADDRESS][DOMAIN_NAME]>" at bounding box center [672, 219] width 514 height 12
click at [330, 365] on div "[PERSON_NAME] [DATE] Re: Google Careers: Join Google Hi! Yes, I am interested I…" at bounding box center [292, 376] width 169 height 49
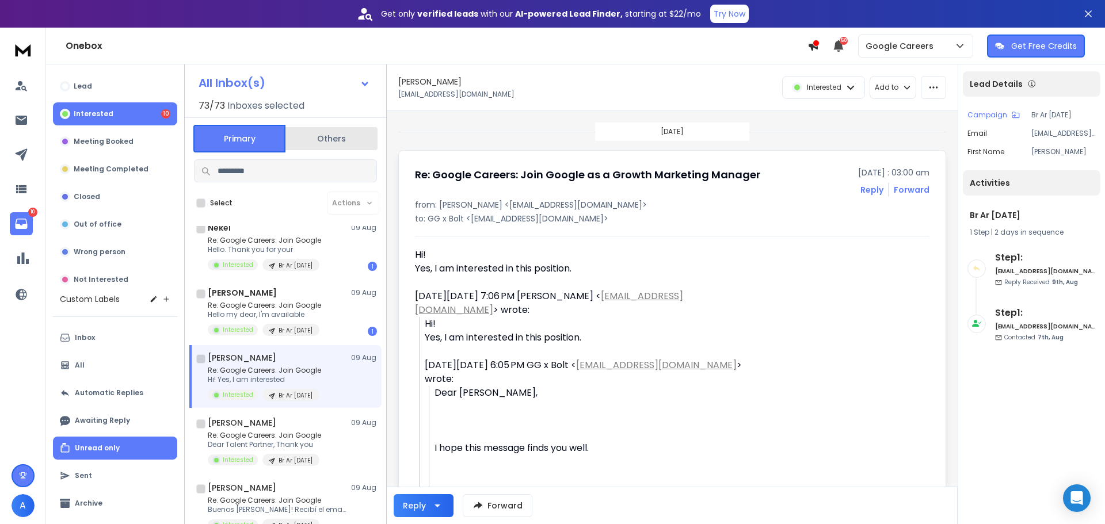
click at [453, 96] on p "[EMAIL_ADDRESS][DOMAIN_NAME]" at bounding box center [456, 94] width 116 height 9
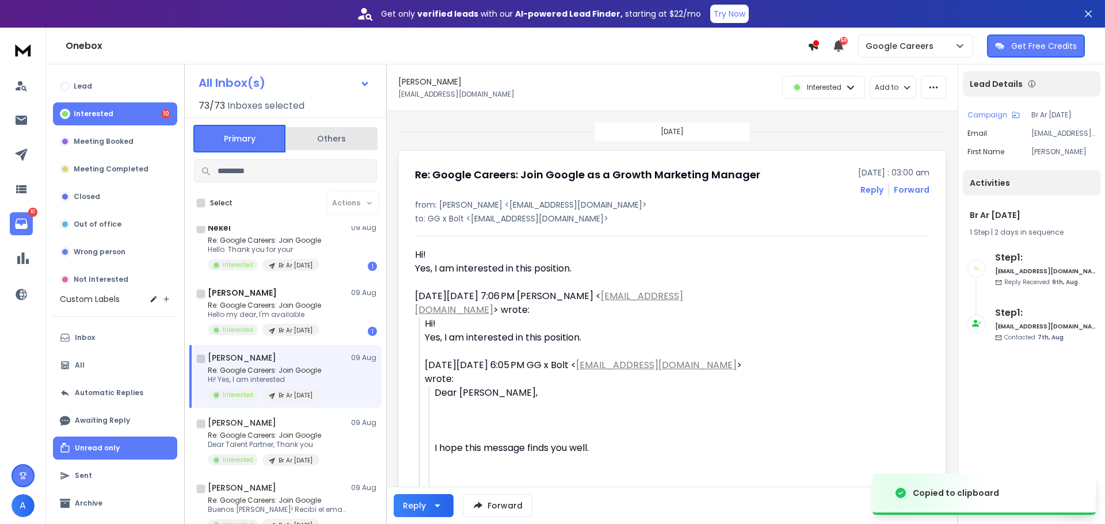
click at [474, 220] on p "to: GG x Bolt <[EMAIL_ADDRESS][DOMAIN_NAME]>" at bounding box center [672, 219] width 514 height 12
drag, startPoint x: 474, startPoint y: 220, endPoint x: 560, endPoint y: 217, distance: 85.8
click at [560, 217] on p "to: GG x Bolt <[EMAIL_ADDRESS][DOMAIN_NAME]>" at bounding box center [672, 219] width 514 height 12
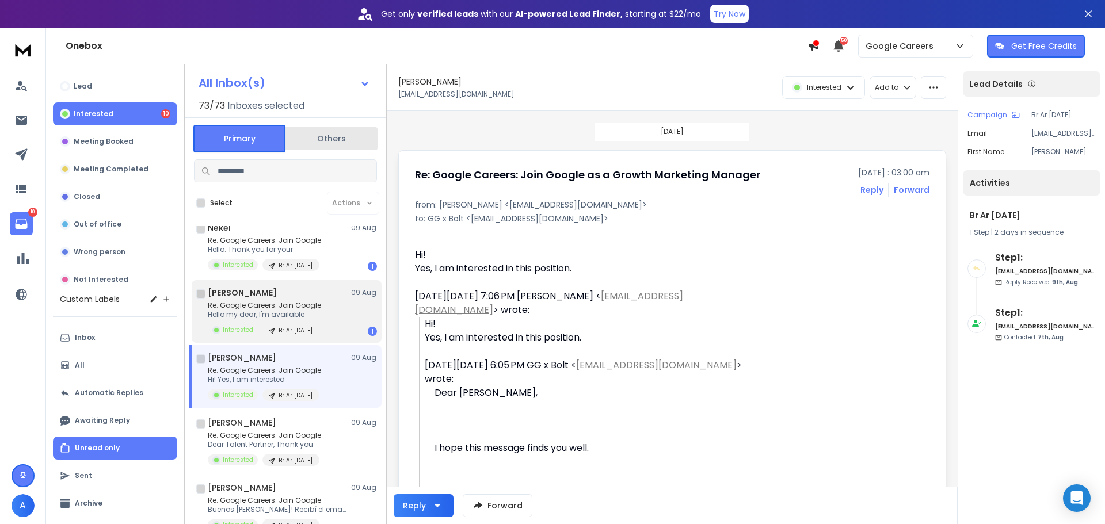
click at [300, 321] on div "Re: Google Careers: Join Google Hello my dear, I'm available Interested Br Ar […" at bounding box center [264, 318] width 113 height 35
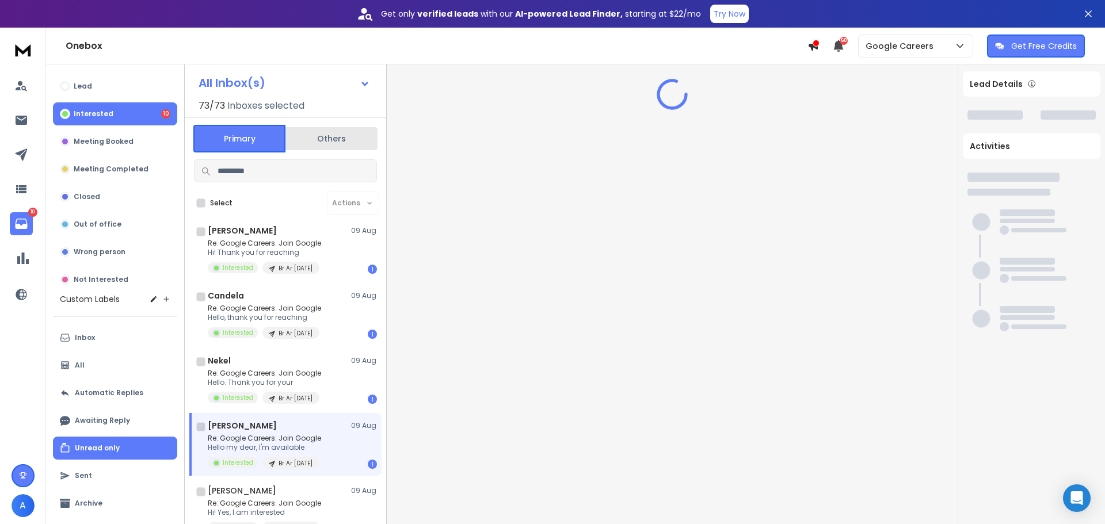
scroll to position [361, 0]
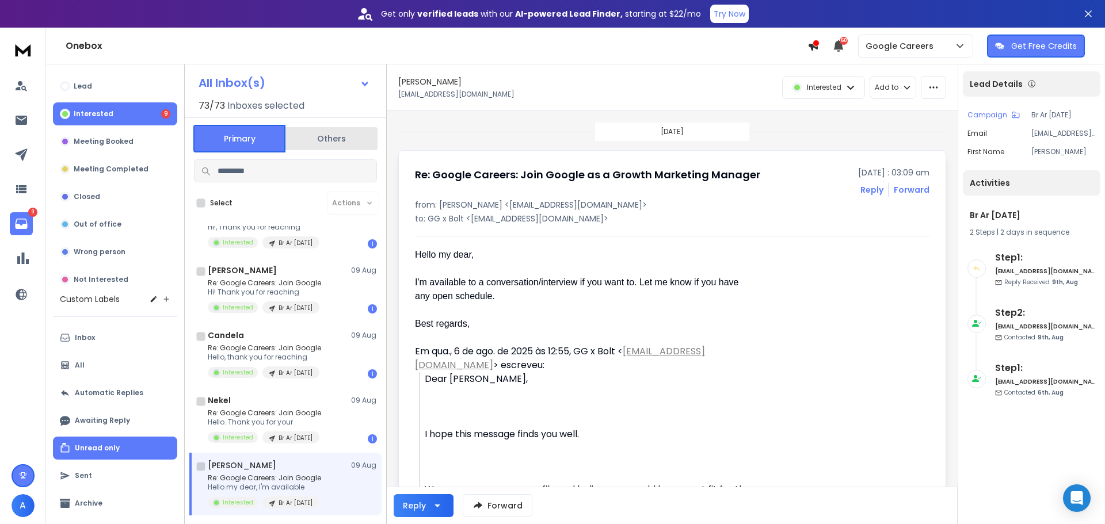
click at [447, 93] on p "[EMAIL_ADDRESS][DOMAIN_NAME]" at bounding box center [456, 94] width 116 height 9
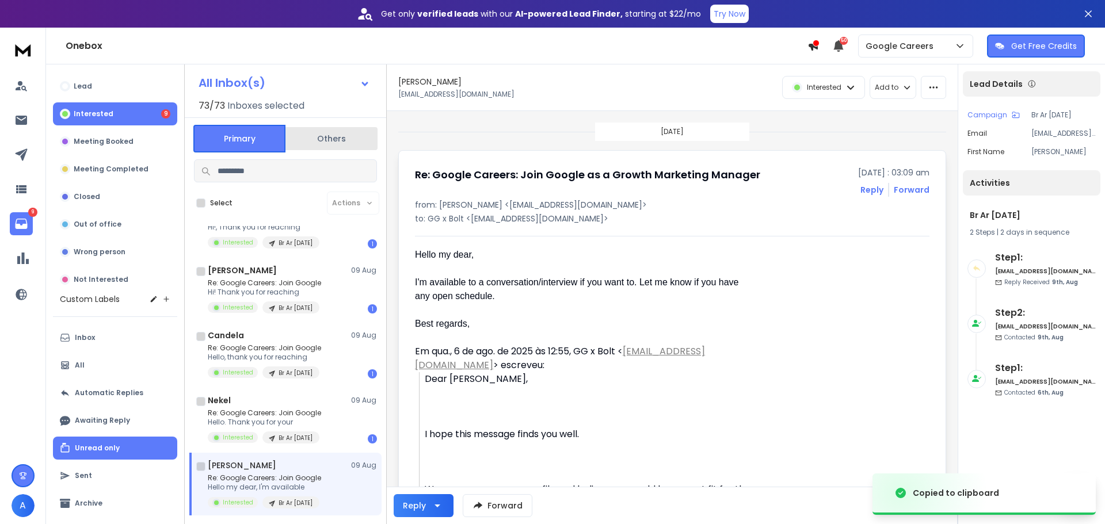
click at [471, 219] on p "to: GG x Bolt <[EMAIL_ADDRESS][DOMAIN_NAME]>" at bounding box center [672, 219] width 514 height 12
drag, startPoint x: 471, startPoint y: 219, endPoint x: 556, endPoint y: 218, distance: 85.2
click at [556, 218] on p "to: GG x Bolt <[EMAIL_ADDRESS][DOMAIN_NAME]>" at bounding box center [672, 219] width 514 height 12
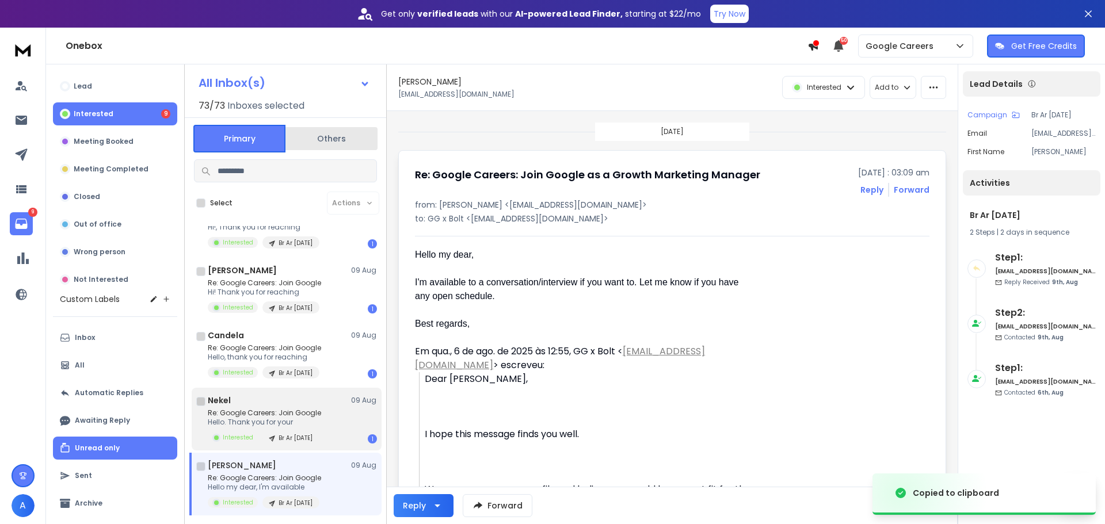
click at [318, 392] on div "Nekel [DATE] Re: Google Careers: Join Google Hello. Thank you for your Interest…" at bounding box center [287, 419] width 190 height 63
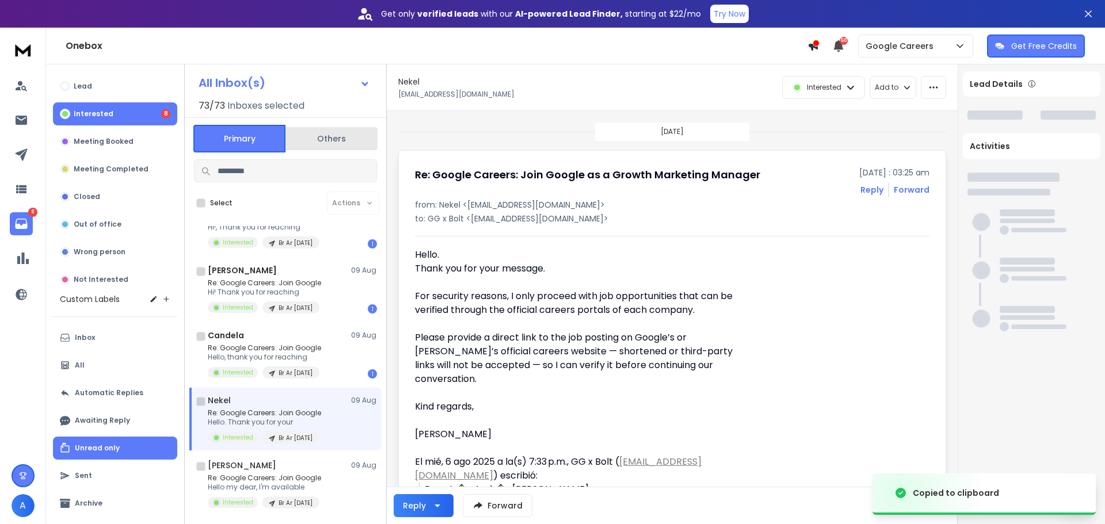
click at [439, 97] on p "[EMAIL_ADDRESS][DOMAIN_NAME]" at bounding box center [456, 94] width 116 height 9
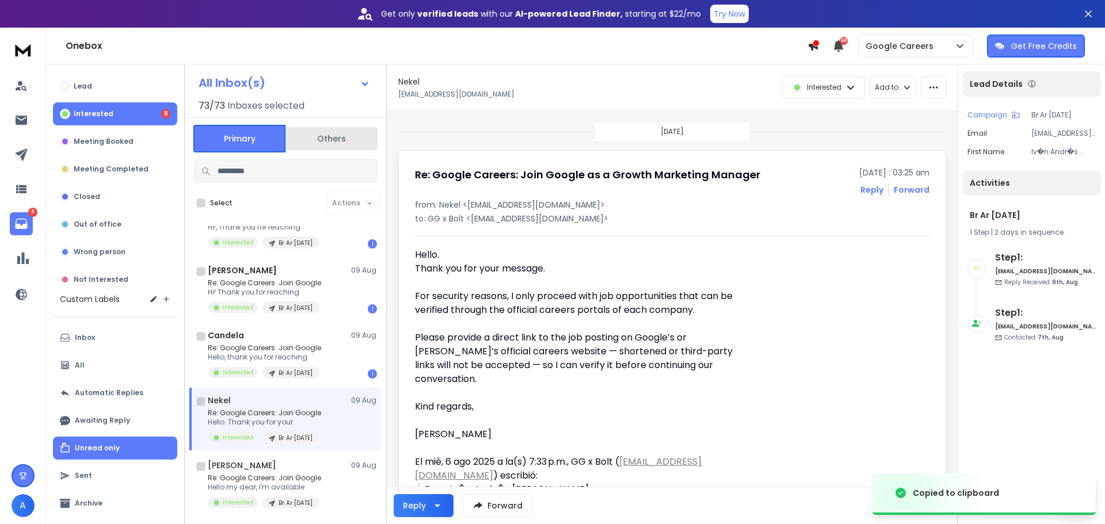
click at [474, 215] on p "to: GG x Bolt <[EMAIL_ADDRESS][DOMAIN_NAME]>" at bounding box center [672, 219] width 514 height 12
drag, startPoint x: 552, startPoint y: 216, endPoint x: 602, endPoint y: 216, distance: 50.1
click at [602, 216] on p "to: GG x Bolt <[EMAIL_ADDRESS][DOMAIN_NAME]>" at bounding box center [672, 219] width 514 height 12
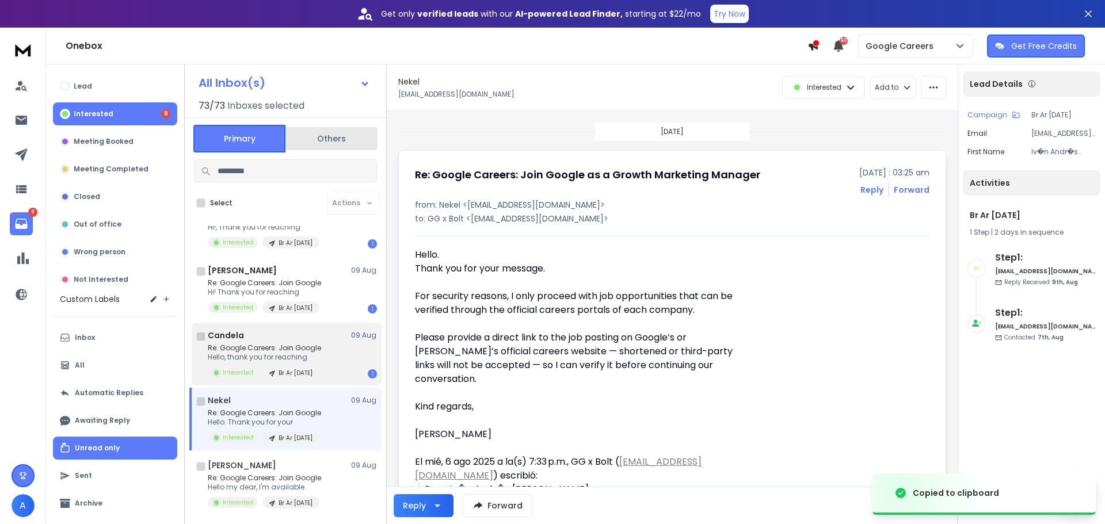
click at [331, 365] on div "Re: Google Careers: Join Google Hello, thank you for reaching Interested Br Ar …" at bounding box center [292, 361] width 169 height 35
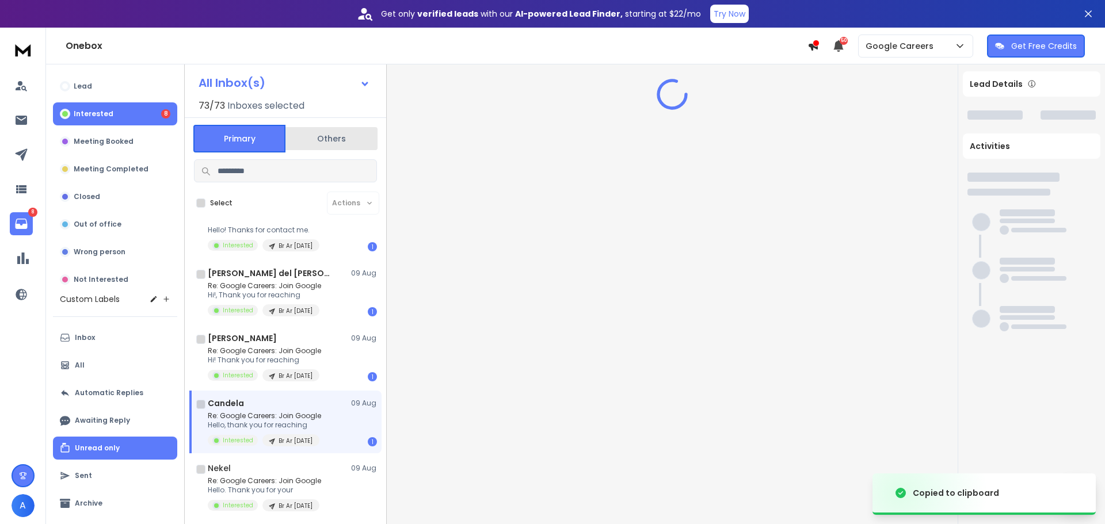
scroll to position [246, 0]
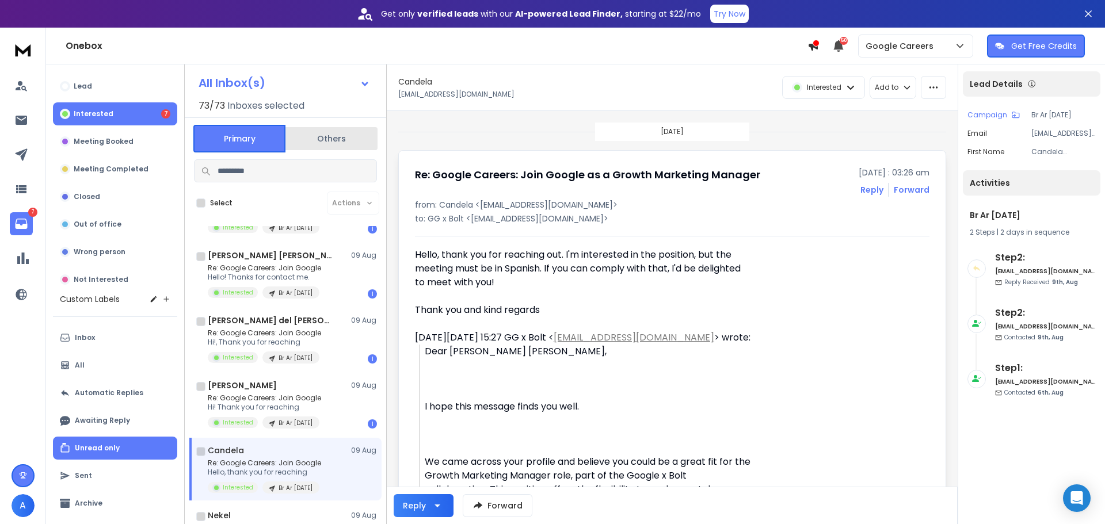
click at [455, 93] on p "[EMAIL_ADDRESS][DOMAIN_NAME]" at bounding box center [456, 94] width 116 height 9
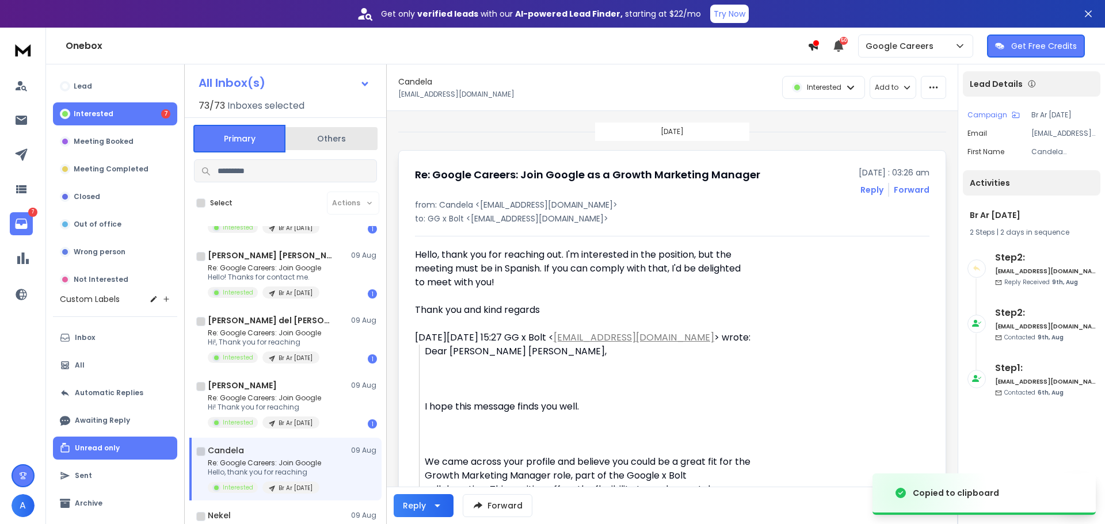
click at [481, 217] on p "to: GG x Bolt <[EMAIL_ADDRESS][DOMAIN_NAME]>" at bounding box center [672, 219] width 514 height 12
drag, startPoint x: 481, startPoint y: 217, endPoint x: 577, endPoint y: 213, distance: 96.2
click at [577, 213] on p "to: GG x Bolt <[EMAIL_ADDRESS][DOMAIN_NAME]>" at bounding box center [672, 219] width 514 height 12
